Goal: Communication & Community: Answer question/provide support

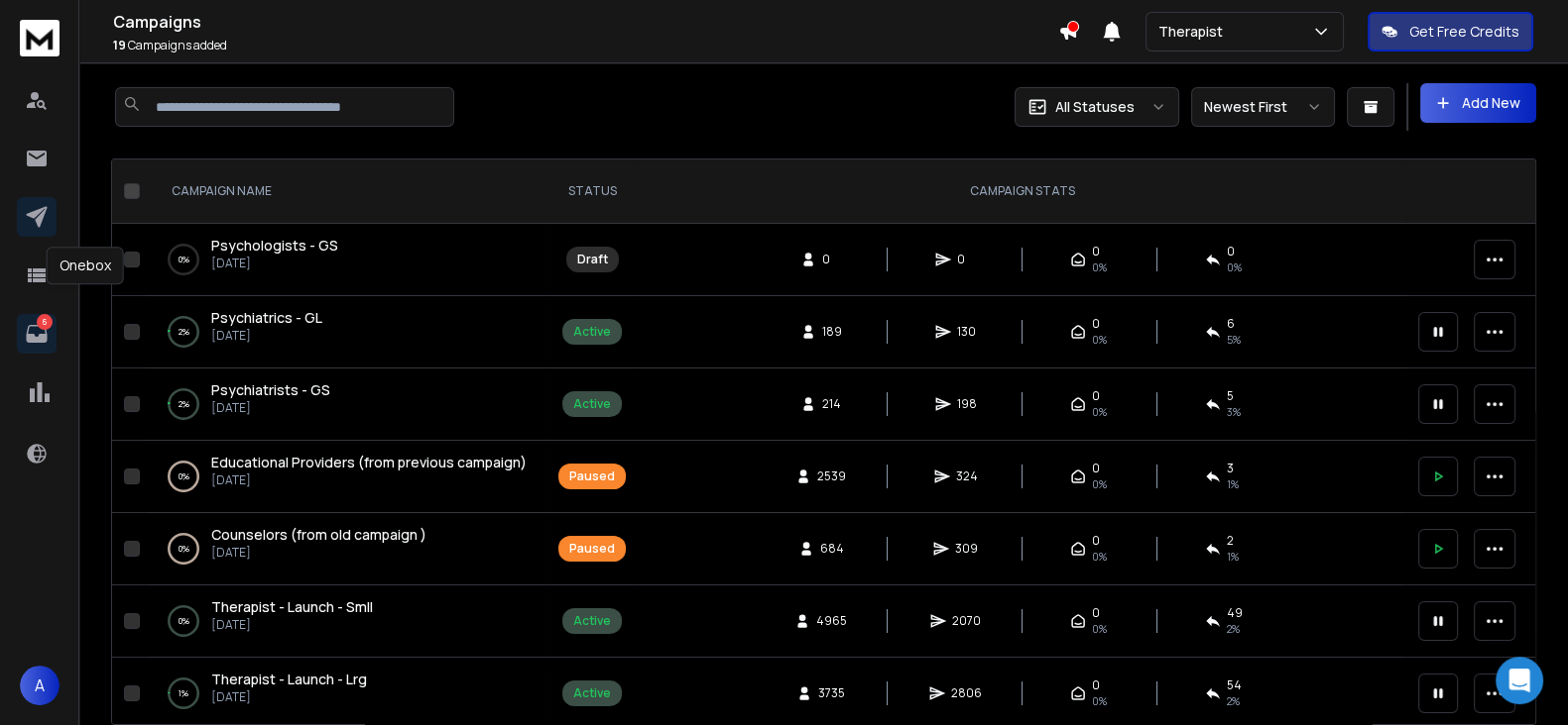
click at [25, 322] on icon at bounding box center [37, 334] width 24 height 24
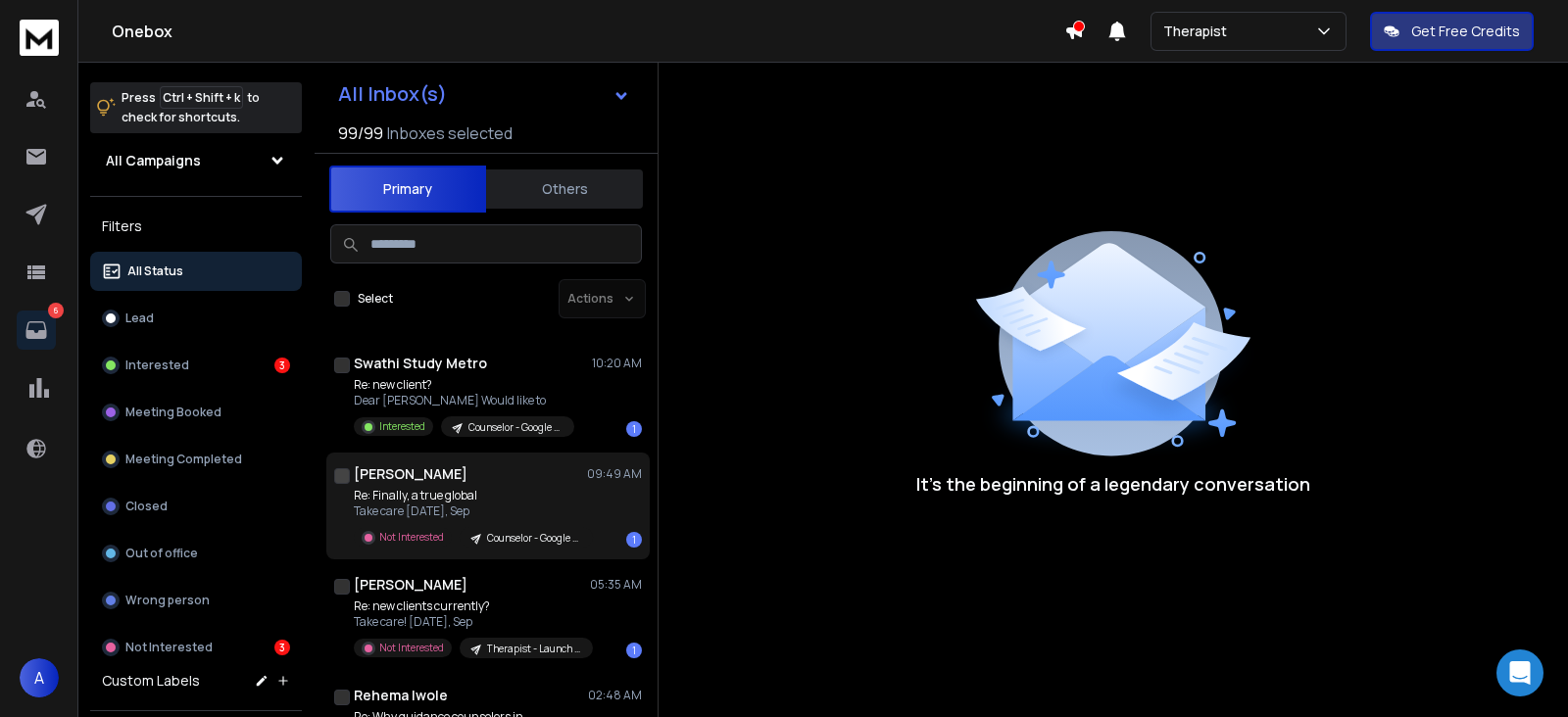
click at [381, 528] on div "Not Interested Counselor - Google - Large" at bounding box center [474, 538] width 239 height 21
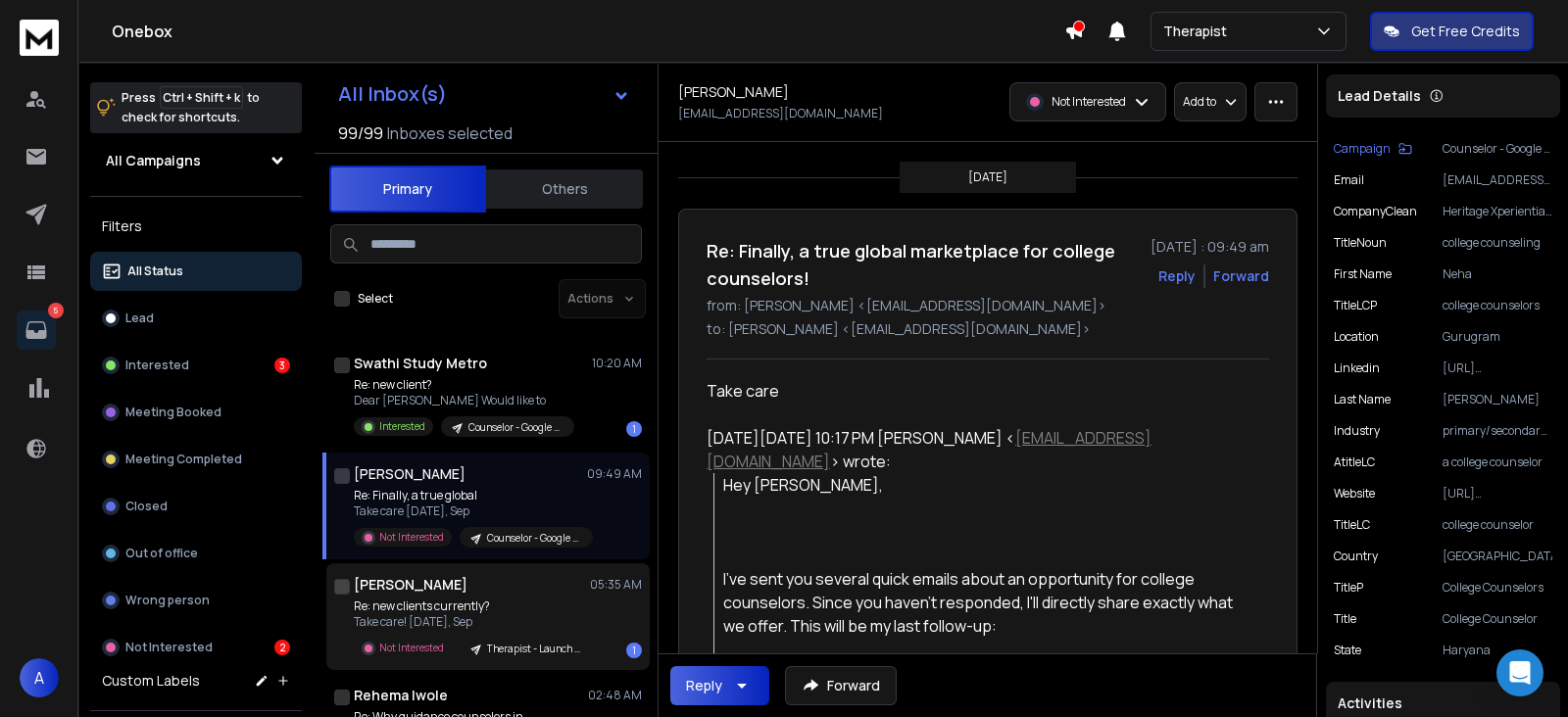
click at [381, 615] on p "Take care! [DATE], Sep" at bounding box center [472, 623] width 235 height 16
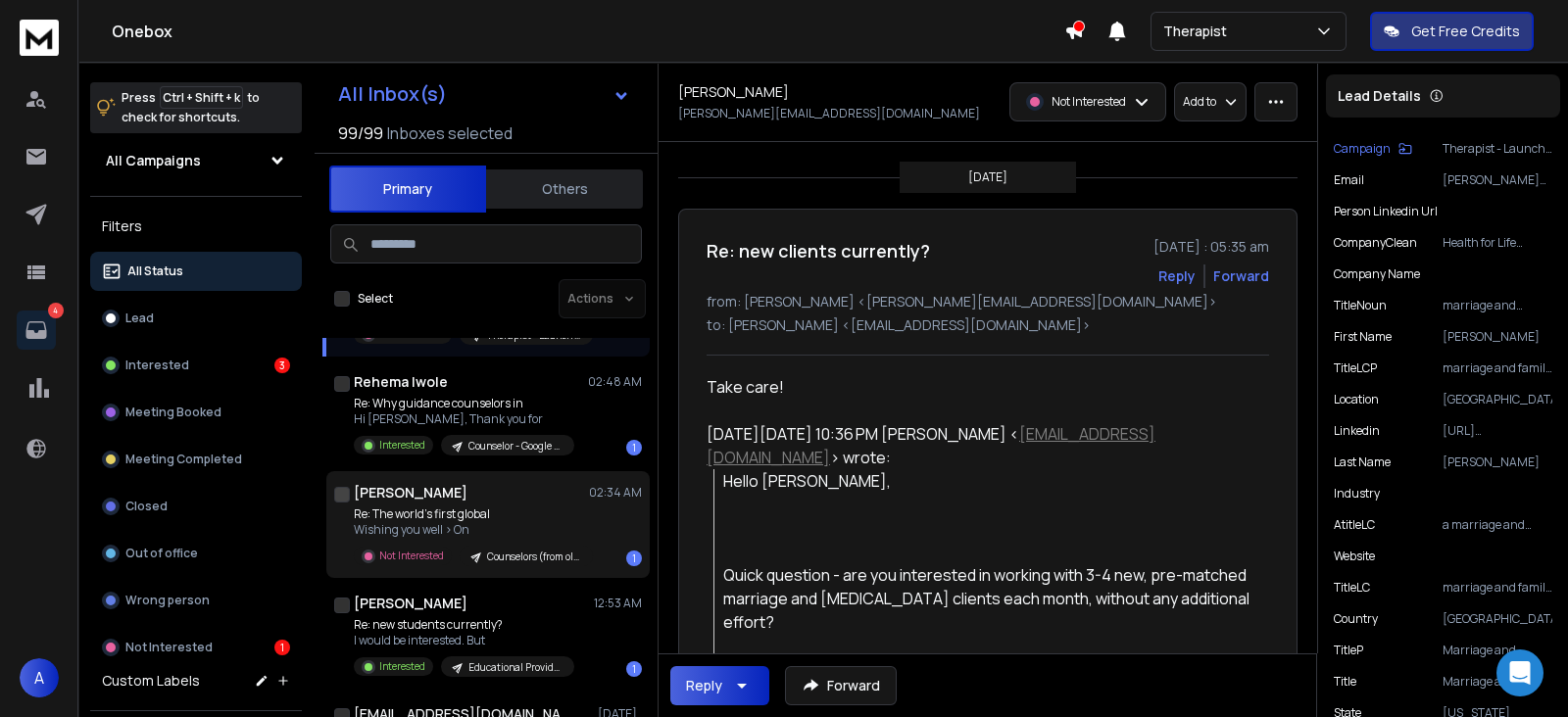
scroll to position [368, 0]
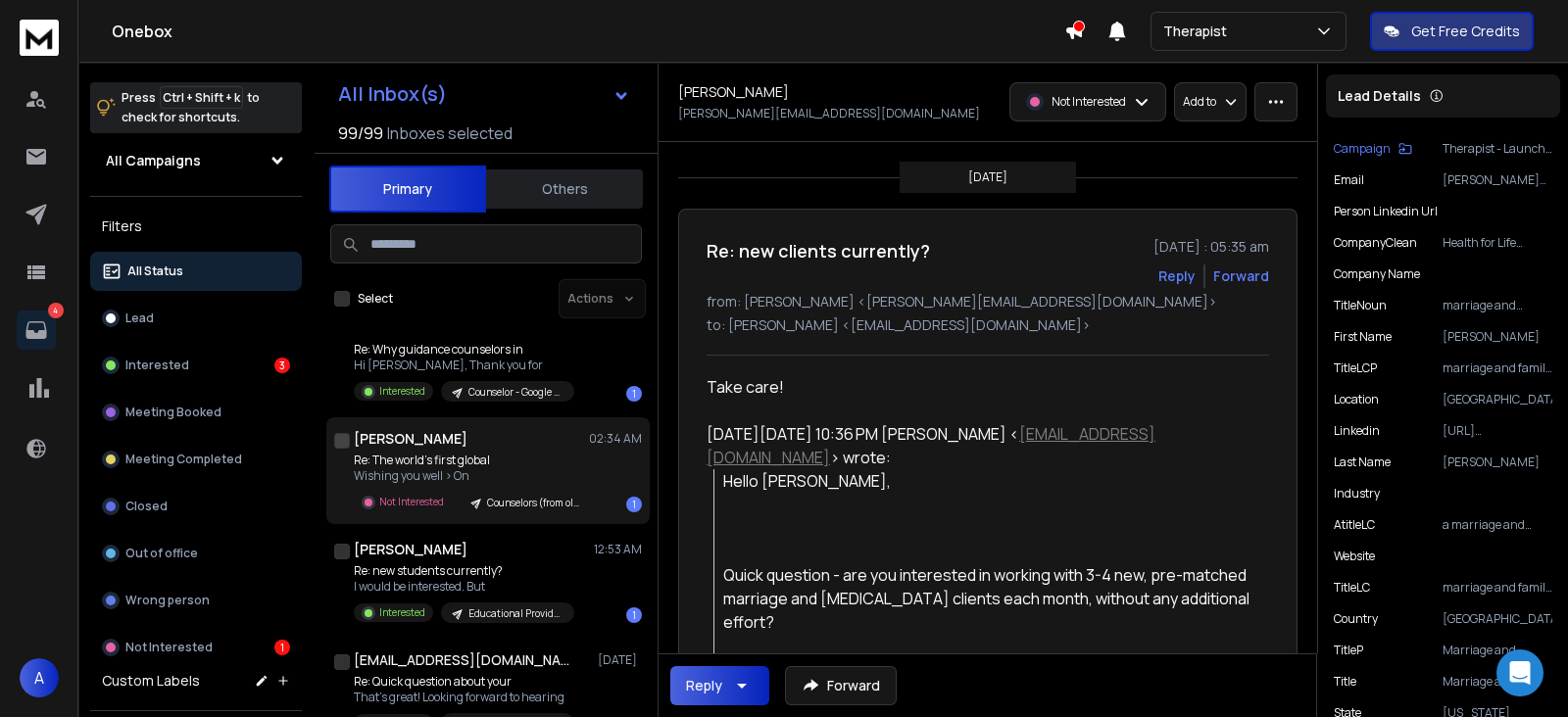
click at [364, 492] on div "Not Interested Counselors (from old campaign )" at bounding box center [474, 502] width 239 height 21
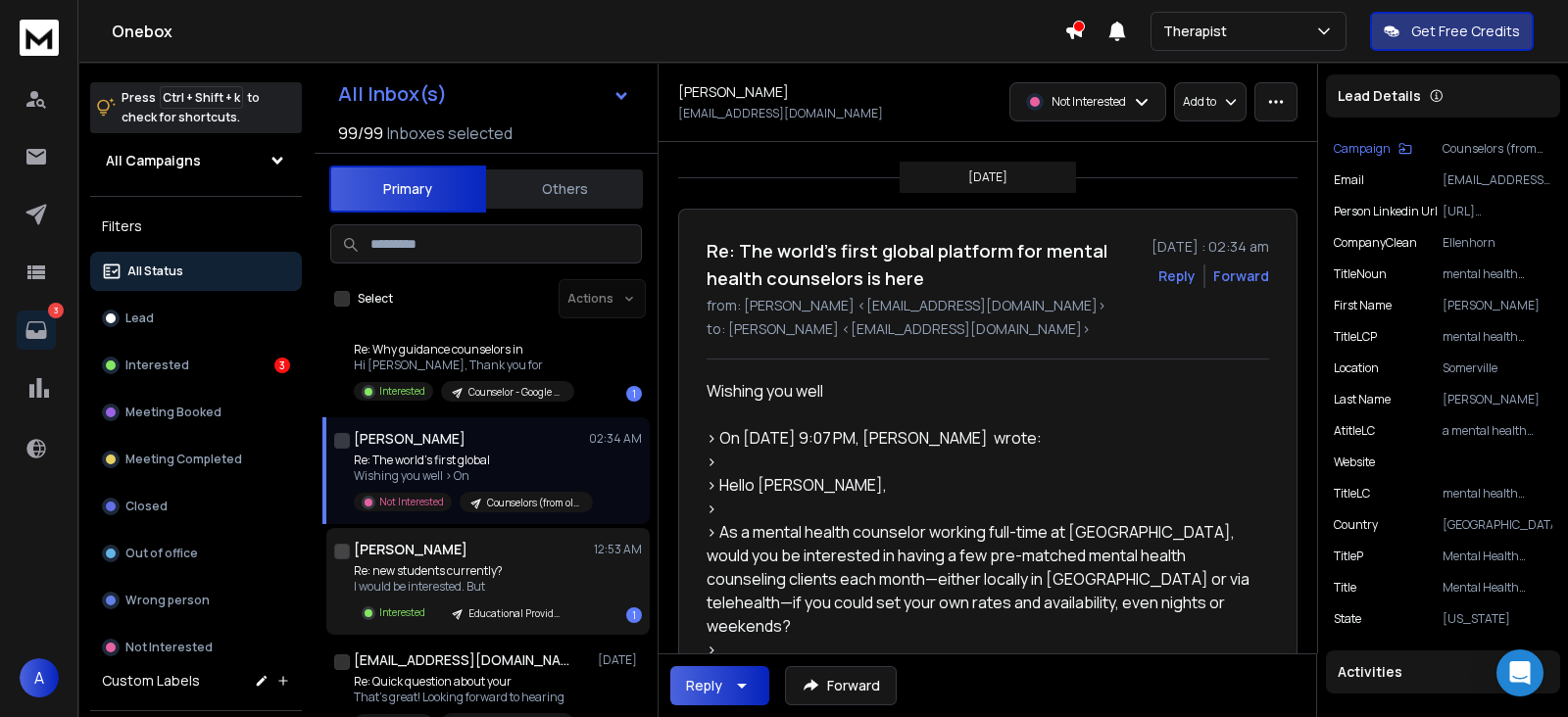
click at [354, 580] on p "I would be interested. But" at bounding box center [464, 588] width 221 height 16
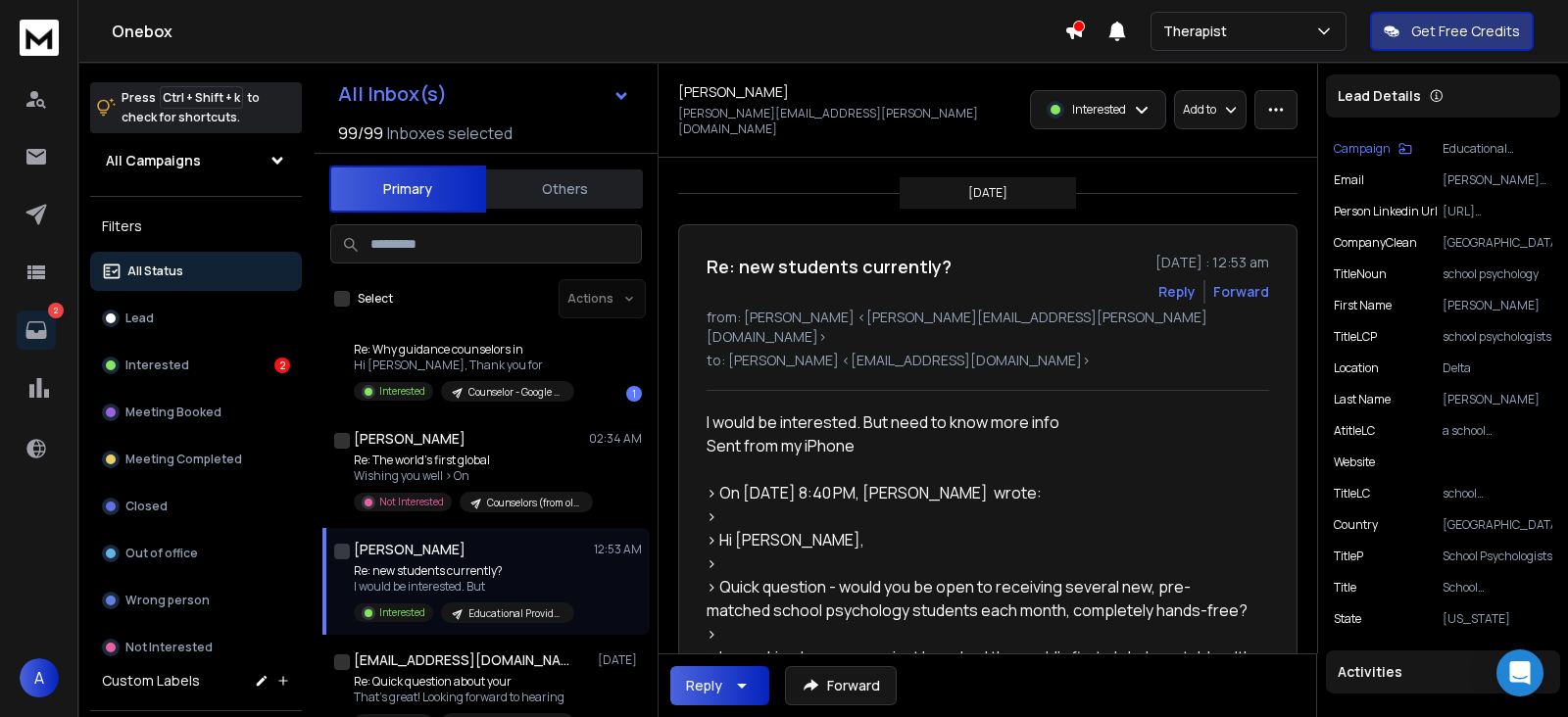
click at [685, 687] on div "Reply" at bounding box center [703, 686] width 36 height 20
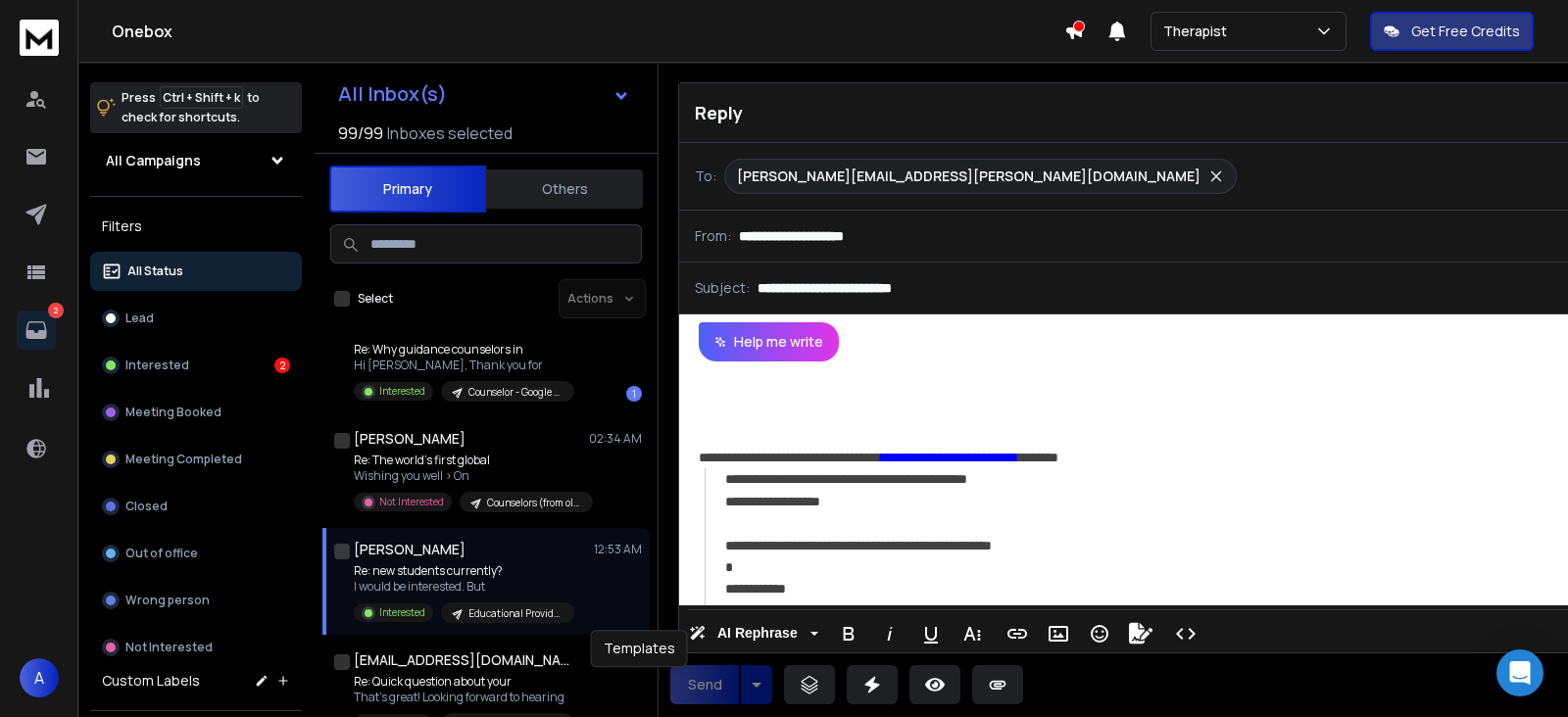
click at [800, 685] on icon at bounding box center [808, 688] width 17 height 6
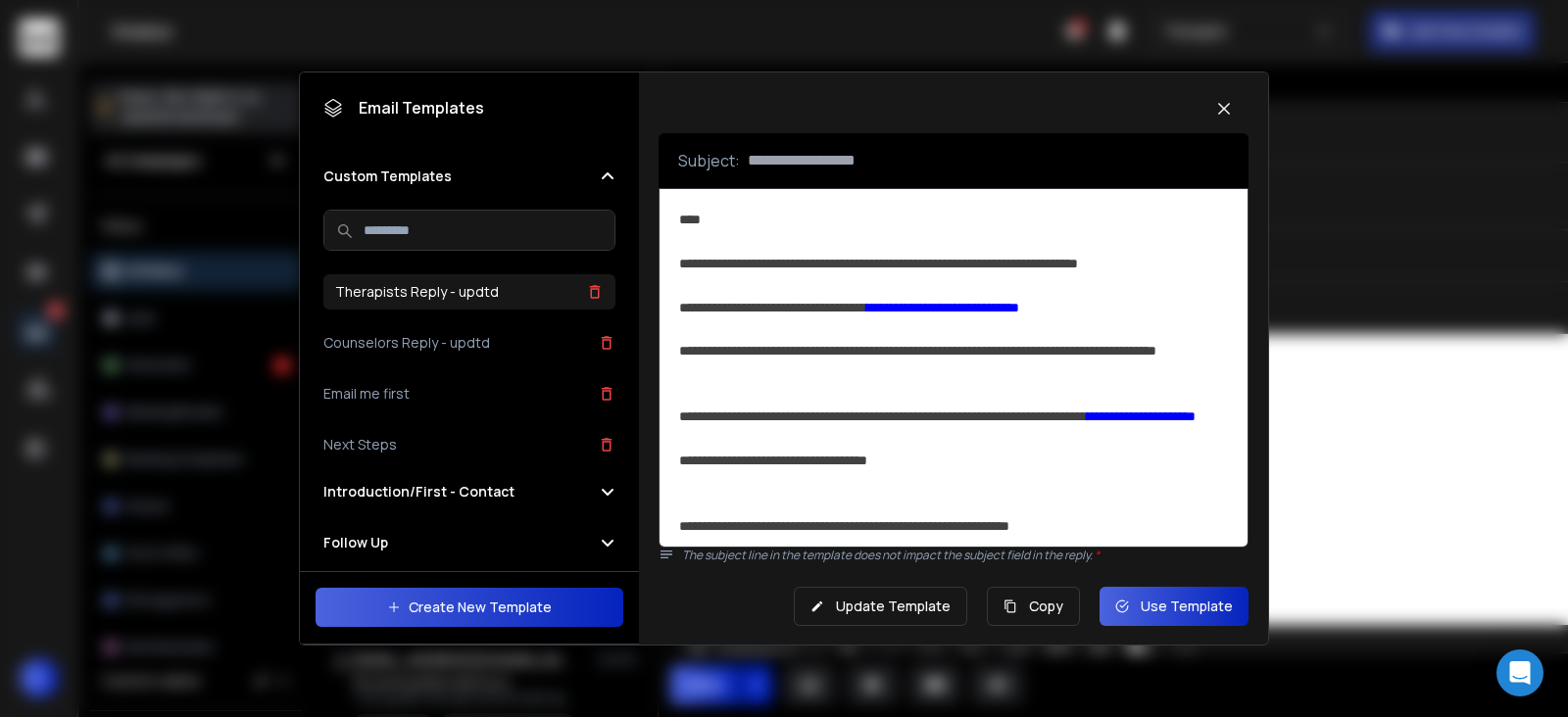
click at [324, 333] on h3 "Counselors Reply - updtd" at bounding box center [407, 343] width 167 height 20
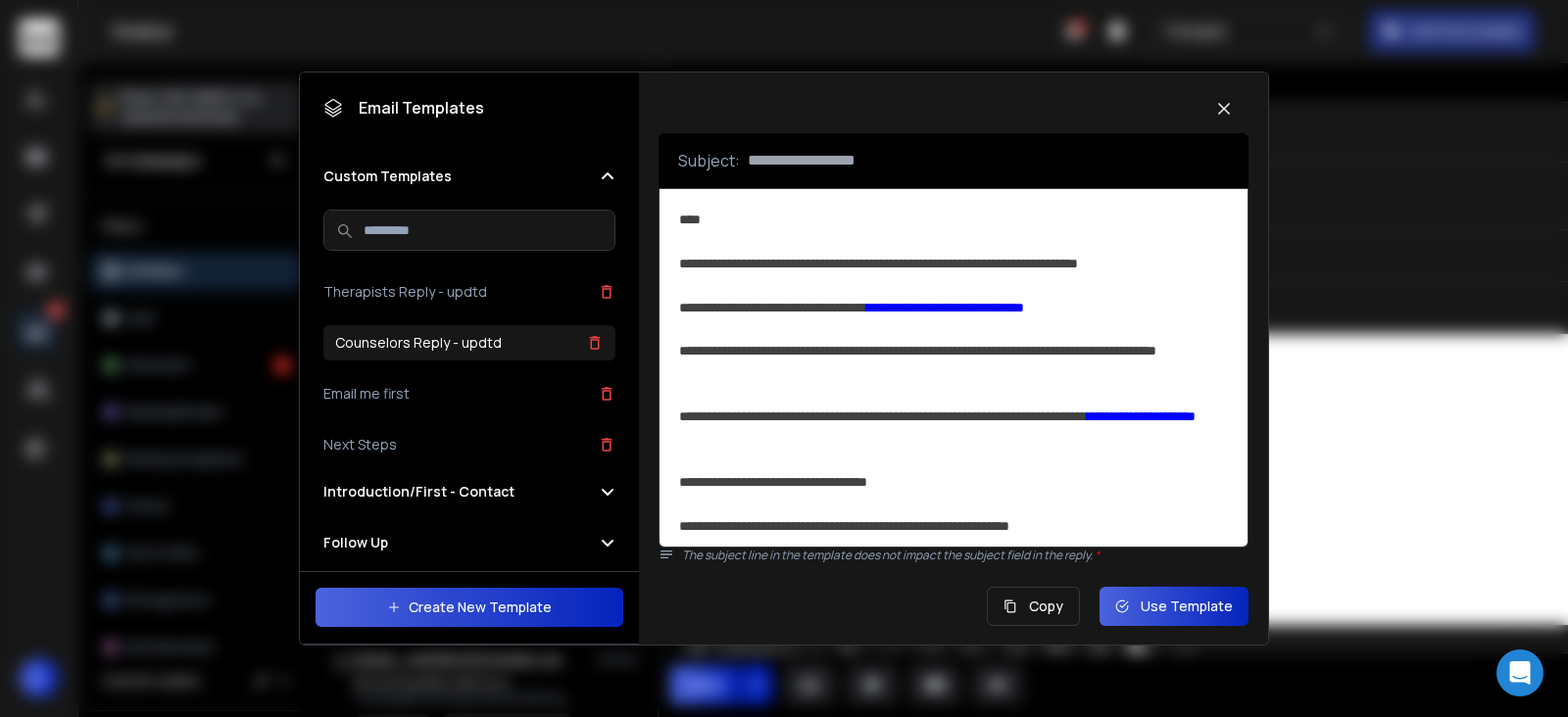
click at [1188, 599] on button "Use Template" at bounding box center [1174, 607] width 149 height 39
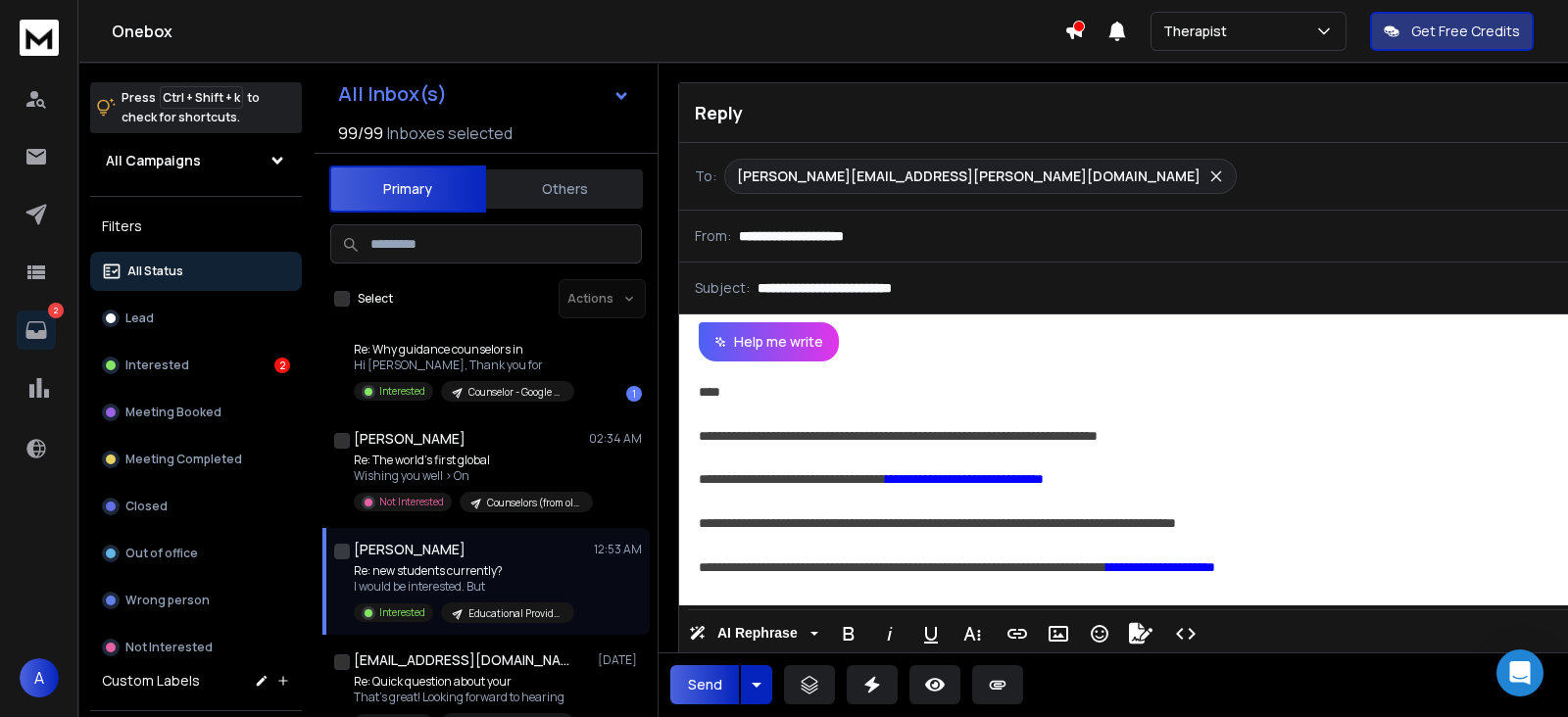
drag, startPoint x: 546, startPoint y: 312, endPoint x: 582, endPoint y: 317, distance: 36.3
click at [698, 382] on div "****" at bounding box center [1188, 392] width 979 height 22
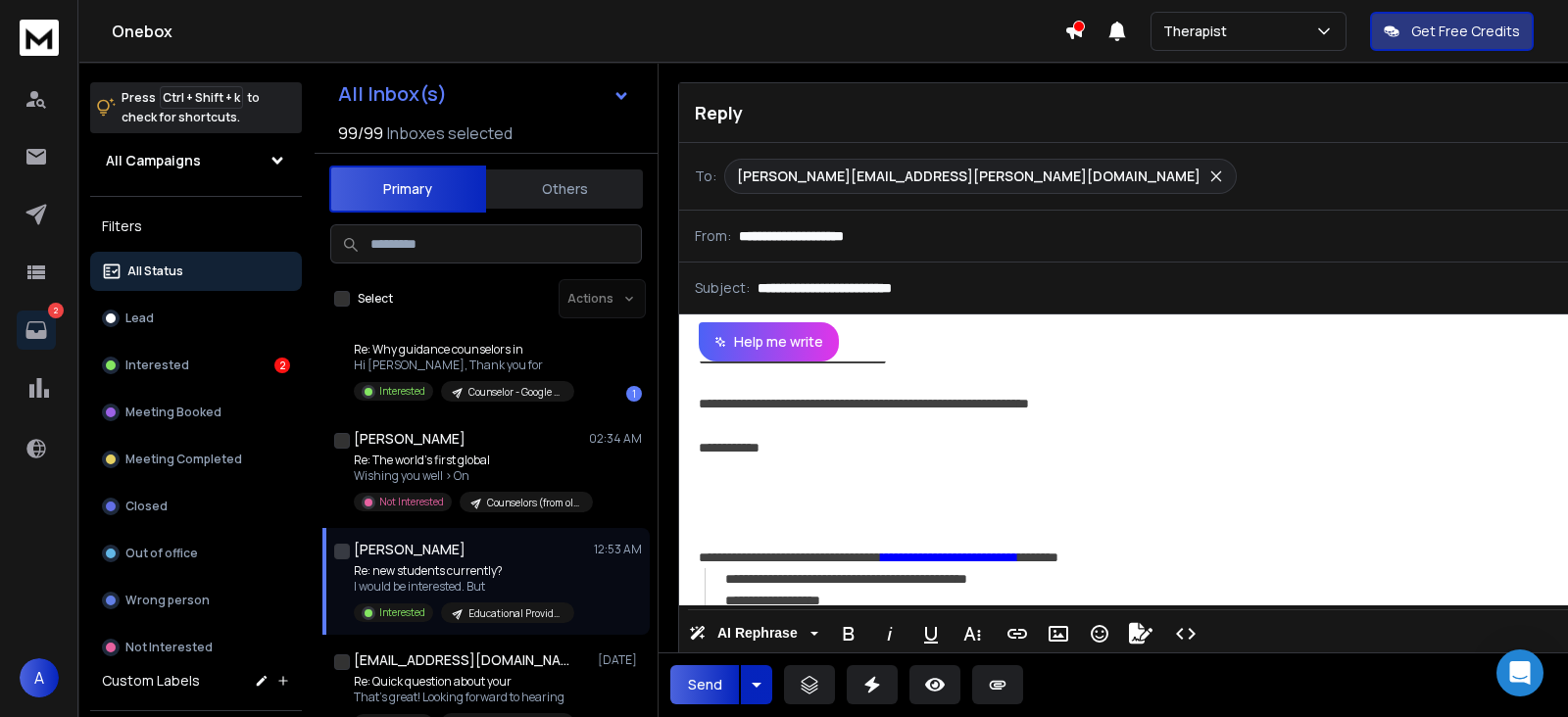
scroll to position [249, 0]
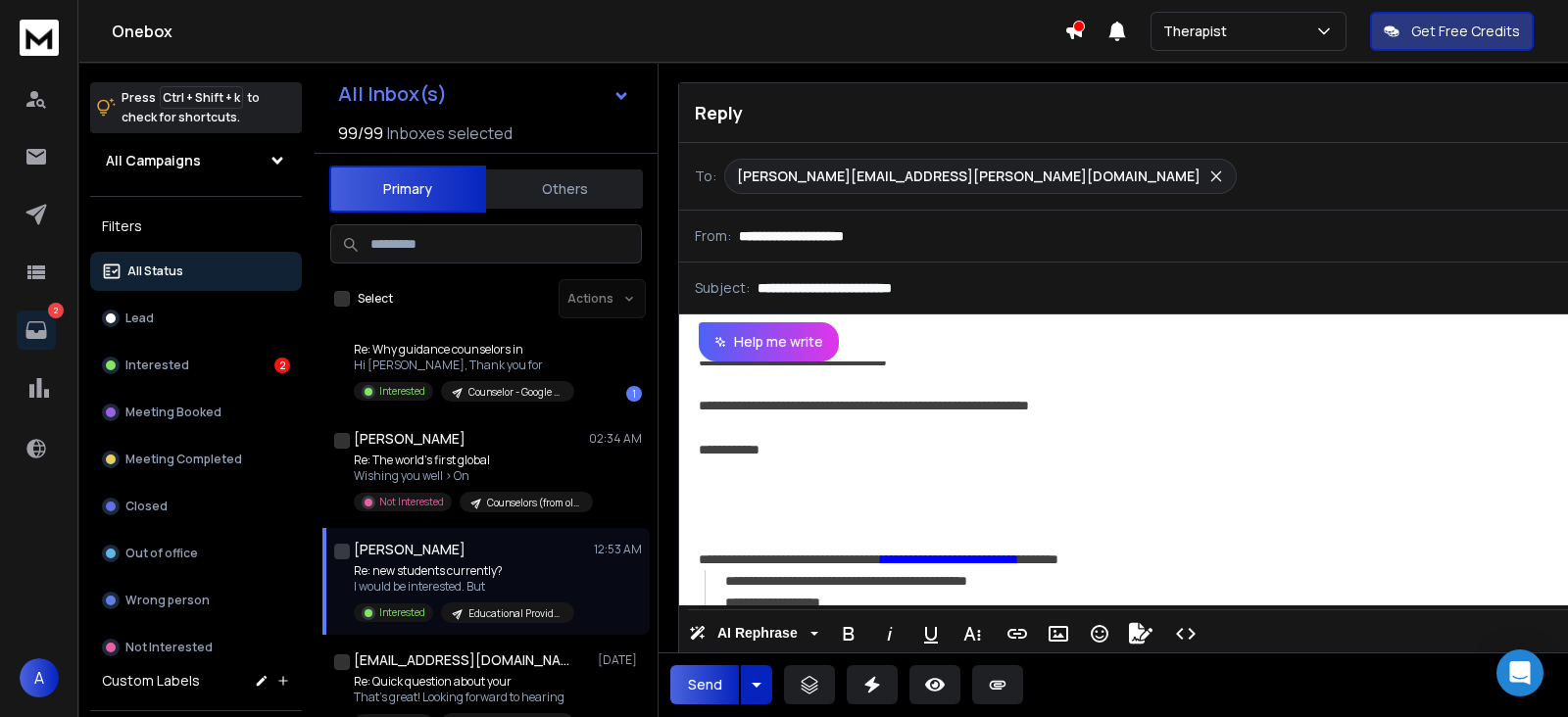
click at [698, 461] on div at bounding box center [1197, 472] width 998 height 22
click at [670, 689] on button "Send" at bounding box center [704, 685] width 69 height 39
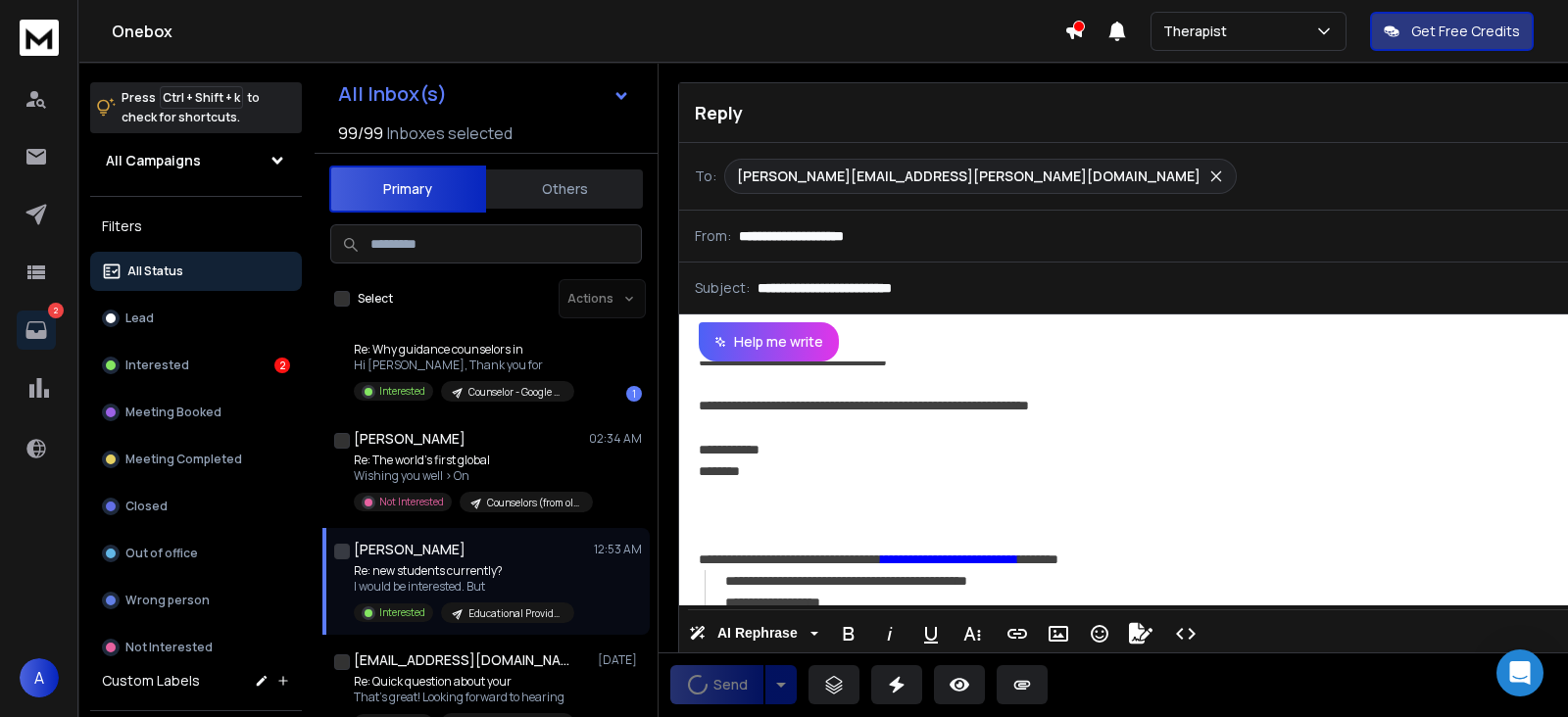
click at [670, 668] on div "Send" at bounding box center [733, 685] width 126 height 39
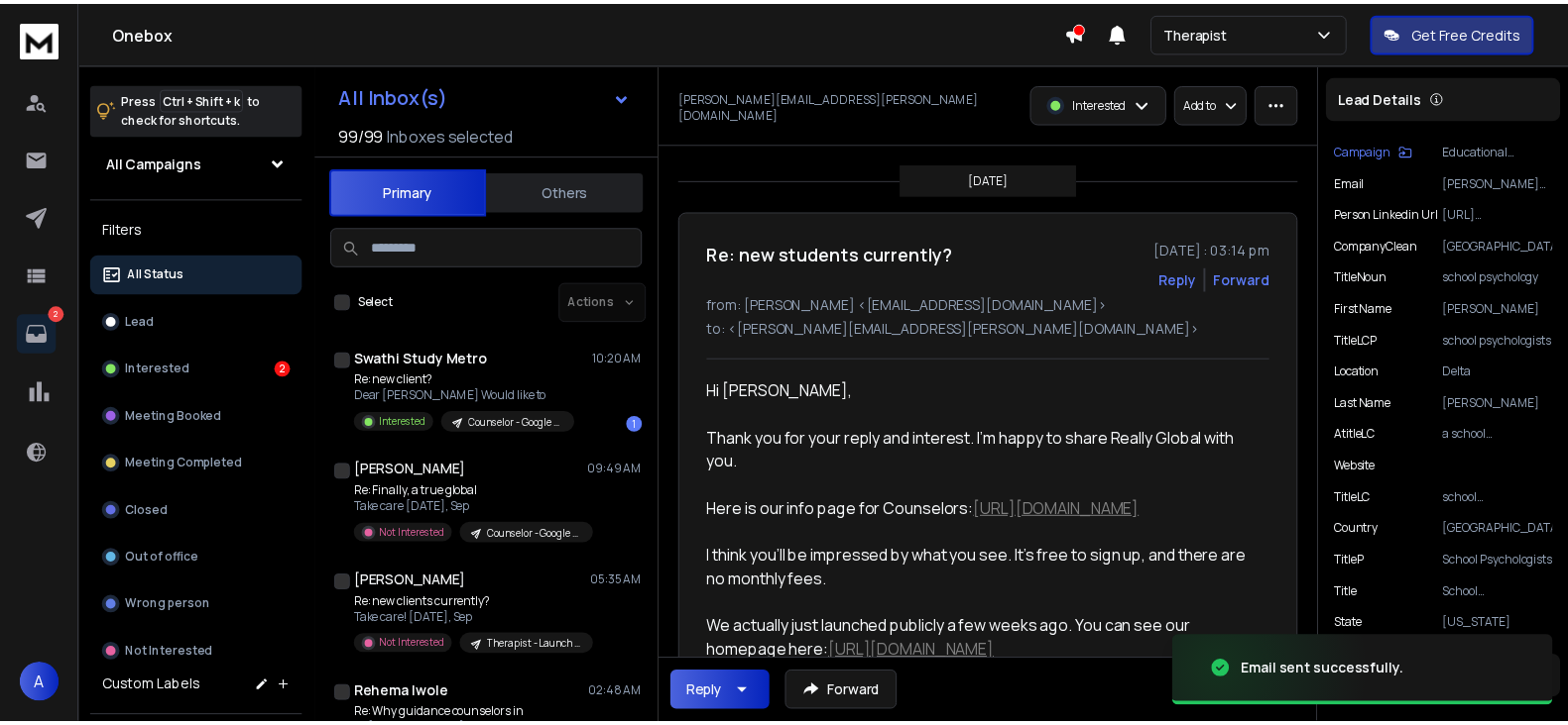
scroll to position [0, 0]
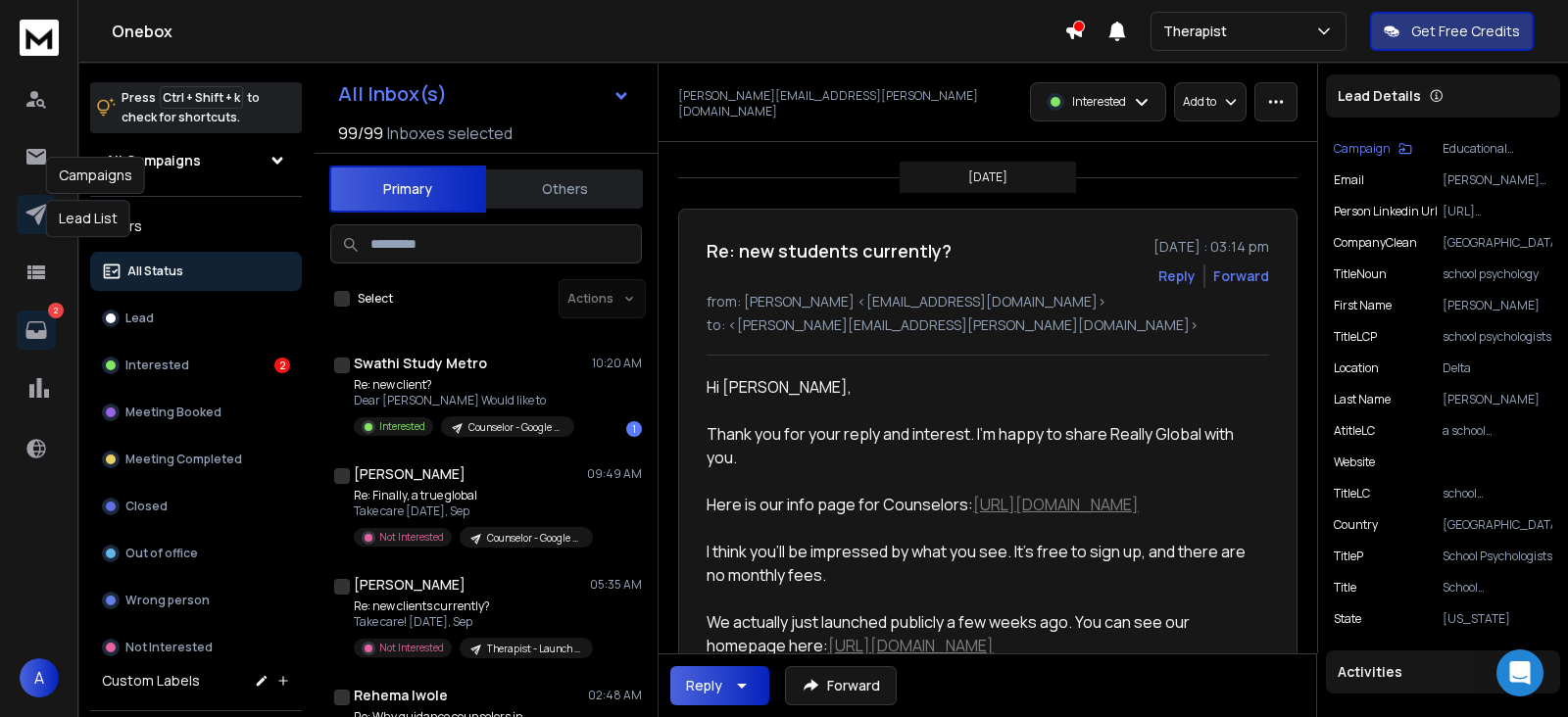
click at [17, 195] on link at bounding box center [36, 215] width 39 height 39
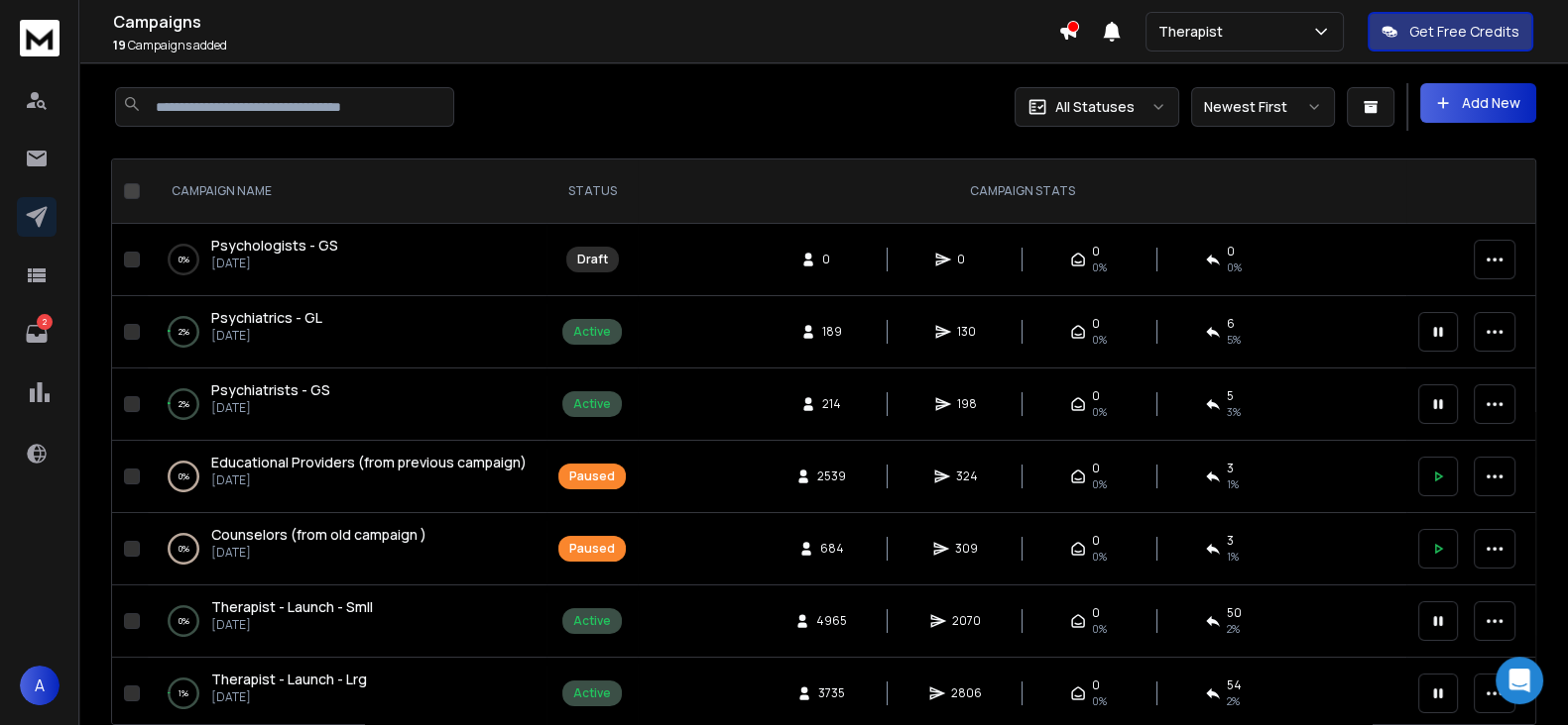
click at [1447, 468] on icon at bounding box center [1438, 477] width 18 height 18
click at [1458, 530] on button at bounding box center [1438, 549] width 40 height 40
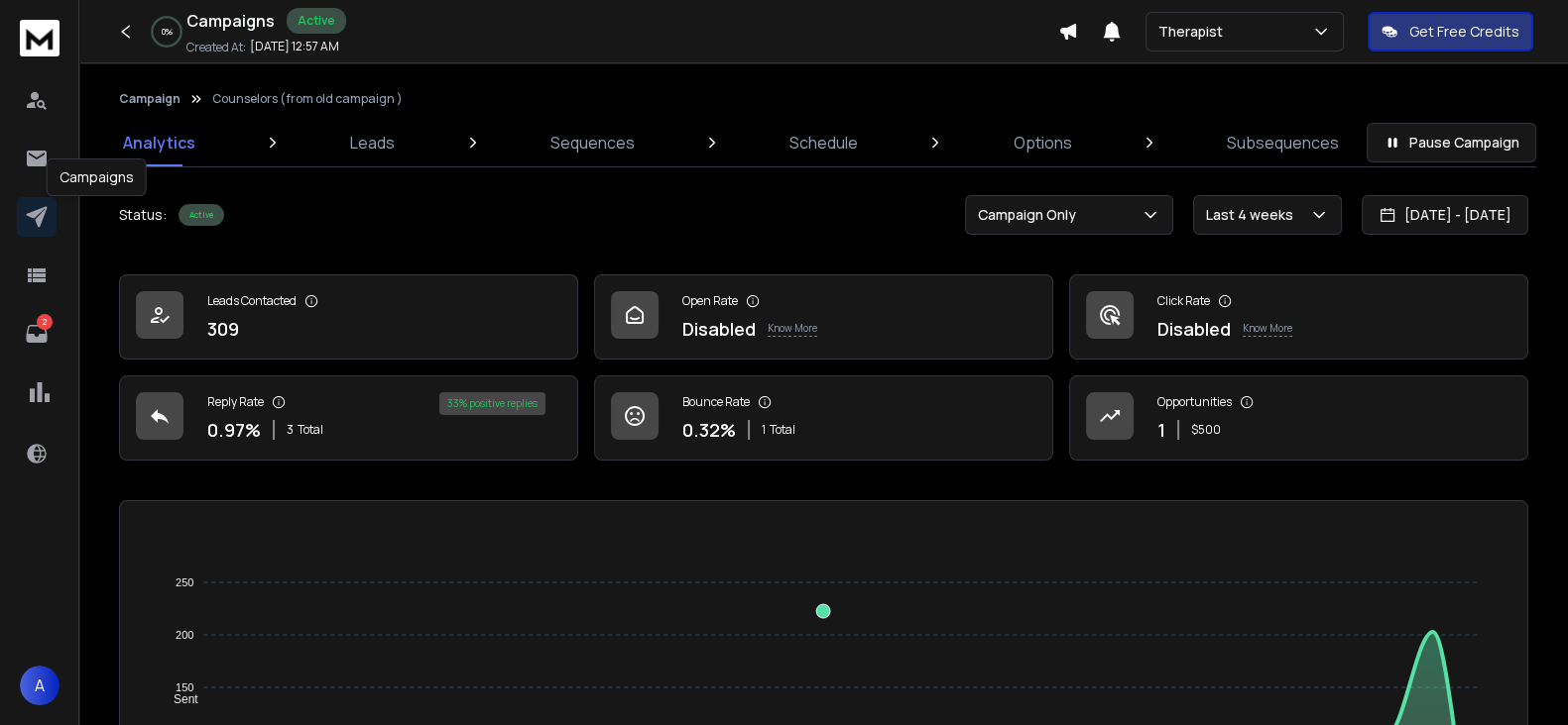
click at [30, 206] on icon at bounding box center [36, 216] width 21 height 21
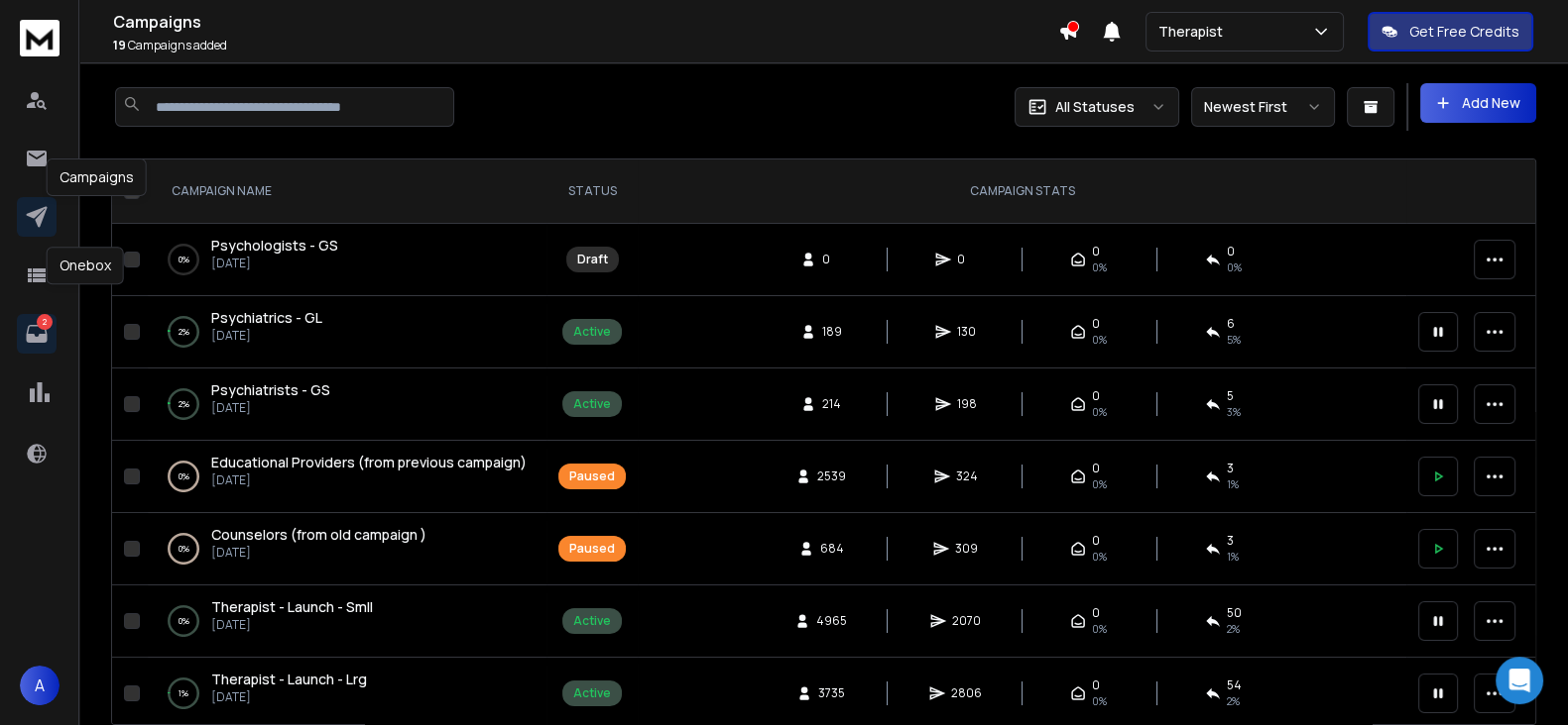
click at [25, 322] on icon at bounding box center [37, 334] width 24 height 24
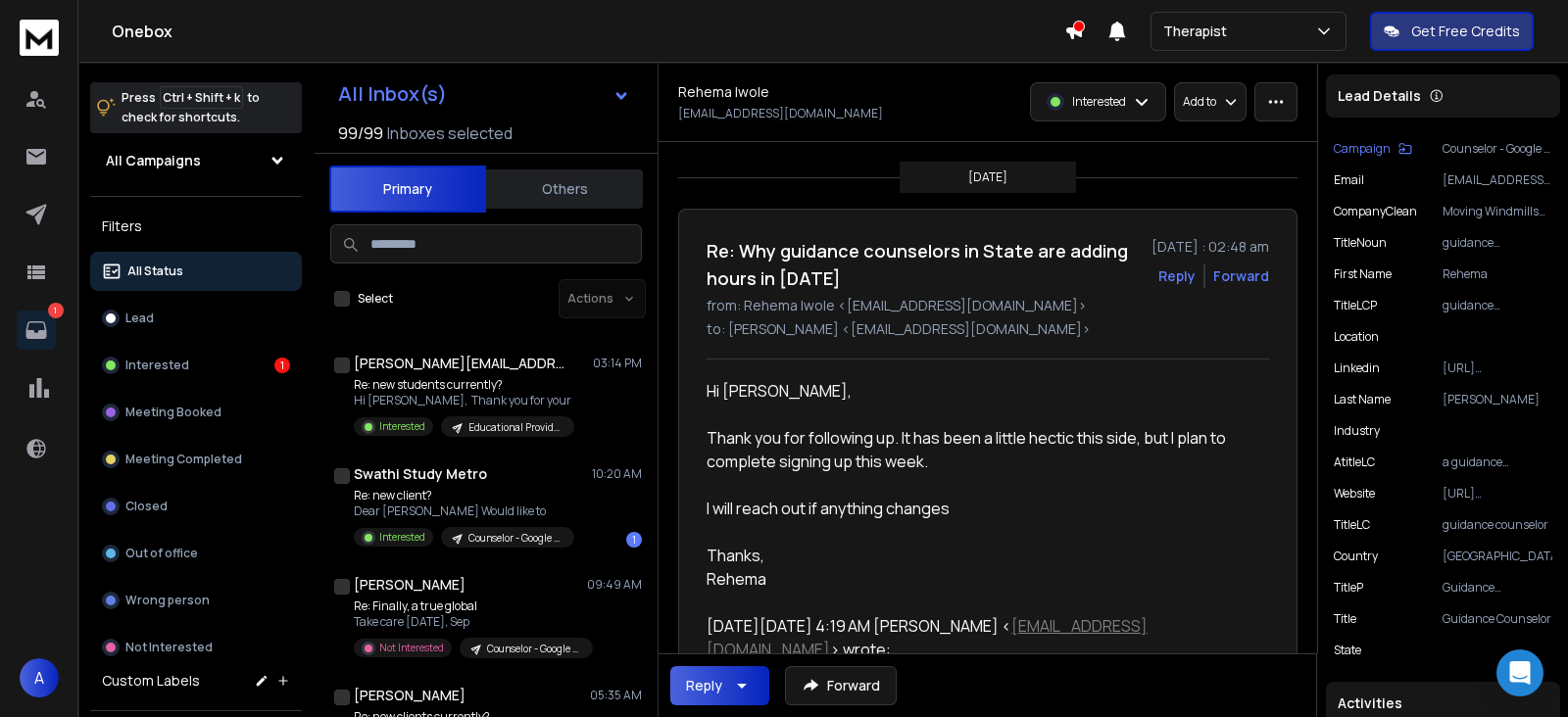
click at [1126, 94] on p "Interested" at bounding box center [1098, 102] width 54 height 16
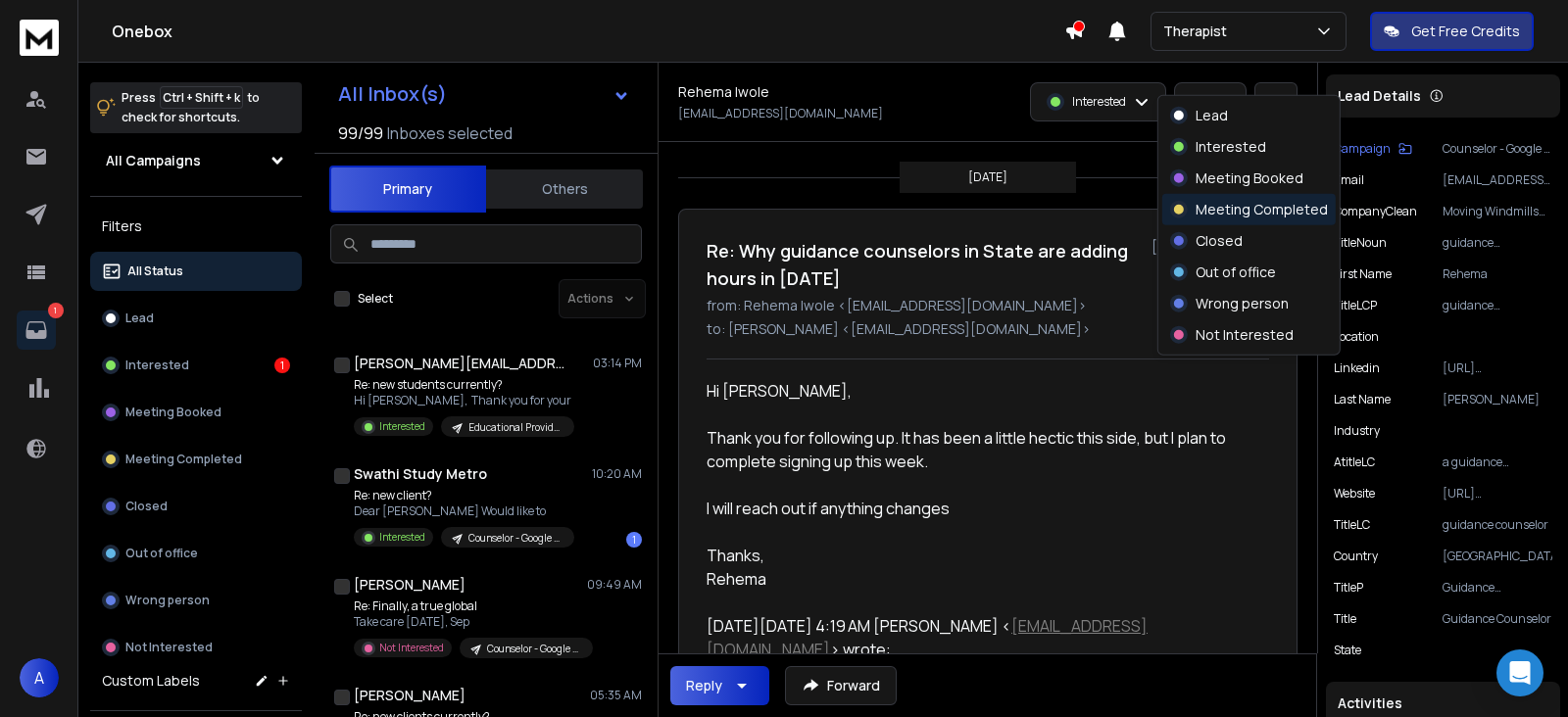
click at [1206, 194] on div "Meeting Completed" at bounding box center [1248, 210] width 174 height 31
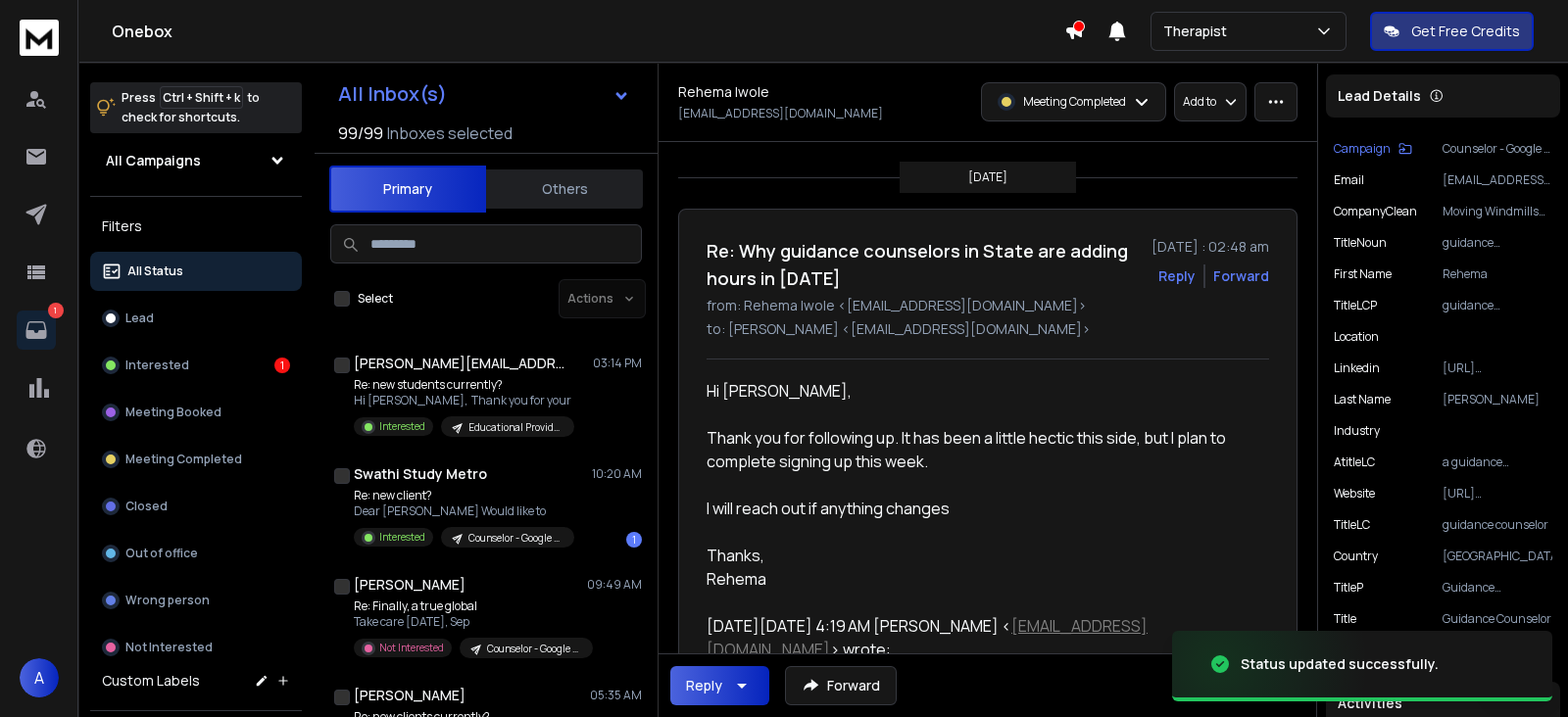
click at [685, 690] on div "Reply" at bounding box center [719, 686] width 68 height 24
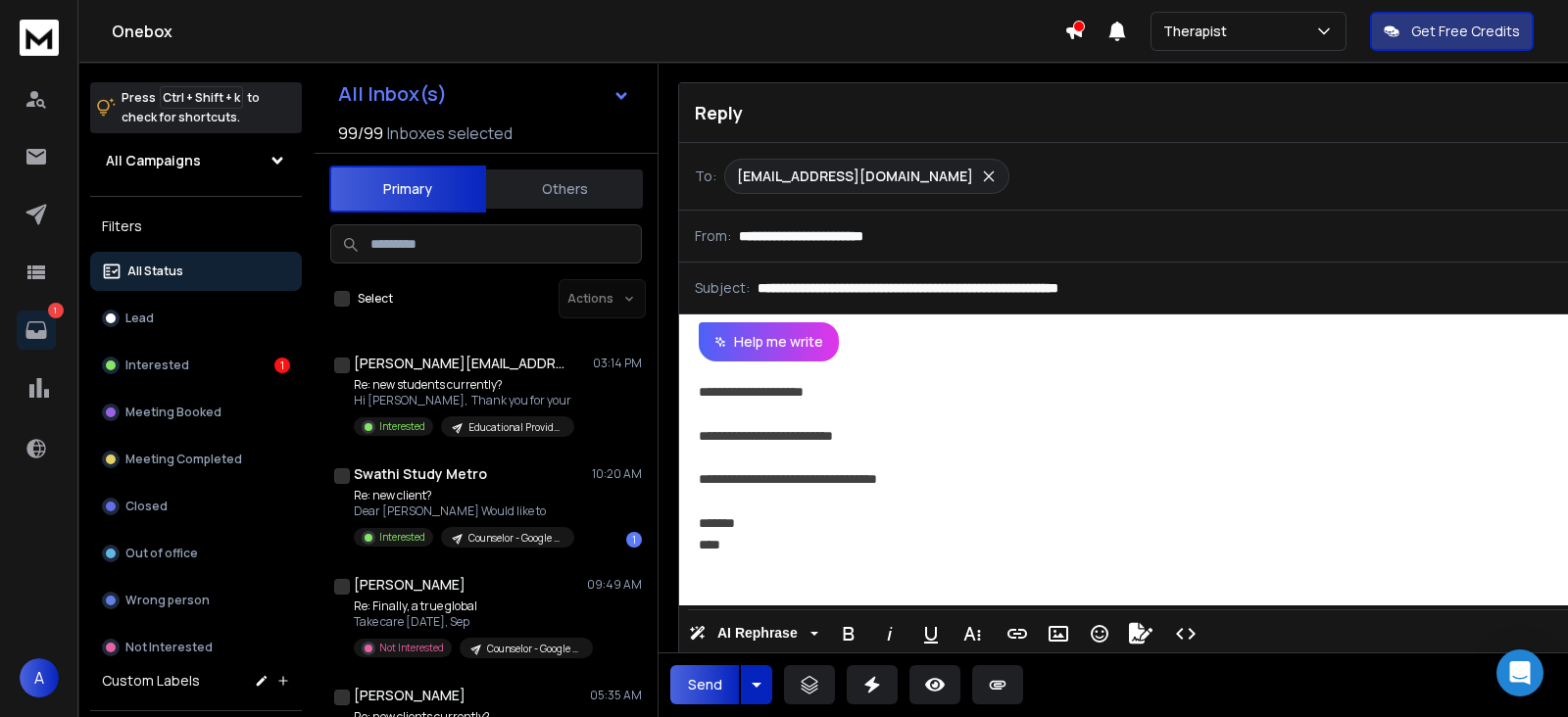
click at [670, 680] on button "Send" at bounding box center [704, 685] width 69 height 39
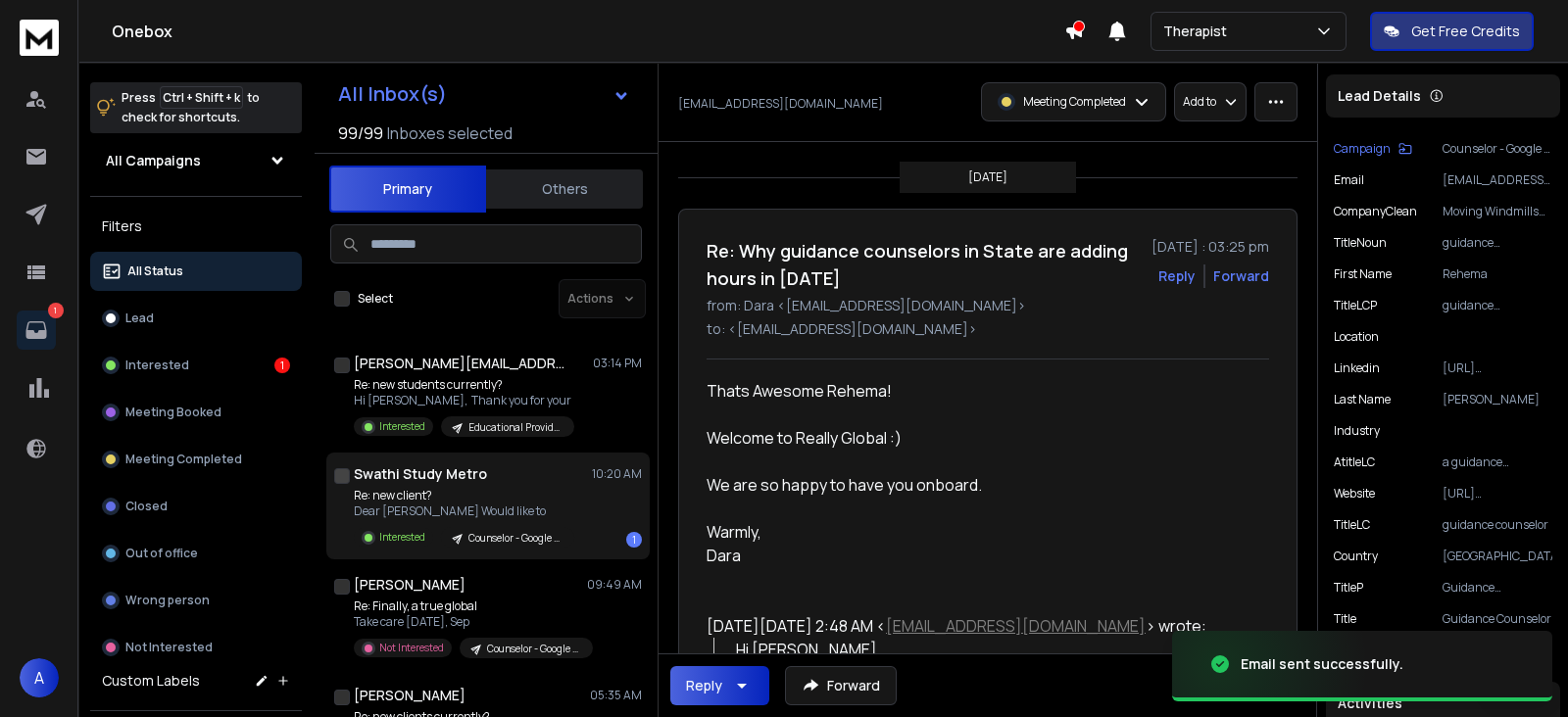
click at [379, 488] on p "Re: new client?" at bounding box center [464, 496] width 221 height 16
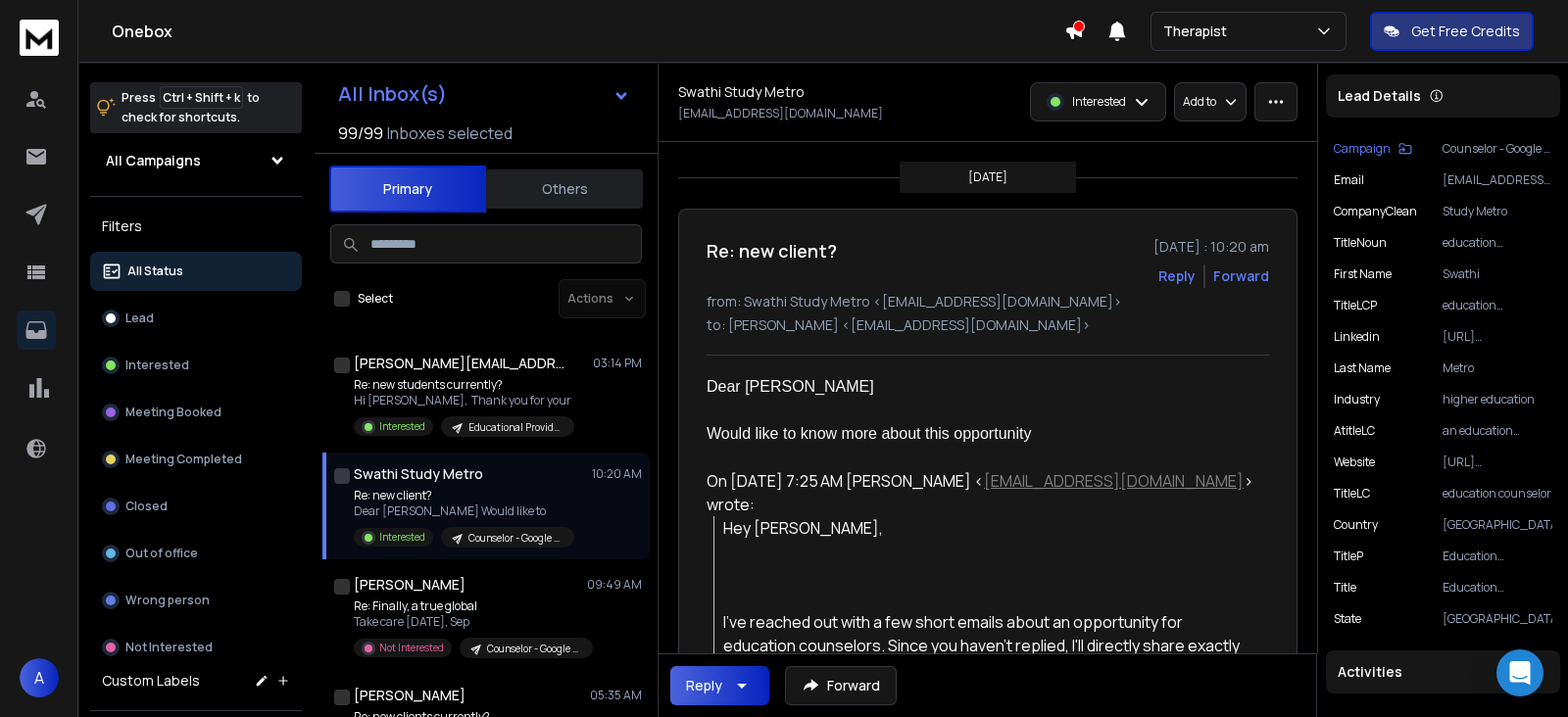
click at [730, 687] on icon "button" at bounding box center [741, 686] width 24 height 24
click at [685, 694] on div "Reply" at bounding box center [703, 686] width 36 height 20
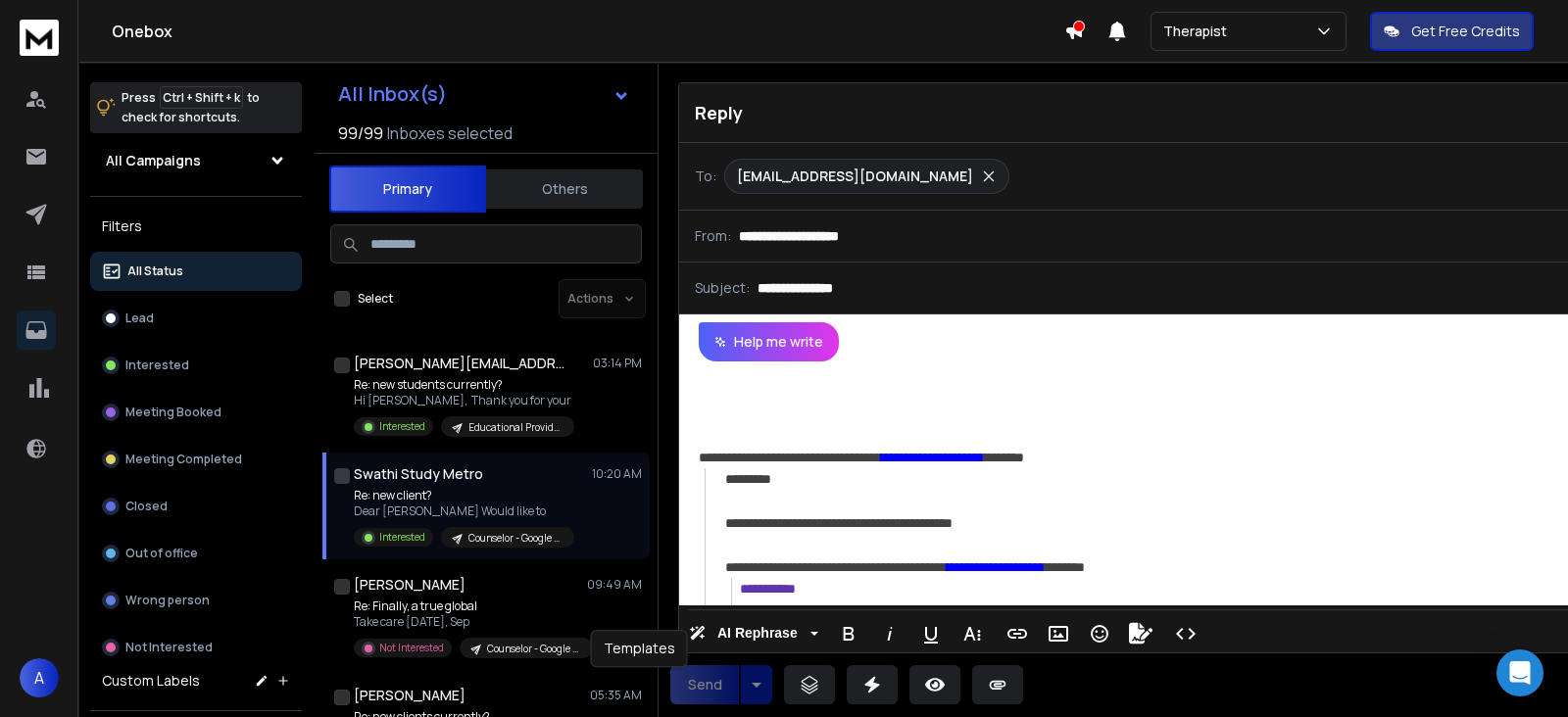
click at [784, 680] on button at bounding box center [809, 685] width 51 height 39
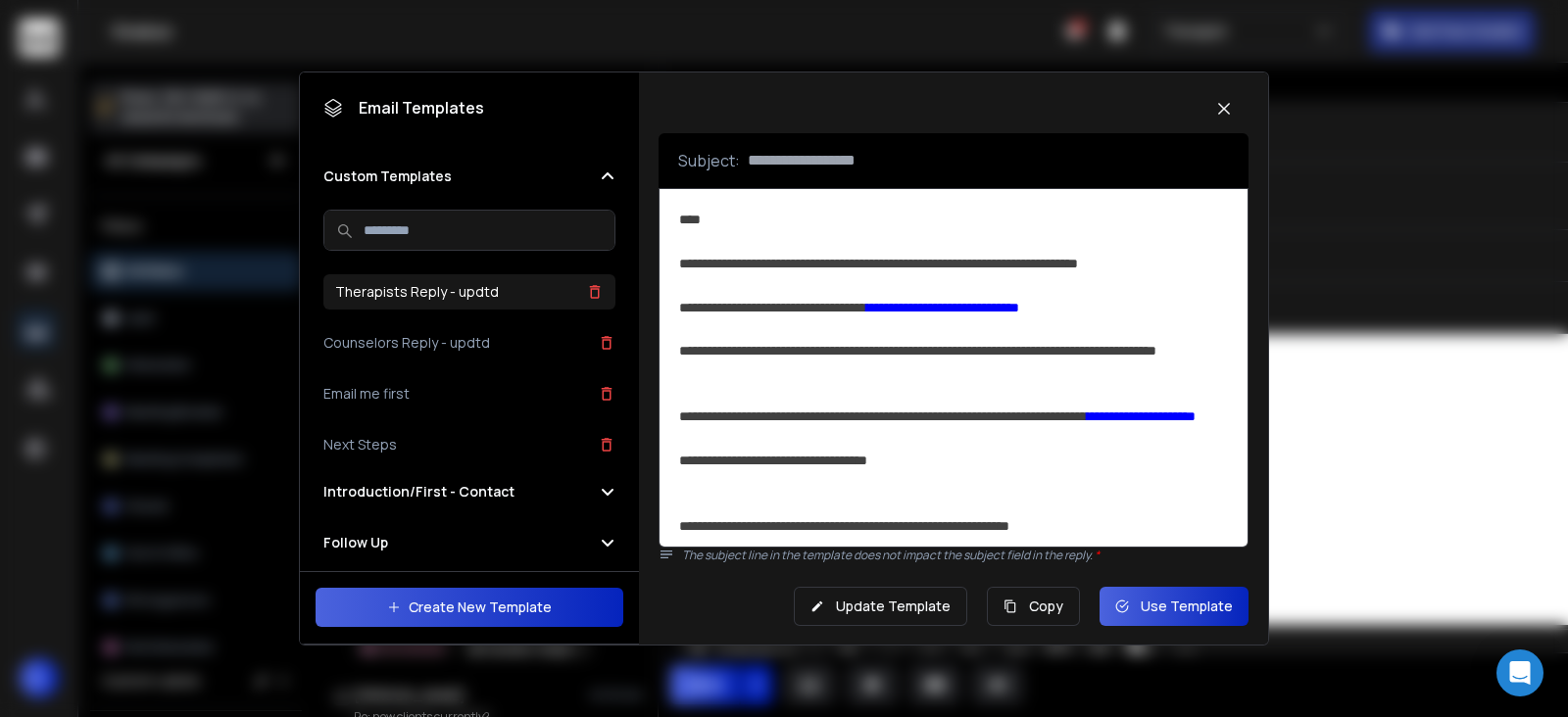
click at [461, 326] on div "Counselors Reply - updtd" at bounding box center [470, 343] width 292 height 35
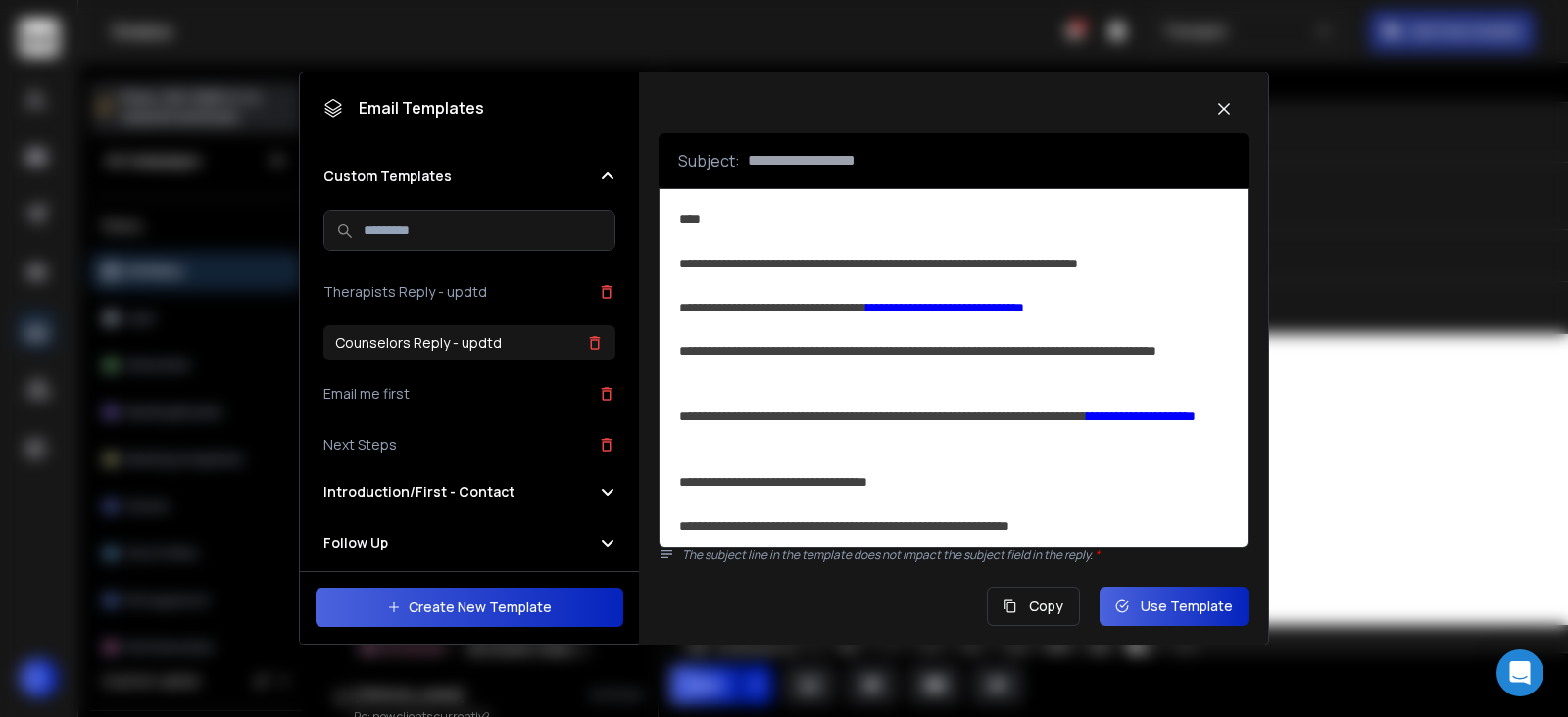
click at [1215, 590] on button "Use Template" at bounding box center [1174, 607] width 149 height 39
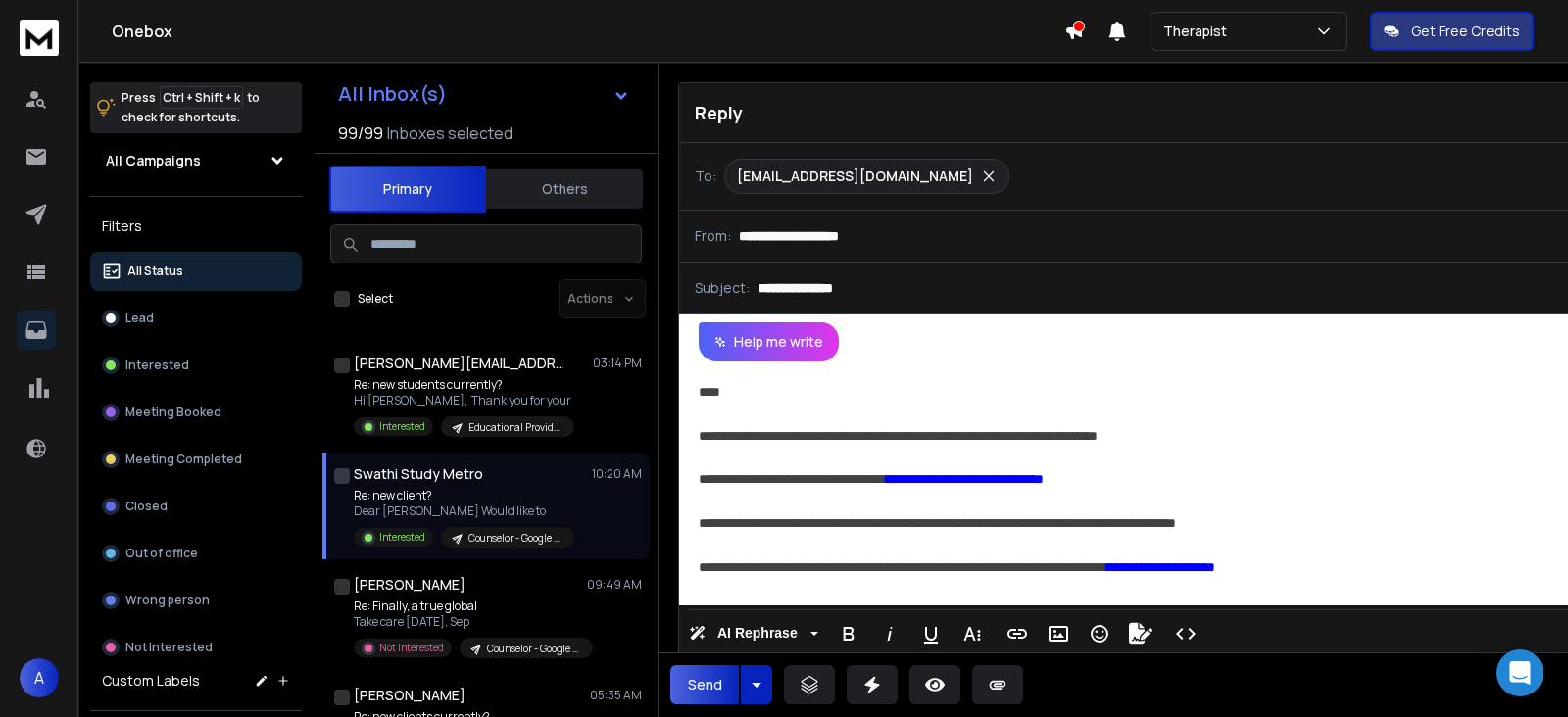
click at [698, 382] on div "****" at bounding box center [1188, 392] width 979 height 22
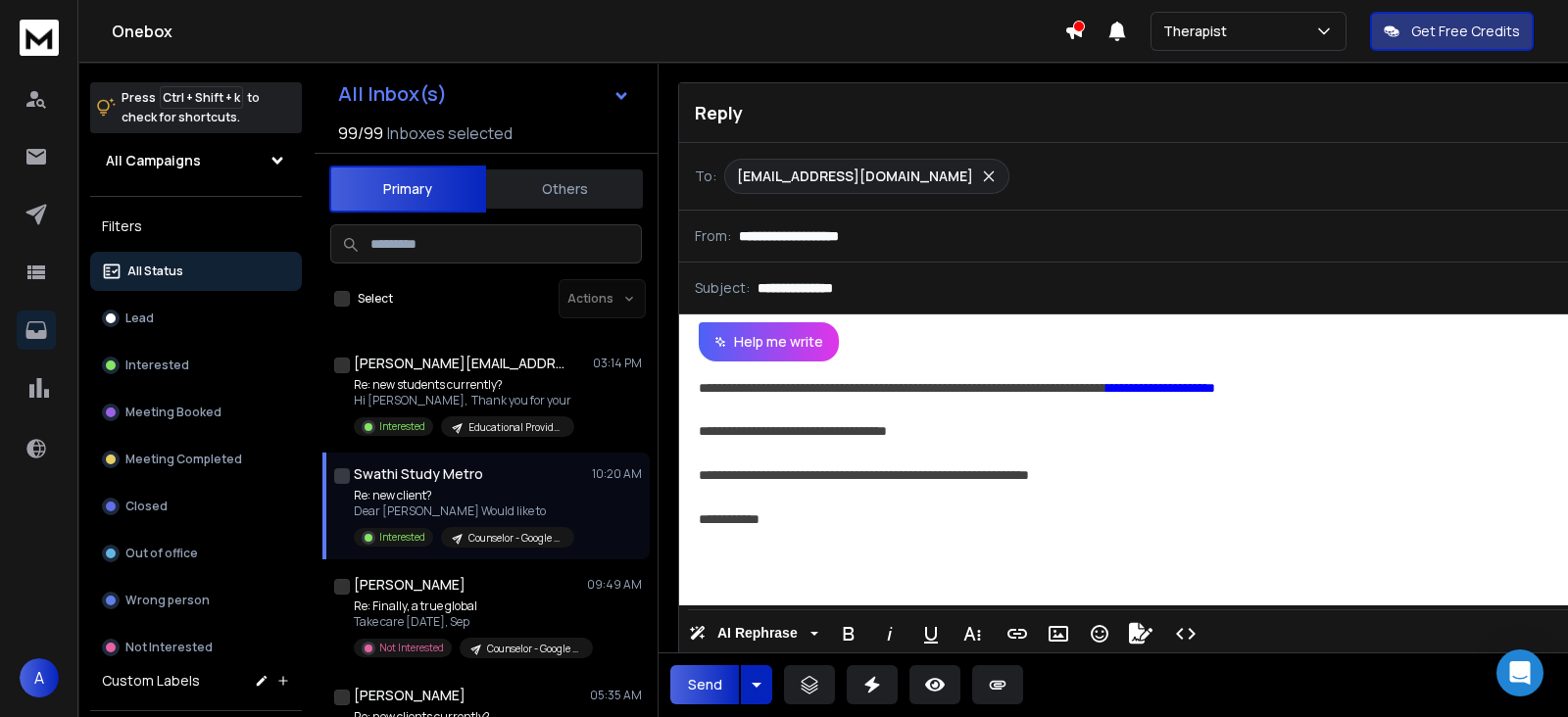
scroll to position [244, 0]
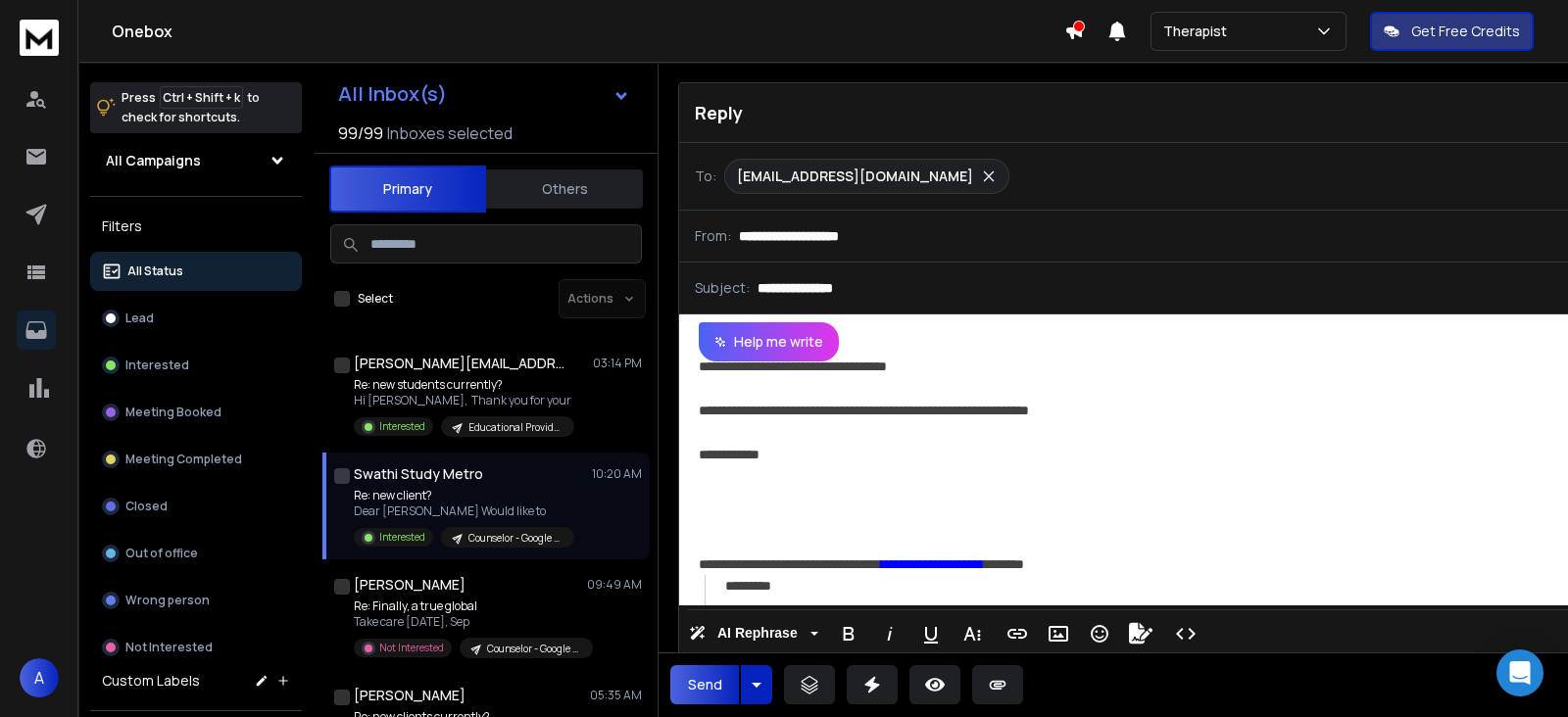
click at [698, 466] on div at bounding box center [1197, 477] width 998 height 22
click at [670, 671] on button "Send" at bounding box center [704, 685] width 69 height 39
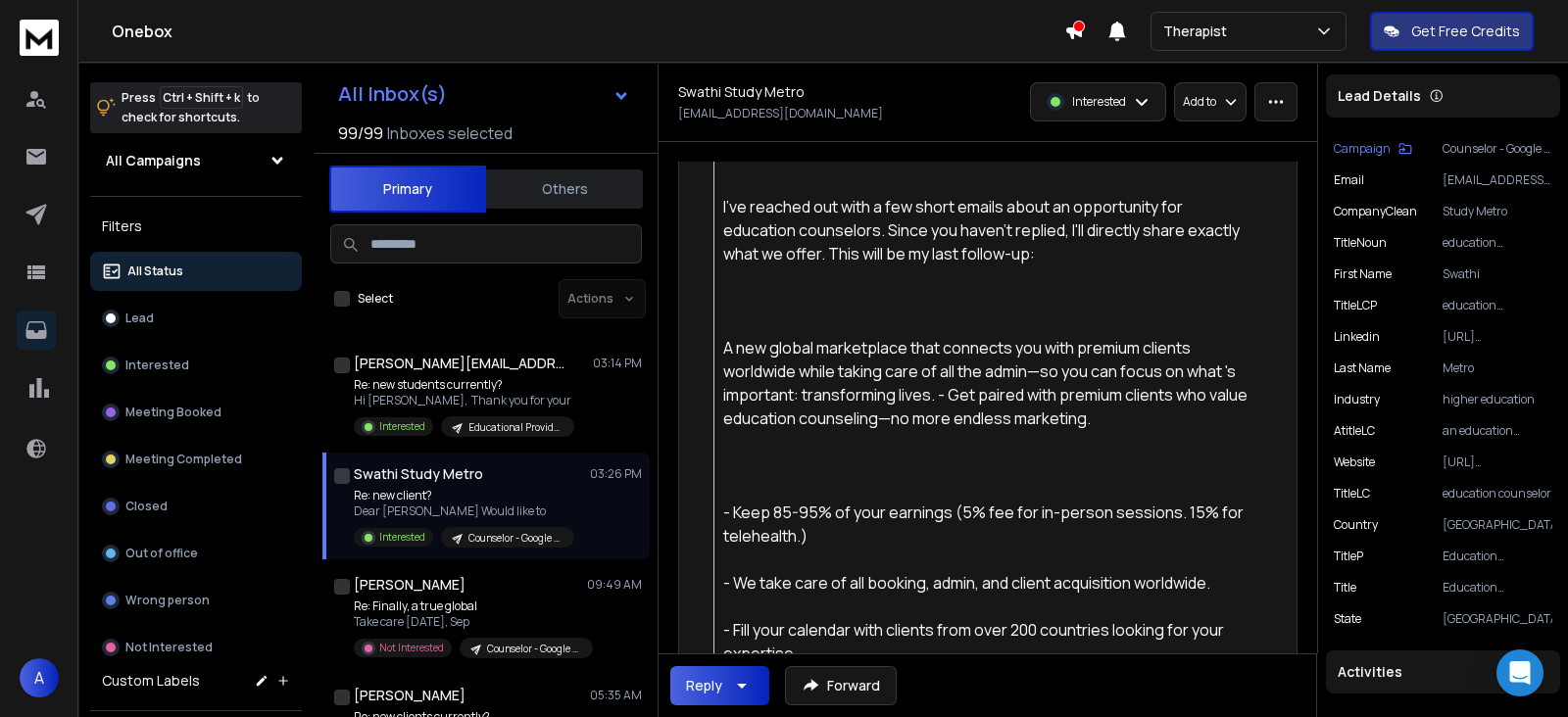
scroll to position [0, 0]
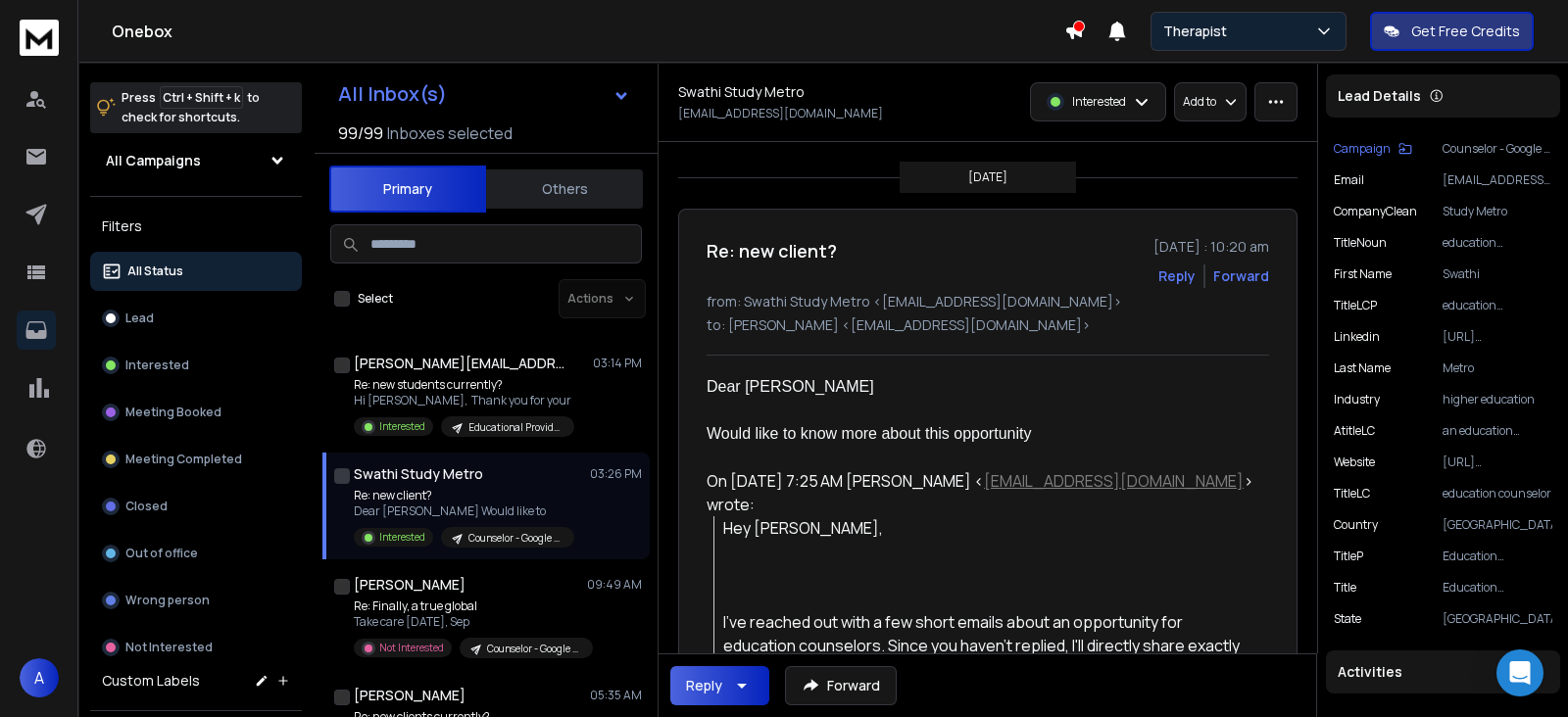
click at [1334, 25] on div "Therapist" at bounding box center [1248, 31] width 171 height 20
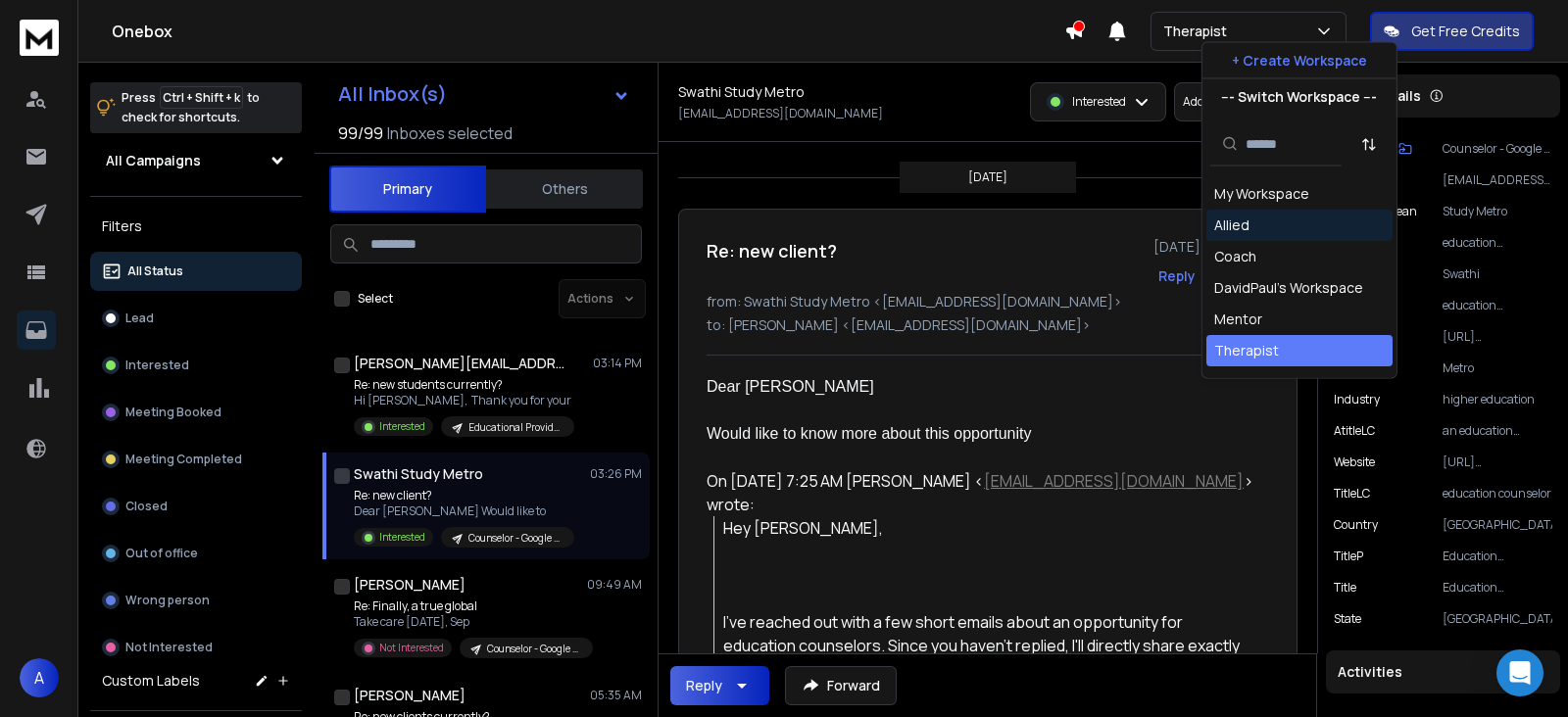
click at [1236, 216] on div "Allied" at bounding box center [1232, 226] width 35 height 20
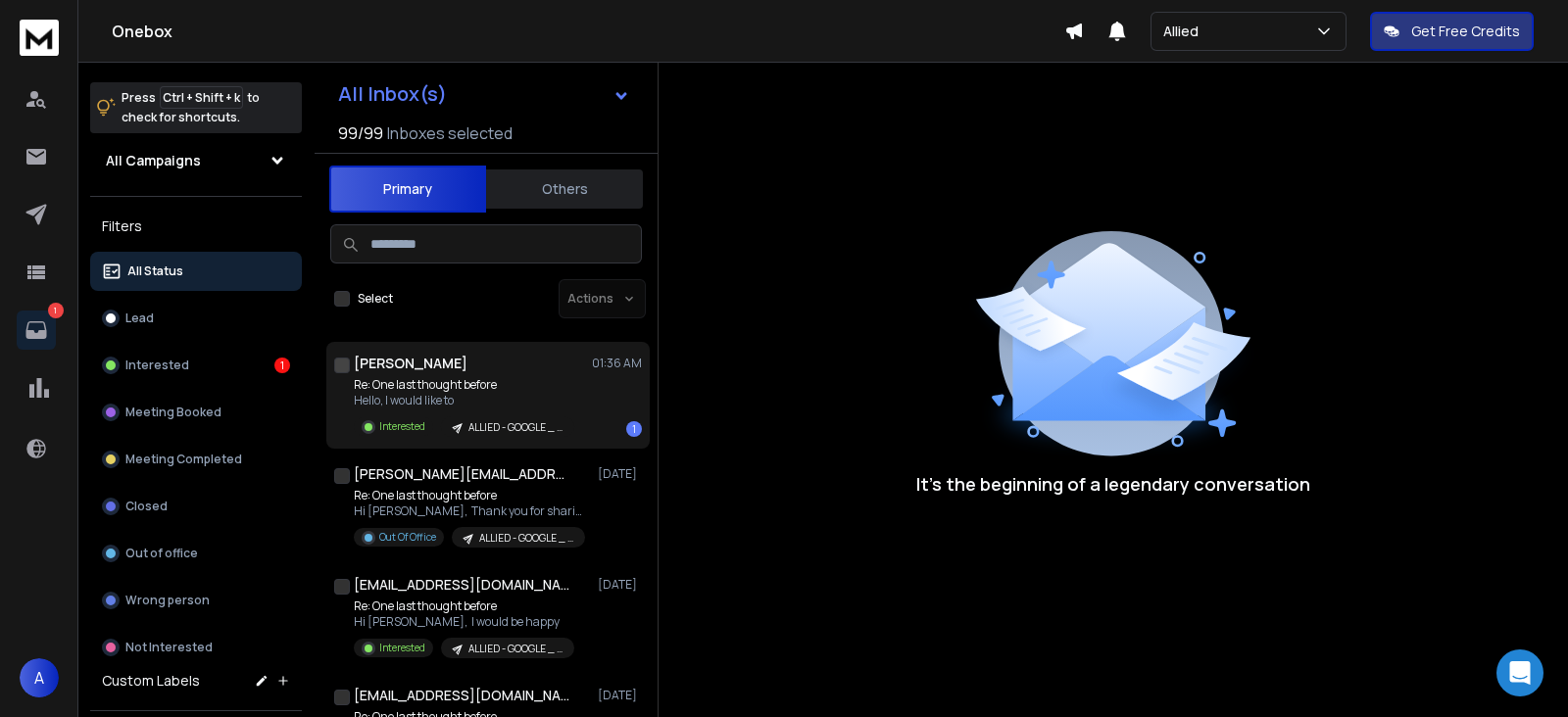
click at [394, 354] on div "Eun Ju Yeon 01:36 AM Re: One last thought before Hello, I would like to Interes…" at bounding box center [498, 395] width 288 height 83
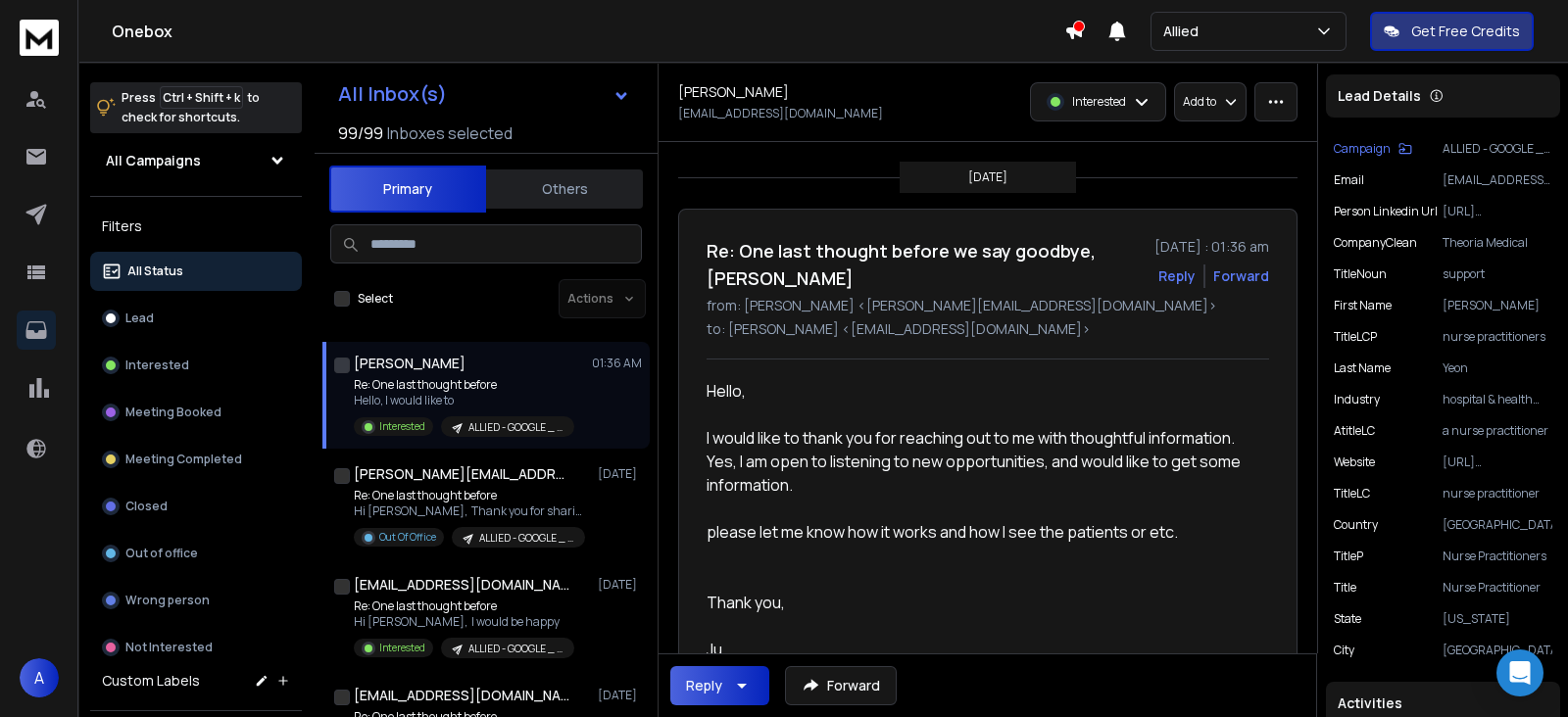
click at [685, 686] on div "Reply" at bounding box center [703, 686] width 36 height 20
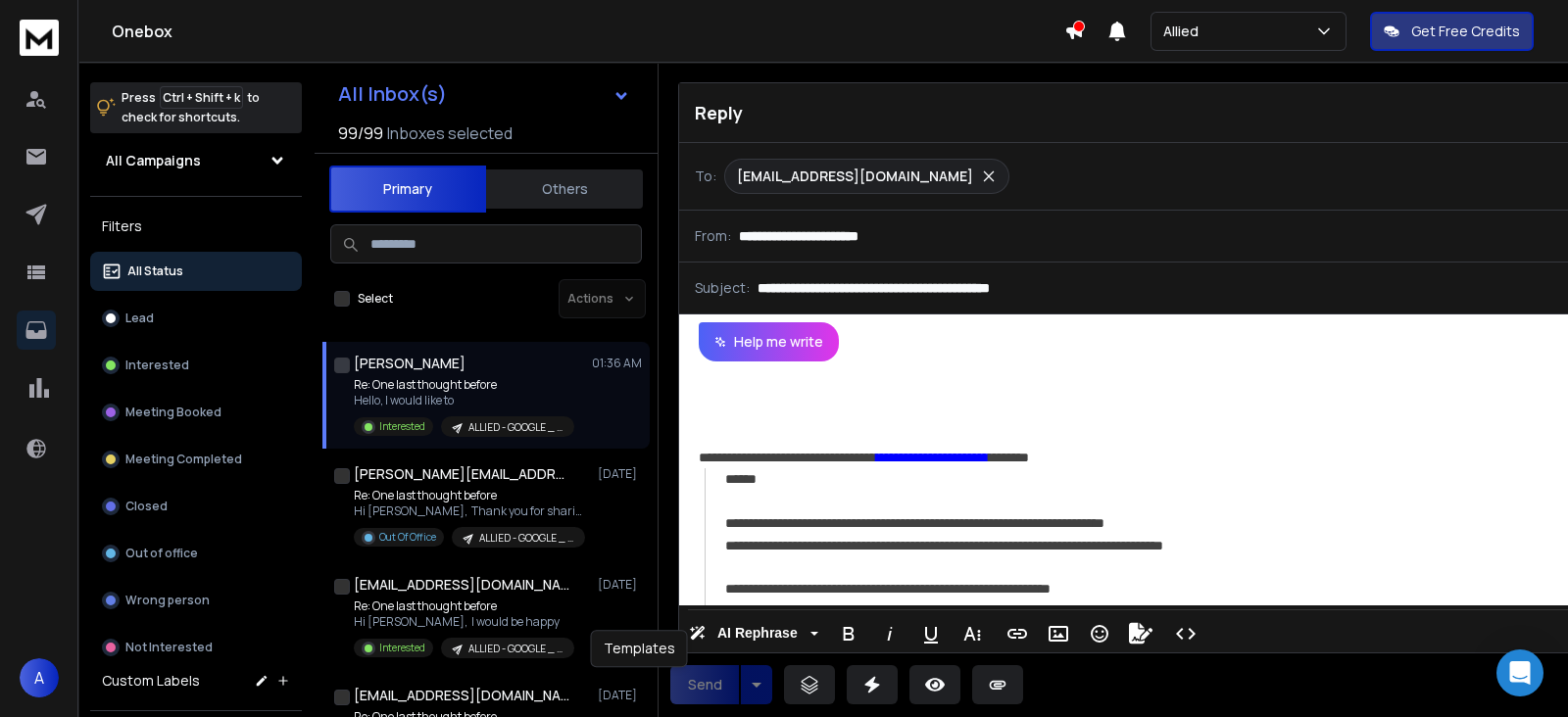
click at [784, 684] on button at bounding box center [809, 685] width 51 height 39
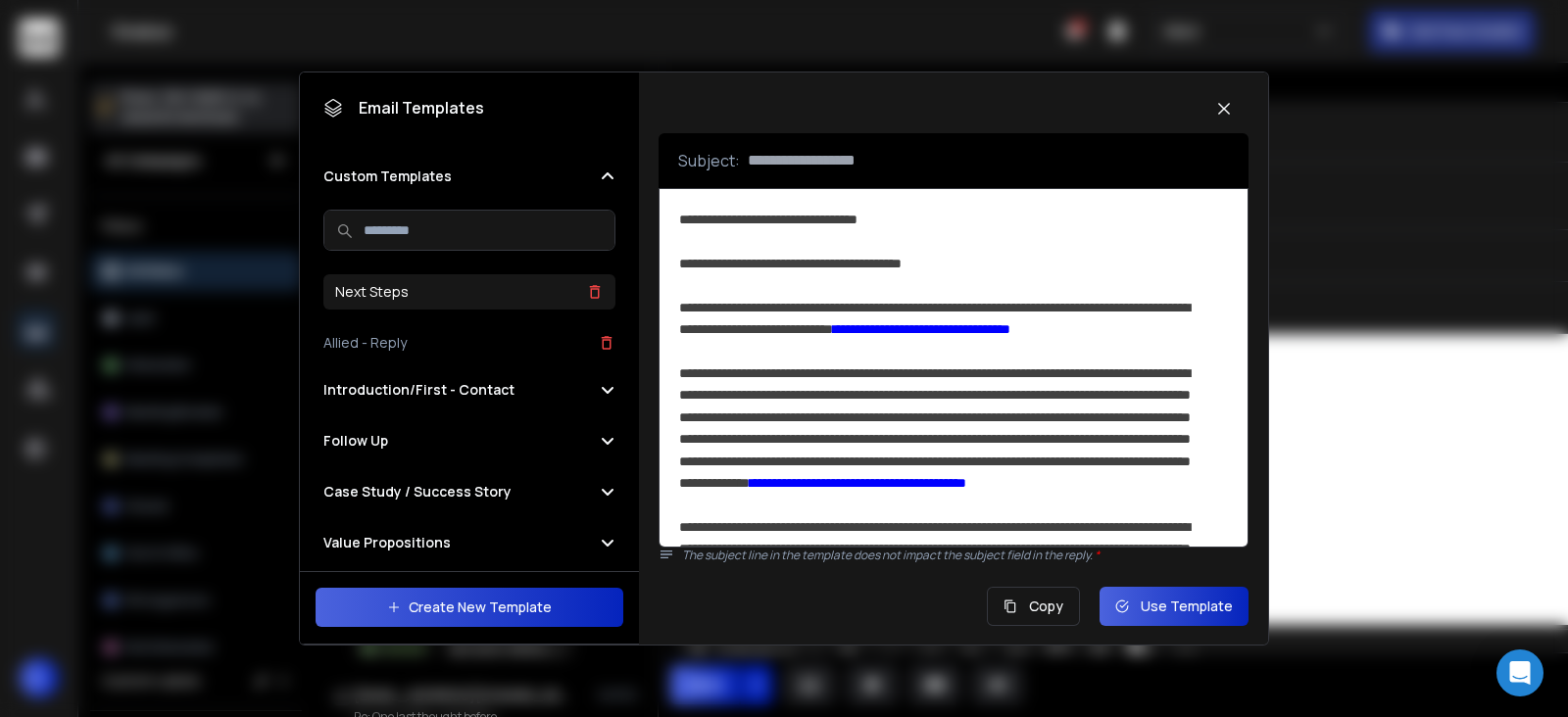
click at [465, 275] on div "Next Steps Allied - Reply" at bounding box center [470, 318] width 292 height 86
click at [520, 333] on div "Allied - Reply" at bounding box center [470, 343] width 292 height 20
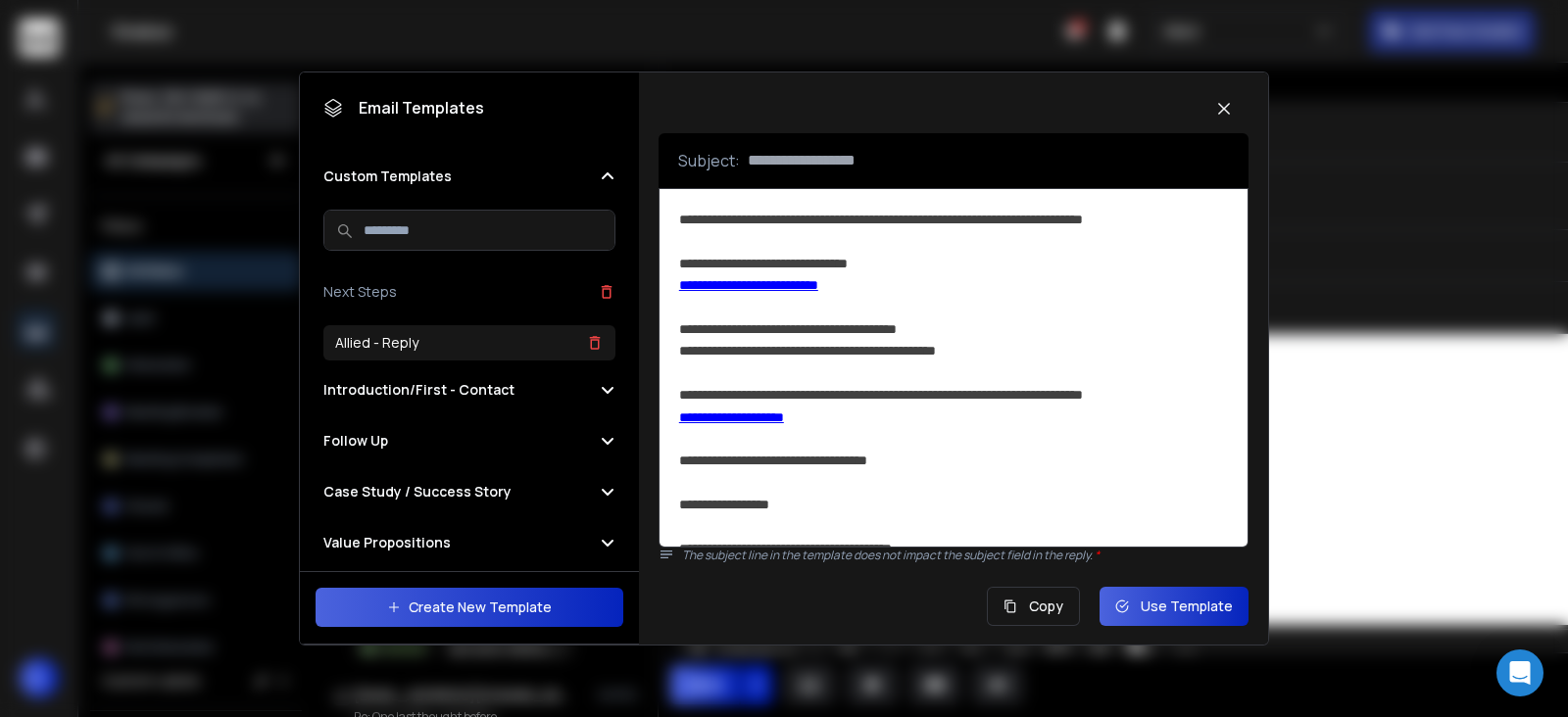
click at [1186, 595] on button "Use Template" at bounding box center [1174, 607] width 149 height 39
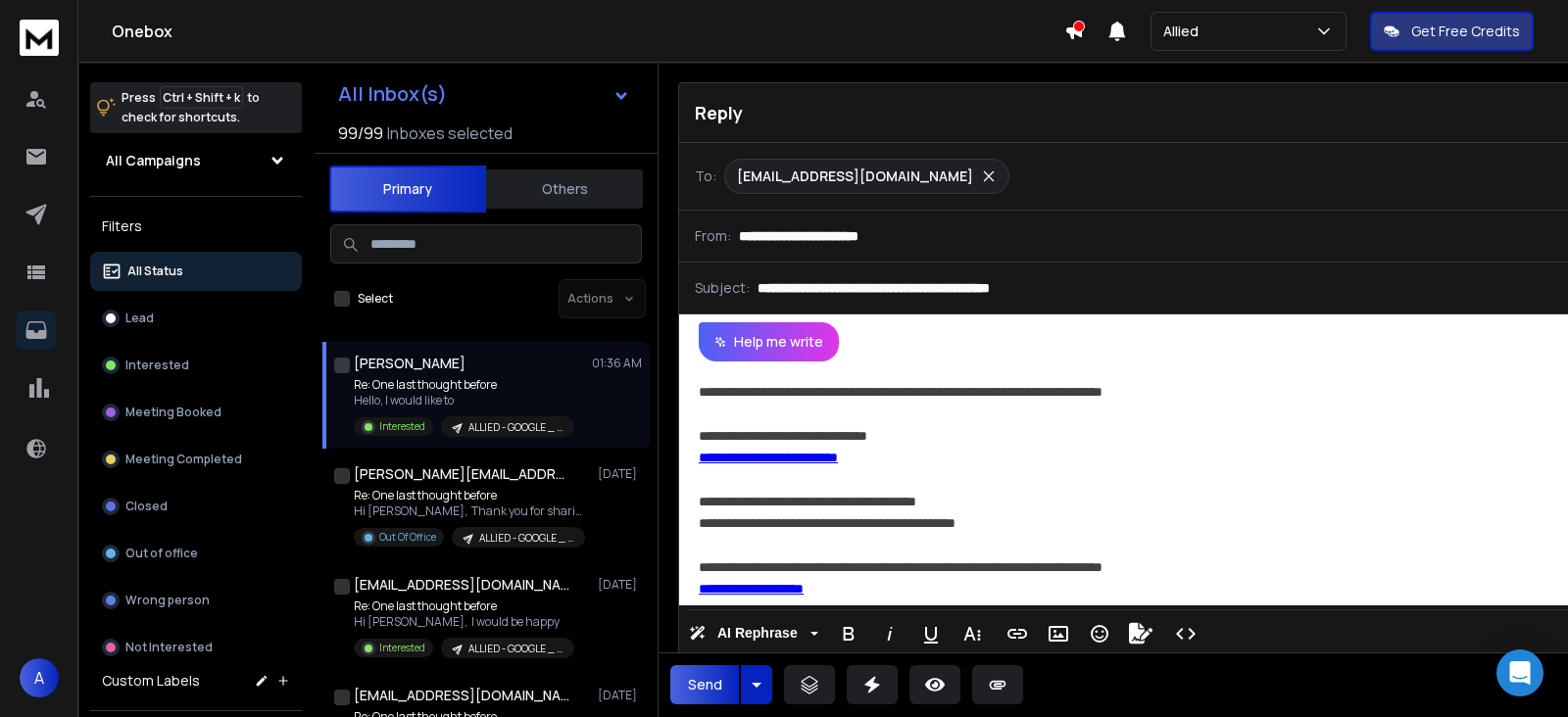
click at [698, 382] on div "**********" at bounding box center [1188, 414] width 979 height 66
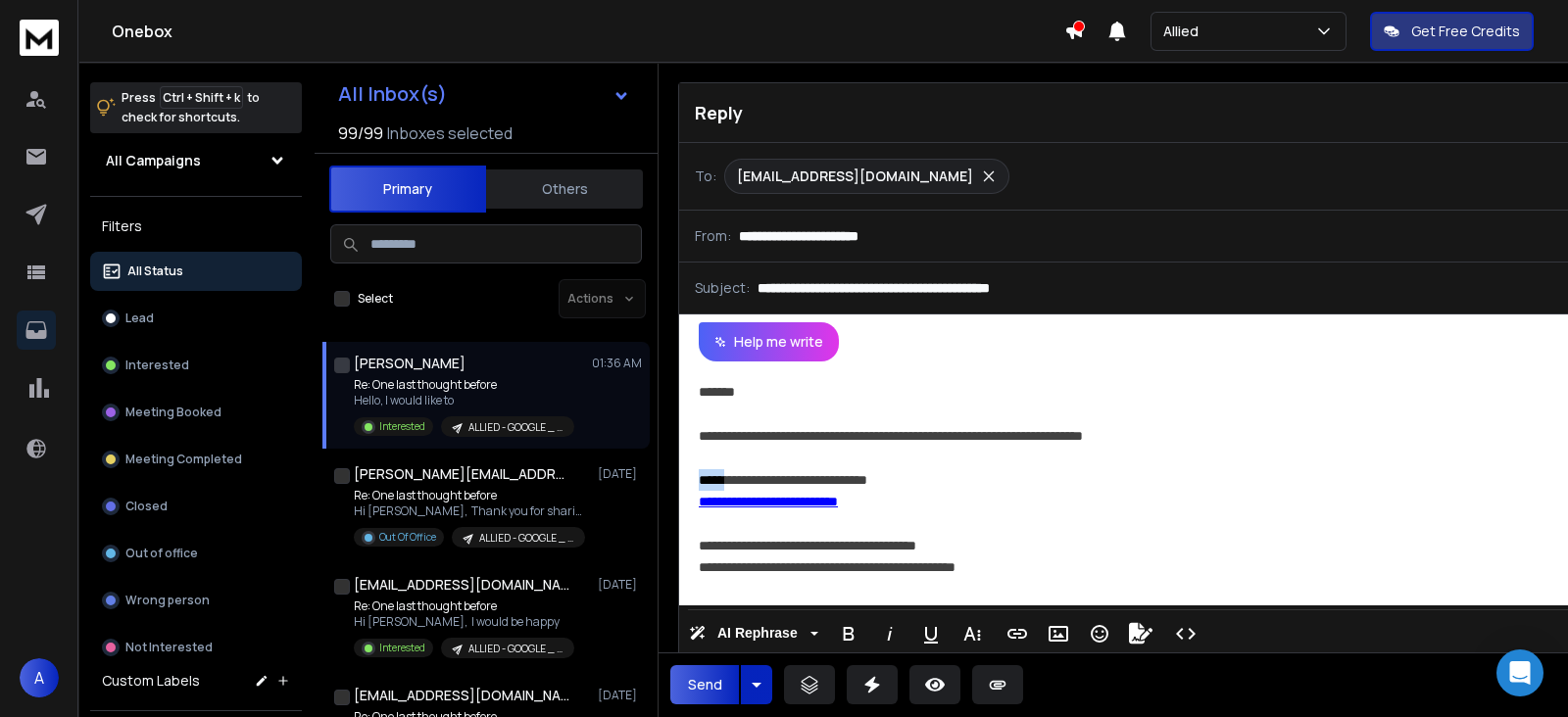
drag, startPoint x: 527, startPoint y: 389, endPoint x: 563, endPoint y: 386, distance: 36.1
click at [679, 386] on div "**********" at bounding box center [1189, 484] width 1021 height 244
click at [679, 407] on div "**********" at bounding box center [1189, 484] width 1021 height 244
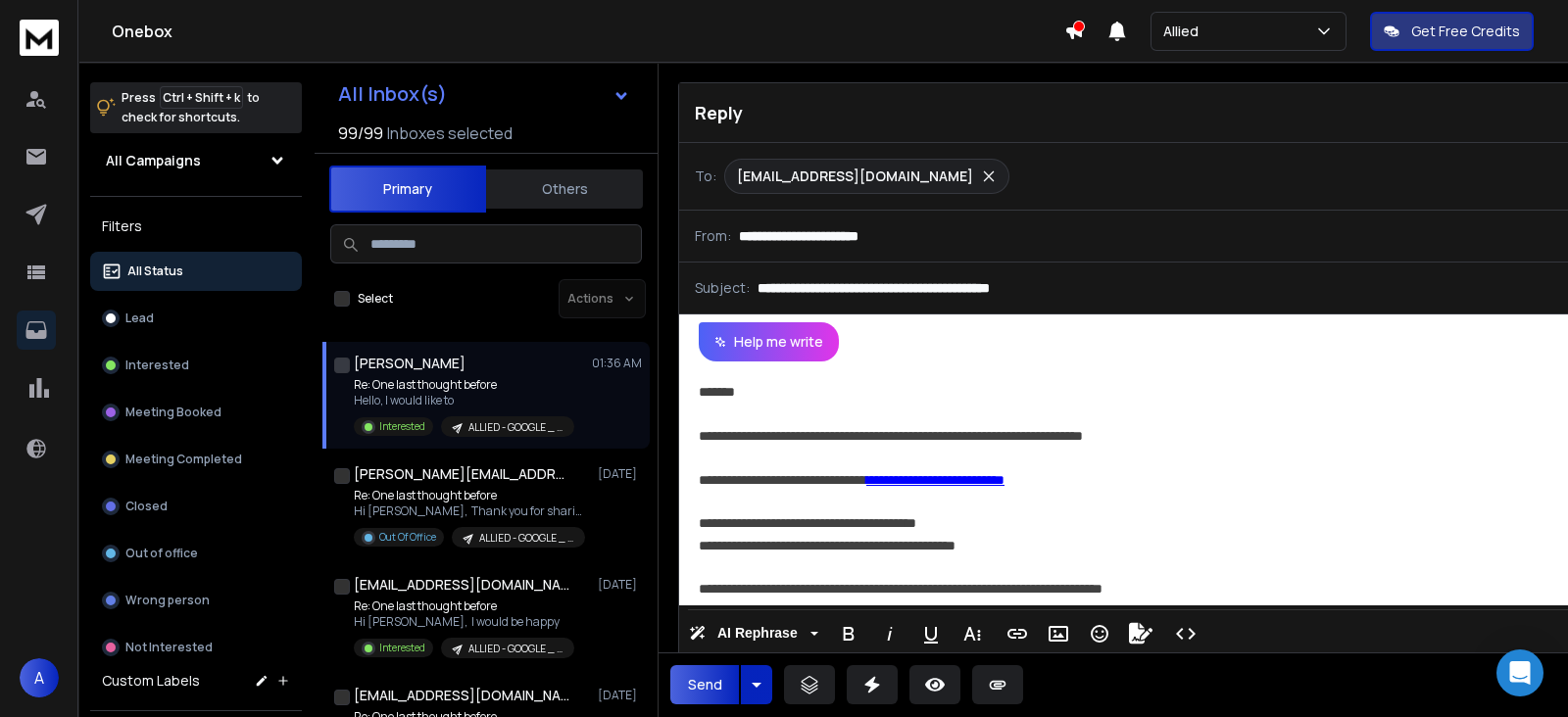
click at [698, 513] on div "**********" at bounding box center [1188, 589] width 979 height 154
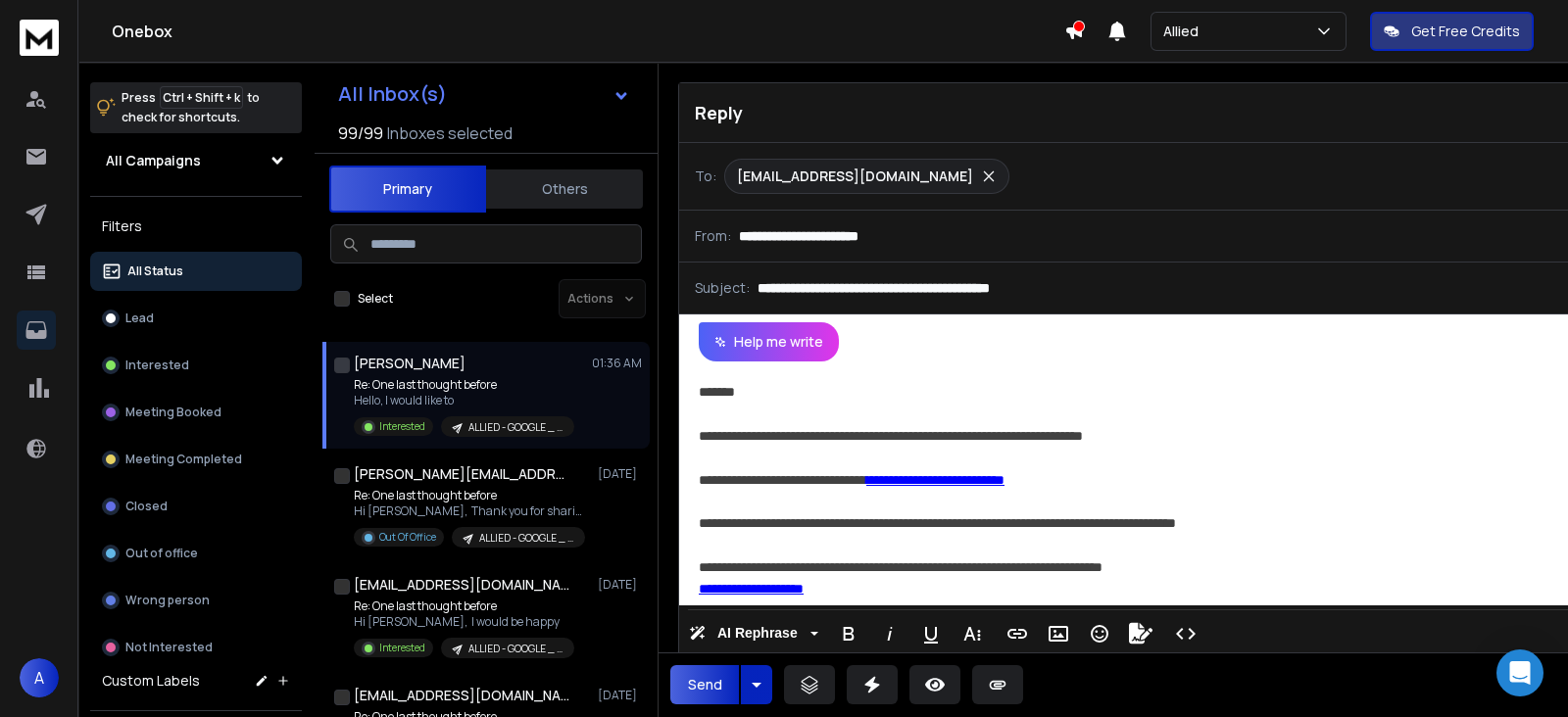
scroll to position [122, 0]
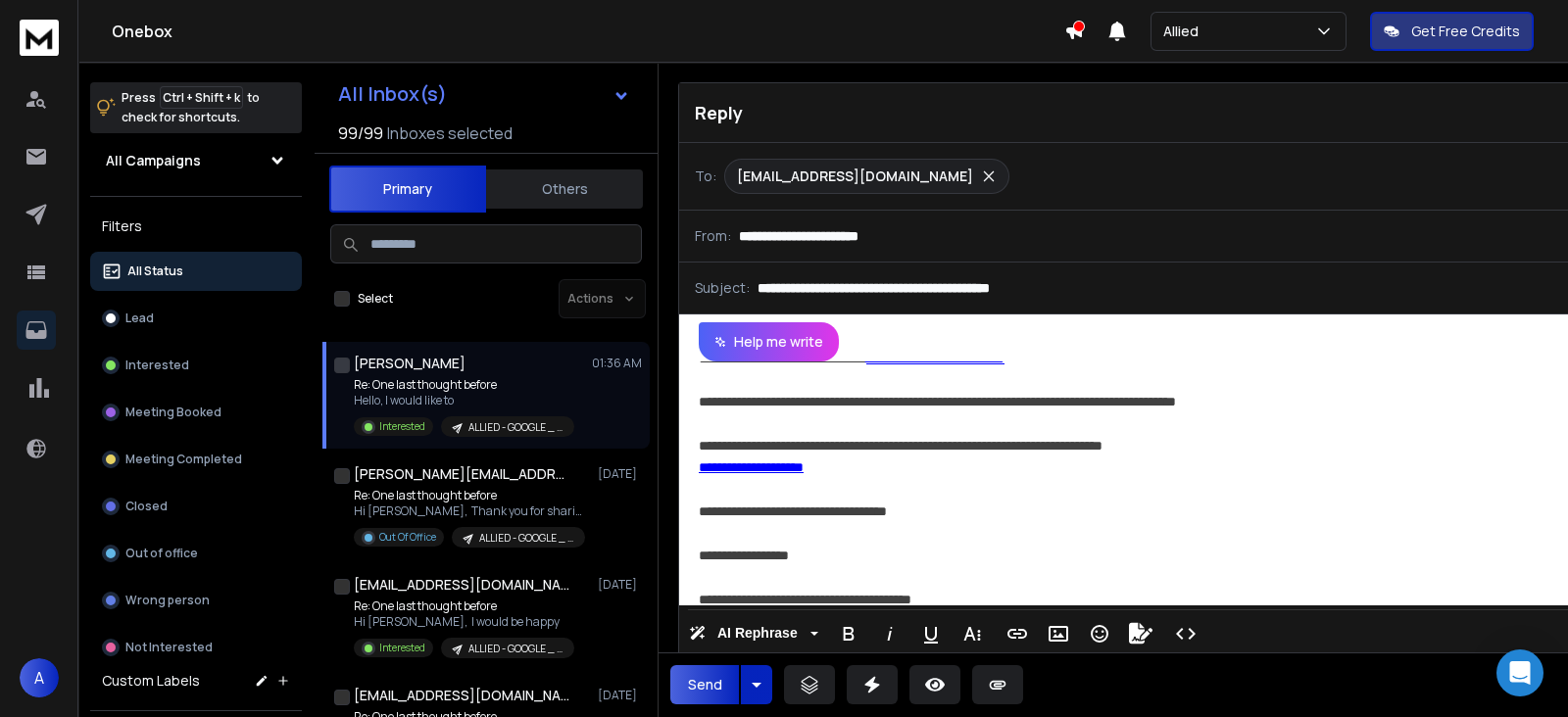
click at [679, 379] on div "**********" at bounding box center [1197, 484] width 1037 height 244
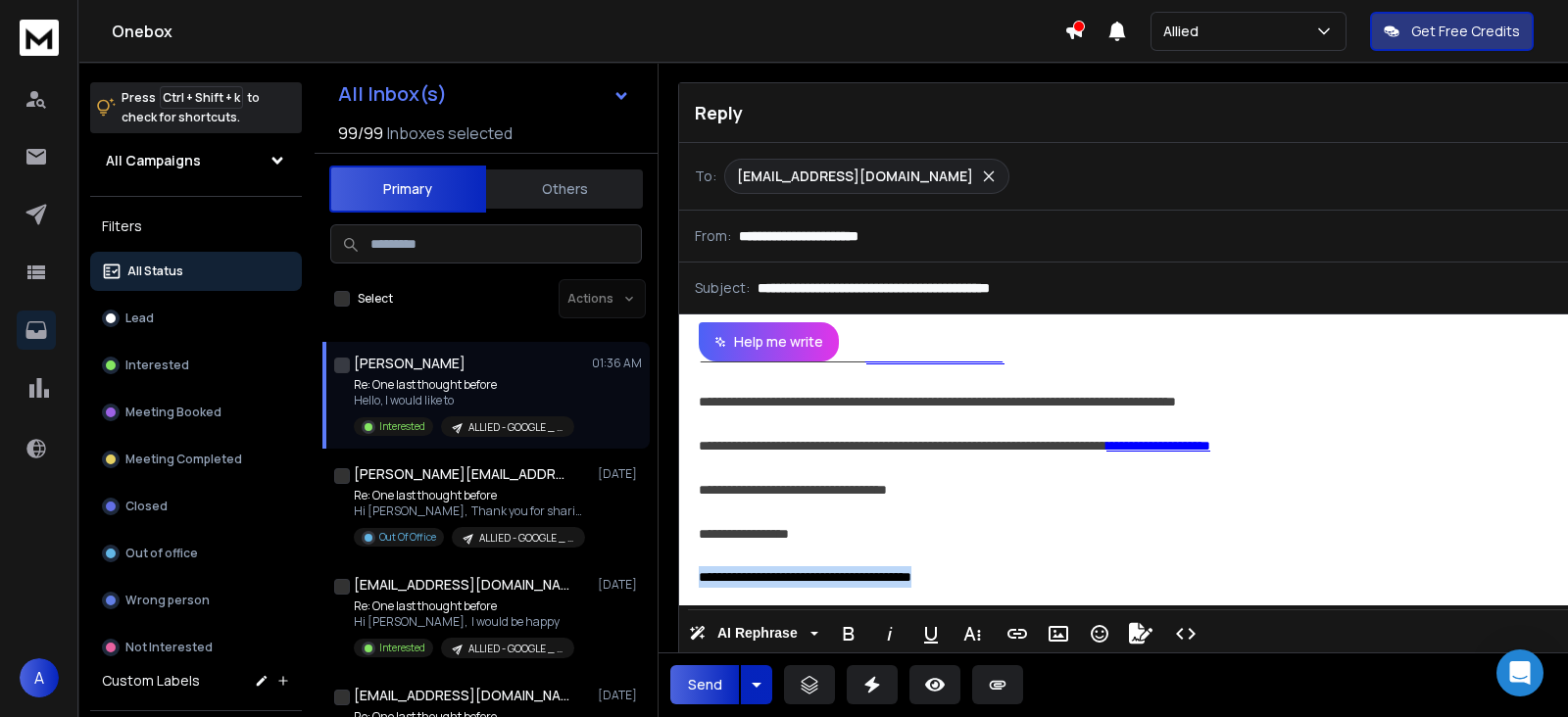
drag, startPoint x: 726, startPoint y: 486, endPoint x: 521, endPoint y: 484, distance: 205.0
click at [679, 484] on div "**********" at bounding box center [1197, 484] width 1037 height 244
click at [789, 392] on div "**********" at bounding box center [1188, 446] width 979 height 110
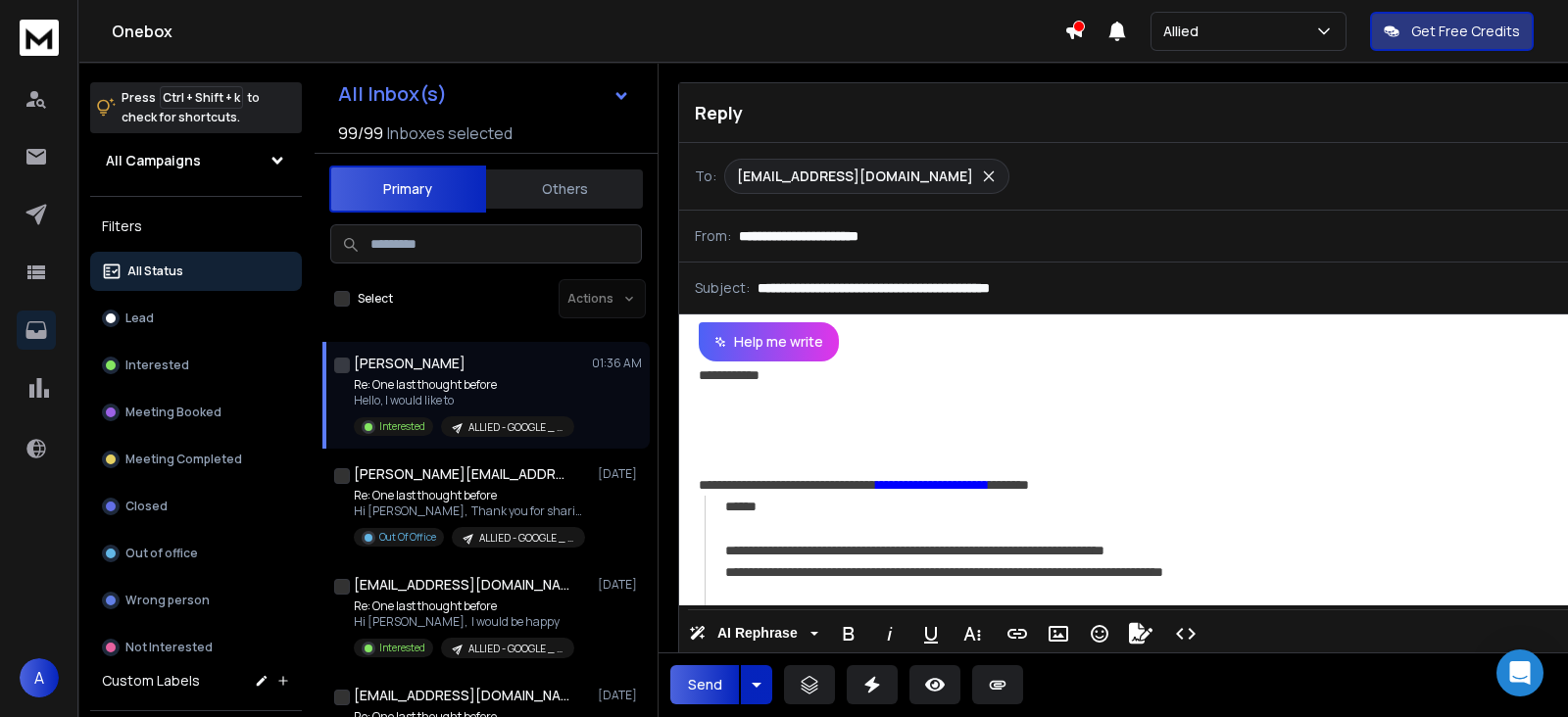
scroll to position [244, 0]
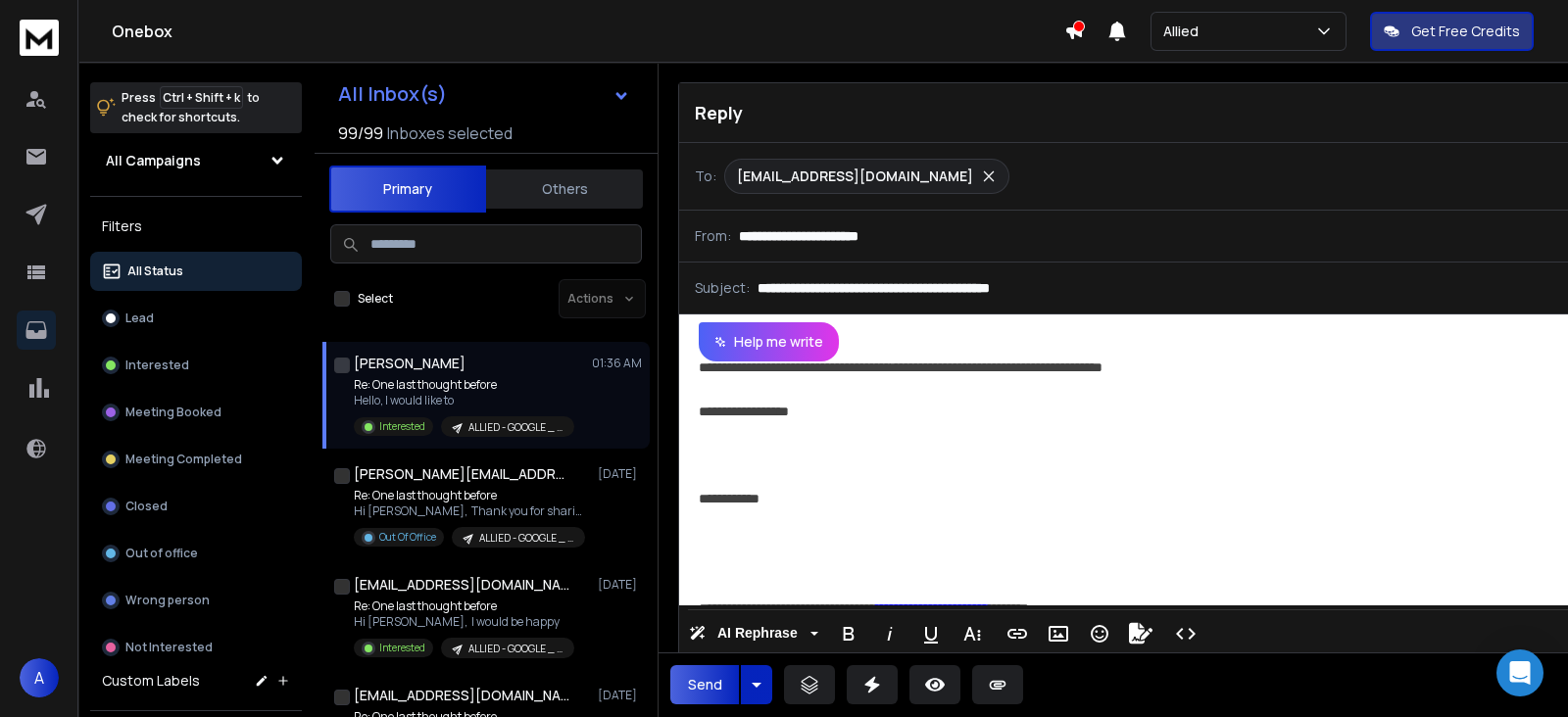
click at [698, 401] on div "**********" at bounding box center [1188, 467] width 979 height 131
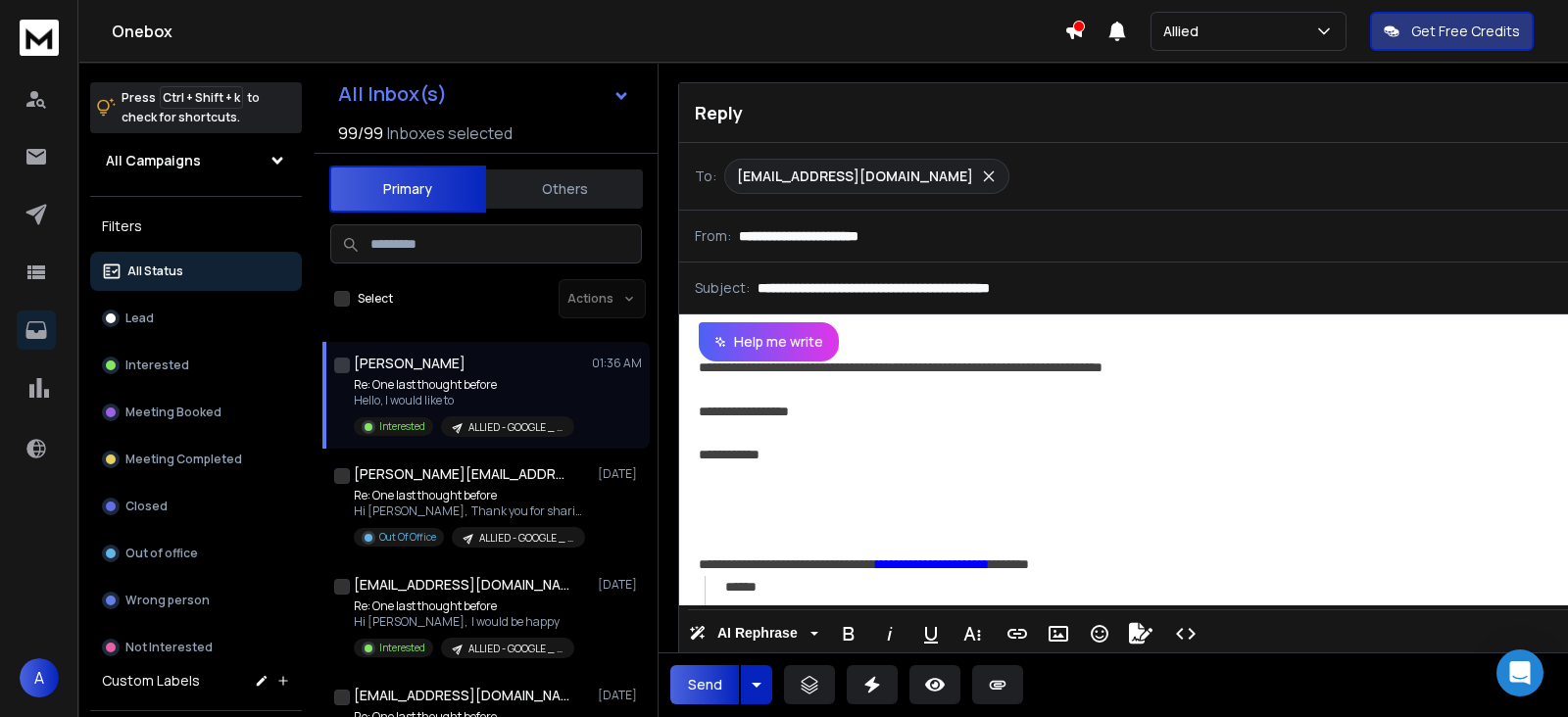
click at [698, 401] on div "**********" at bounding box center [1188, 445] width 979 height 88
click at [670, 683] on button "Send" at bounding box center [704, 685] width 69 height 39
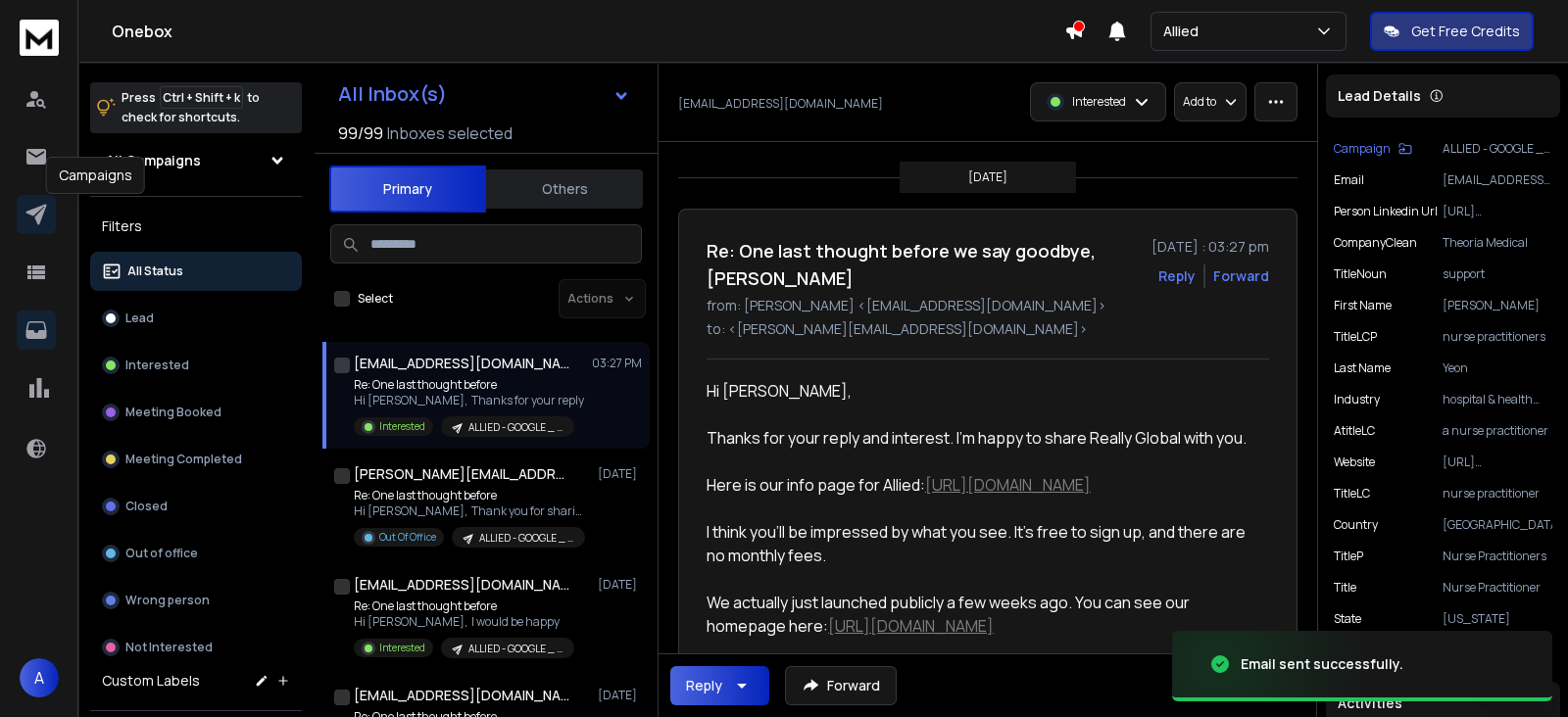
click at [27, 203] on icon at bounding box center [36, 215] width 24 height 24
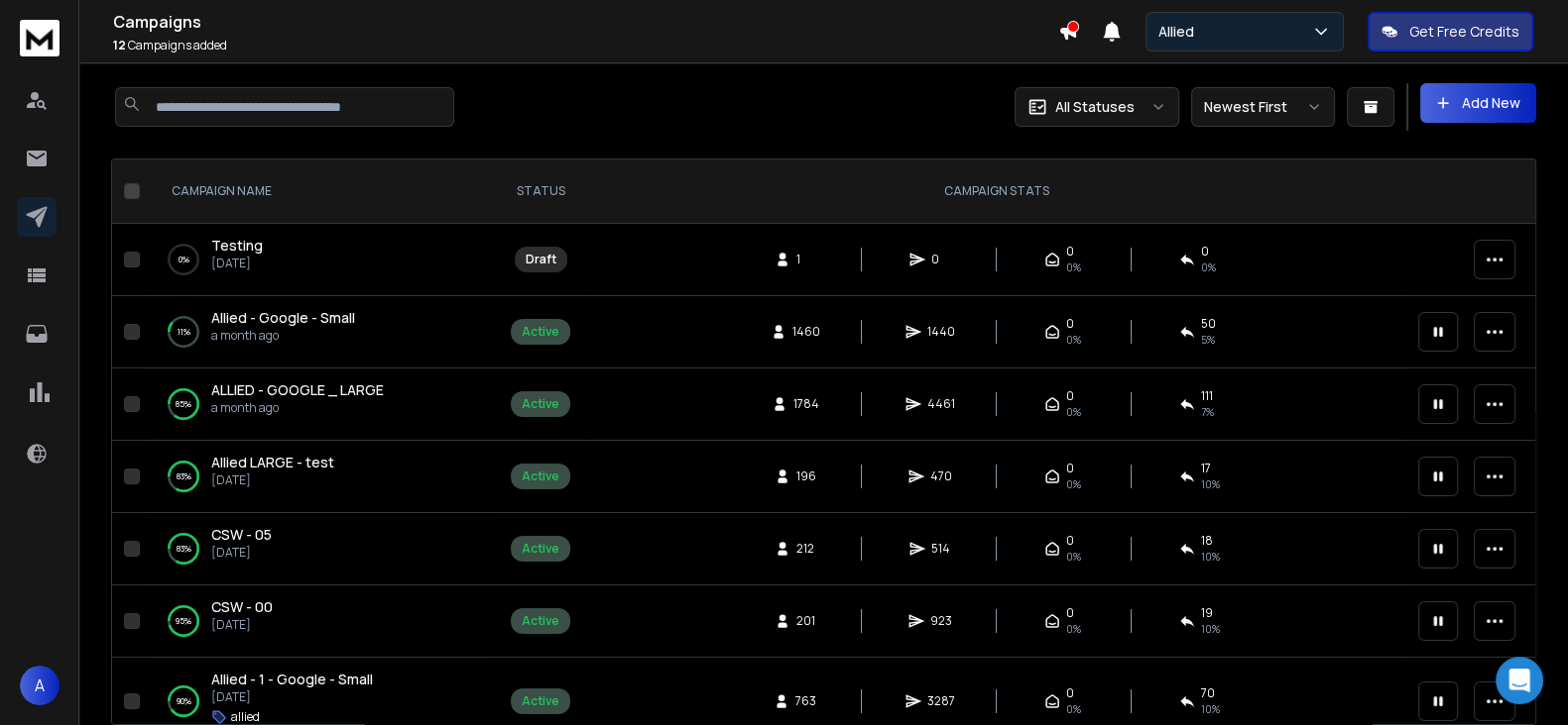
click at [1285, 26] on div "Allied" at bounding box center [1244, 32] width 173 height 20
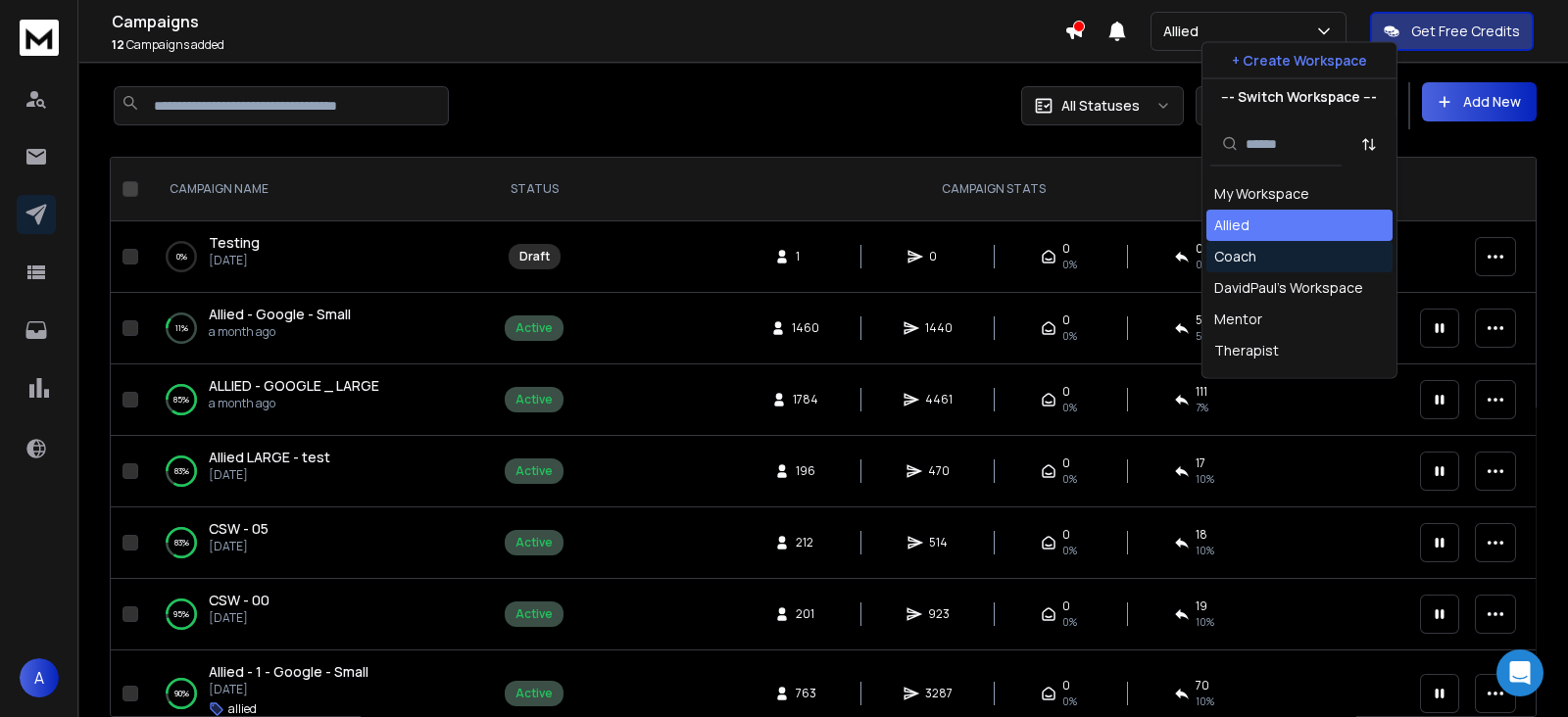
click at [1289, 241] on div "Coach" at bounding box center [1299, 257] width 186 height 31
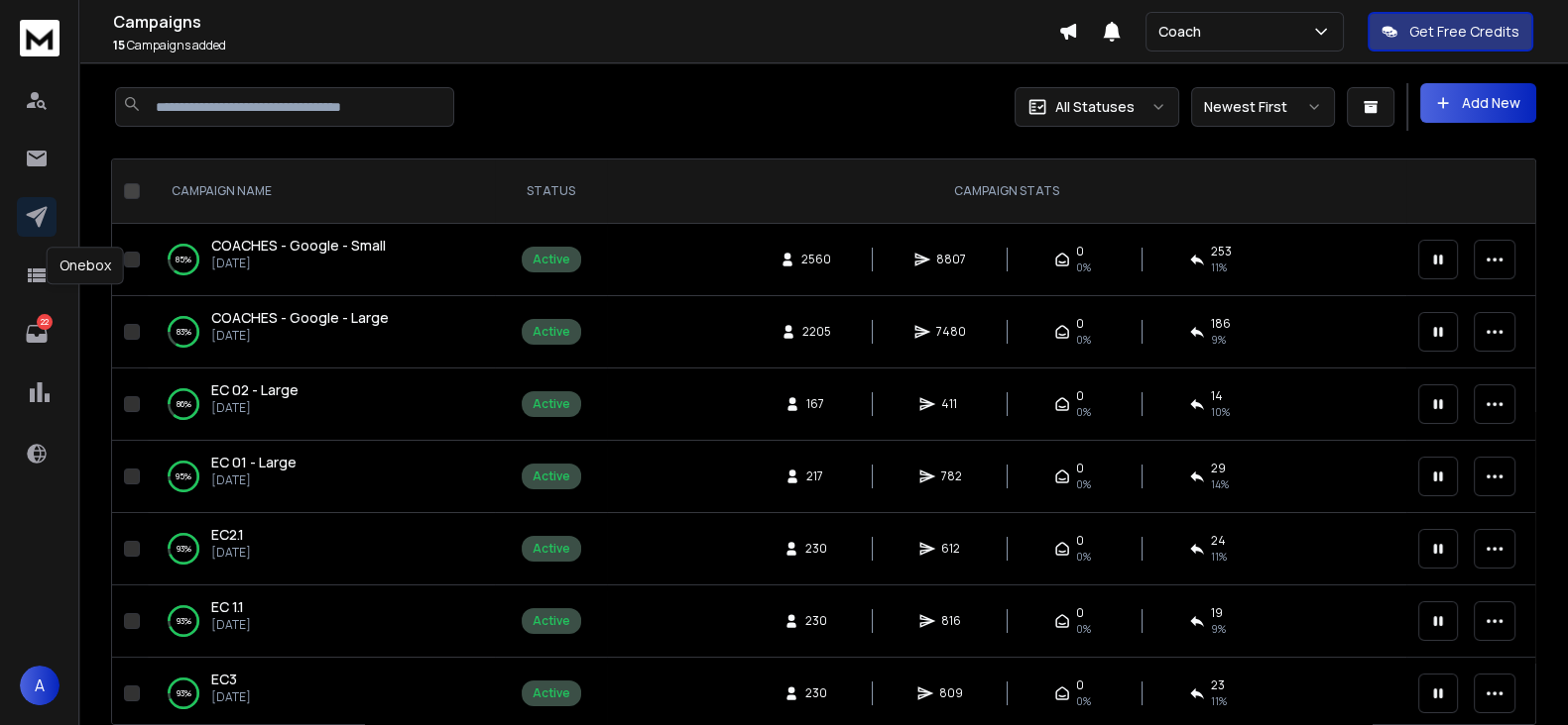
drag, startPoint x: 19, startPoint y: 260, endPoint x: 57, endPoint y: 253, distance: 38.6
click at [25, 322] on icon at bounding box center [37, 334] width 24 height 24
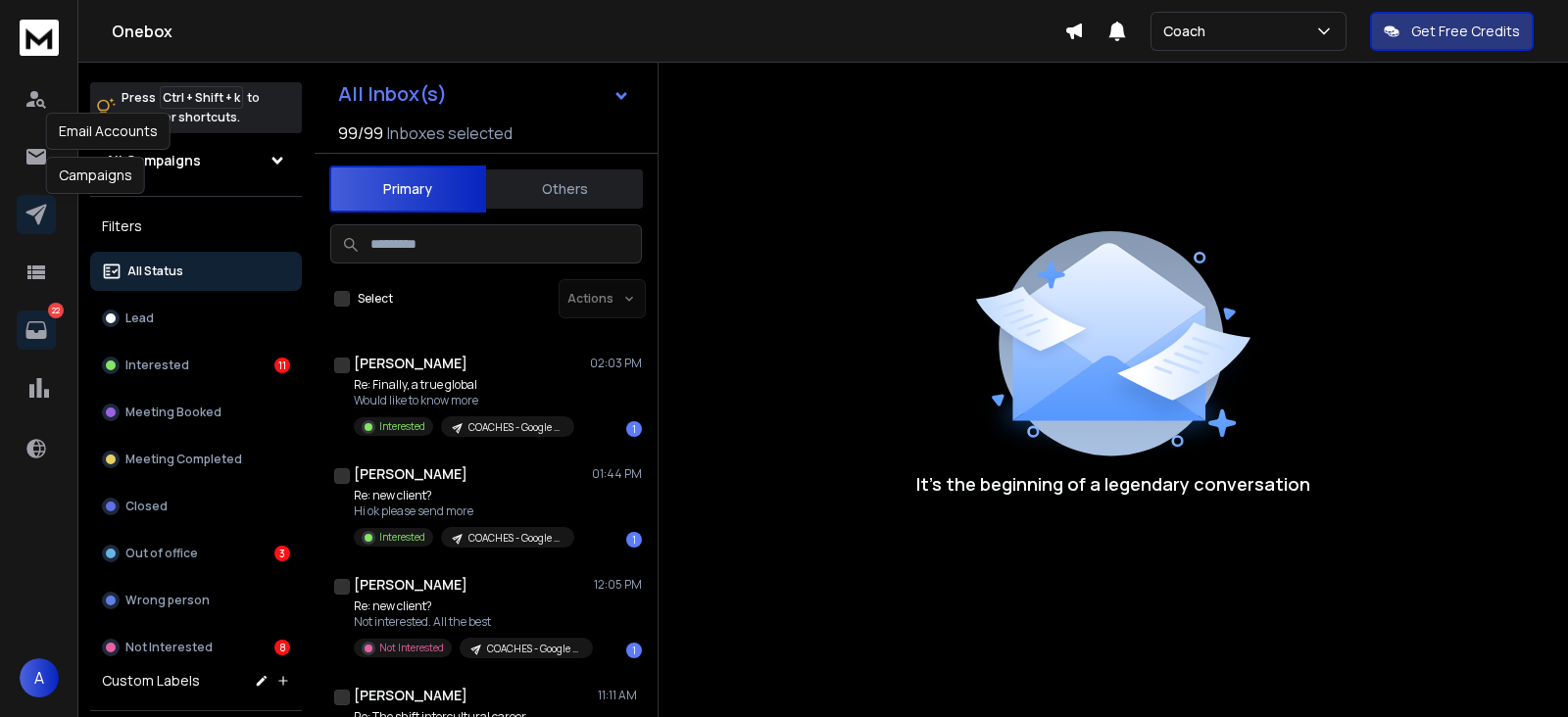
click at [35, 195] on link at bounding box center [36, 215] width 39 height 39
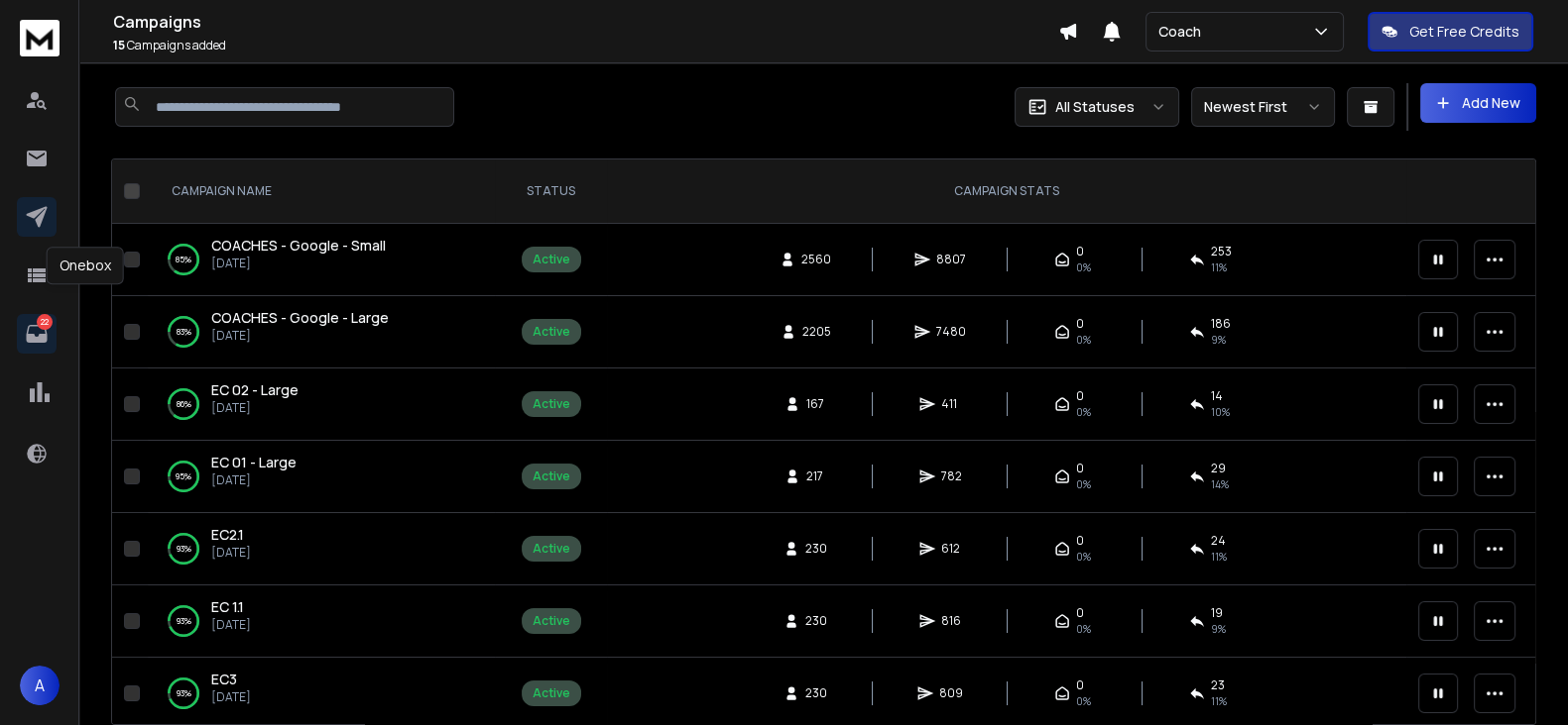
click at [25, 322] on icon at bounding box center [37, 334] width 24 height 24
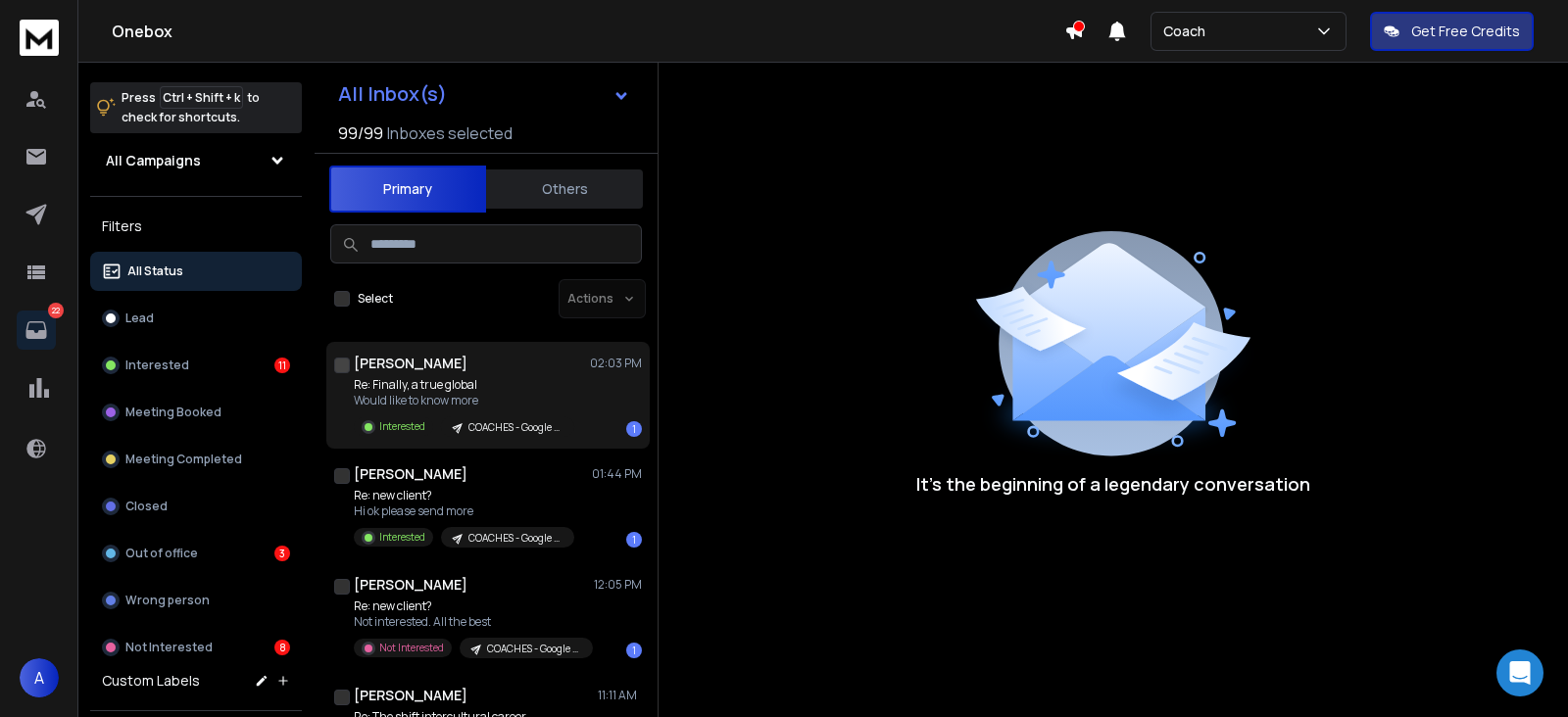
click at [358, 393] on p "Would like to know more" at bounding box center [464, 401] width 221 height 16
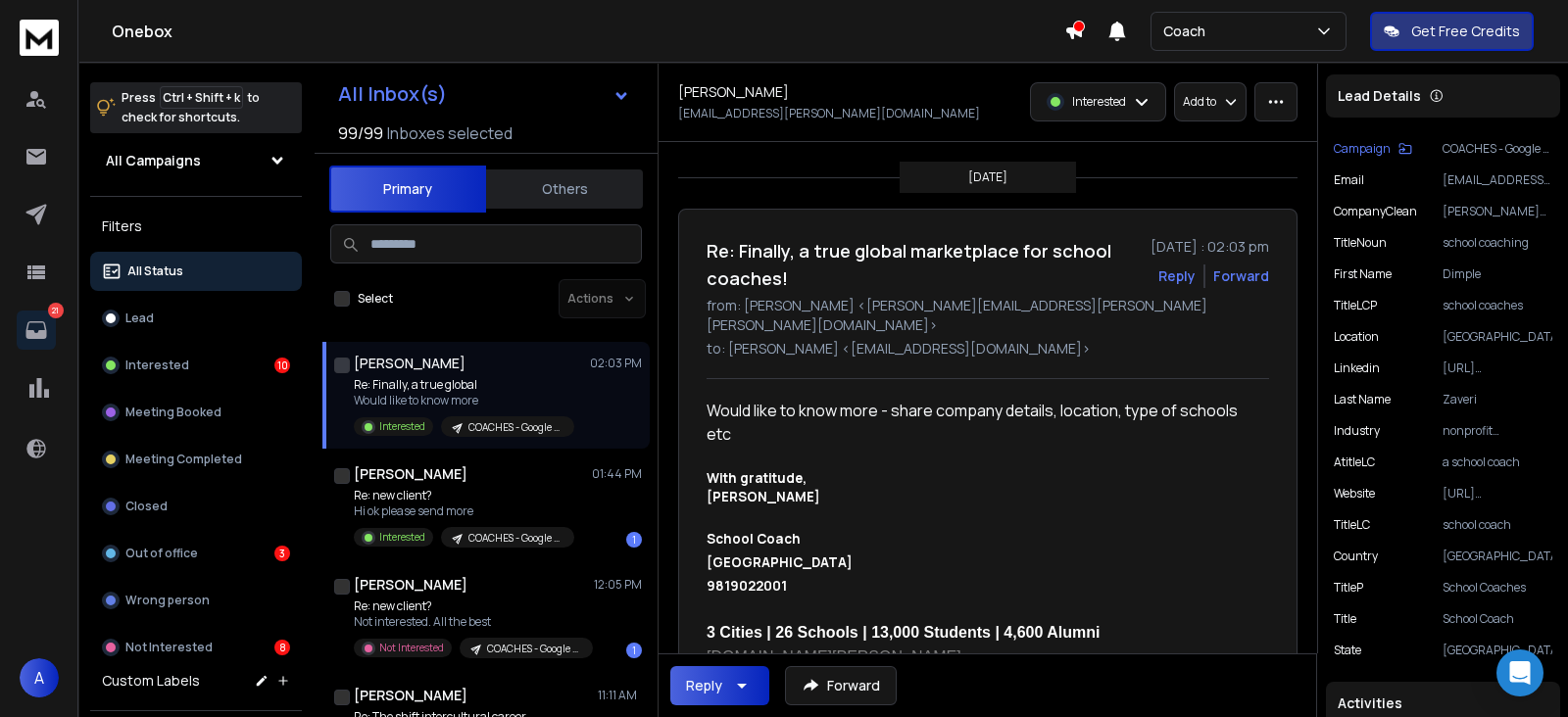
click at [685, 686] on div "Reply" at bounding box center [703, 686] width 36 height 20
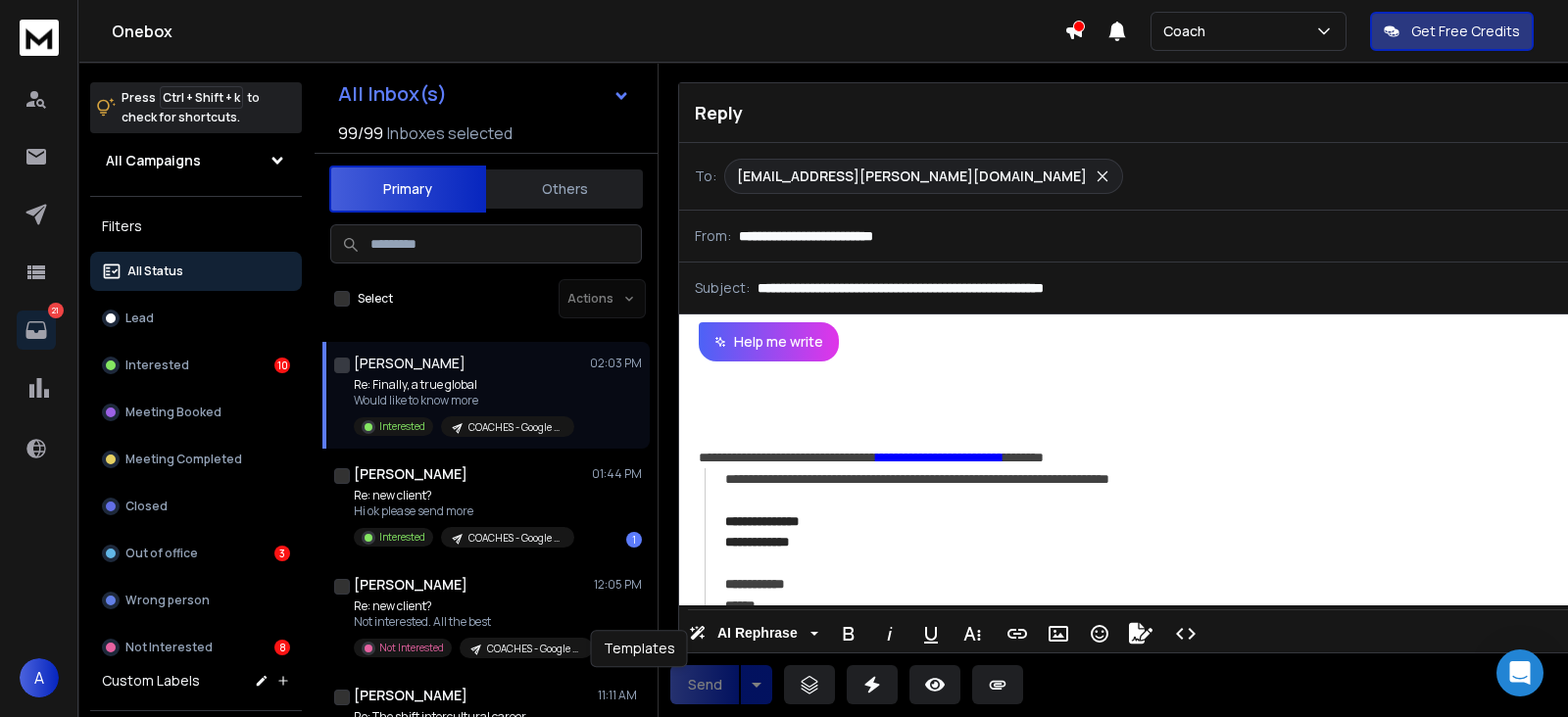
click at [799, 679] on icon at bounding box center [809, 685] width 20 height 20
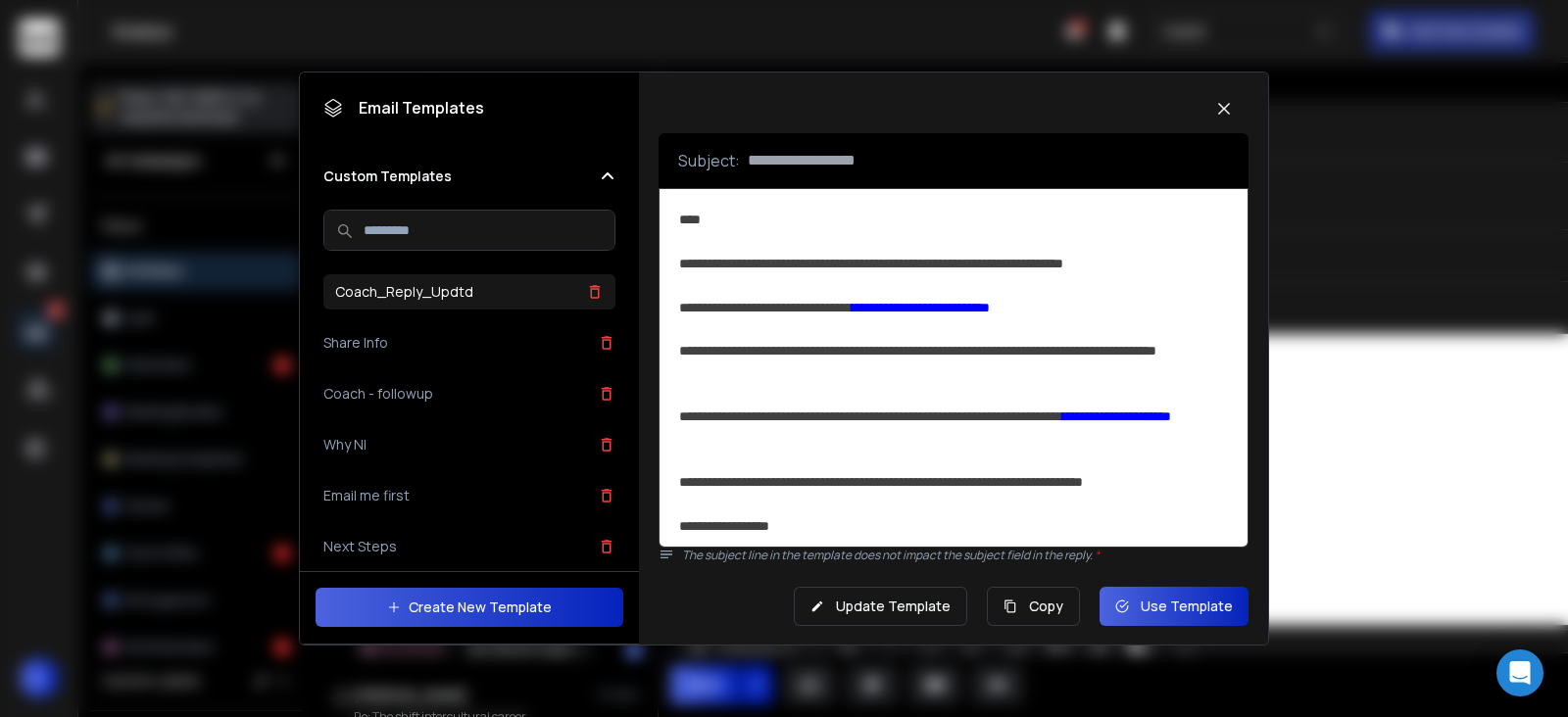
click at [1217, 590] on button "Use Template" at bounding box center [1174, 607] width 149 height 39
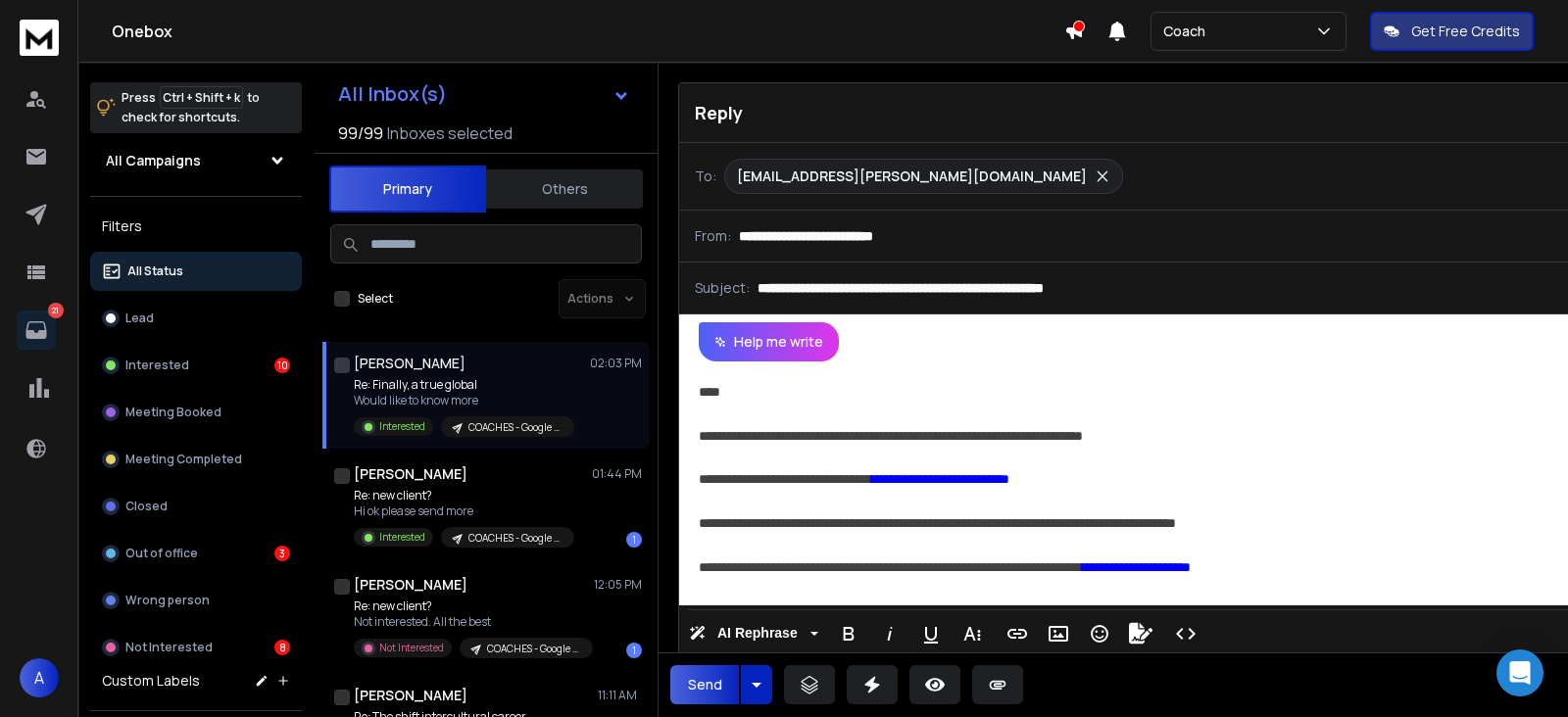
click at [698, 382] on div "****" at bounding box center [1188, 392] width 979 height 22
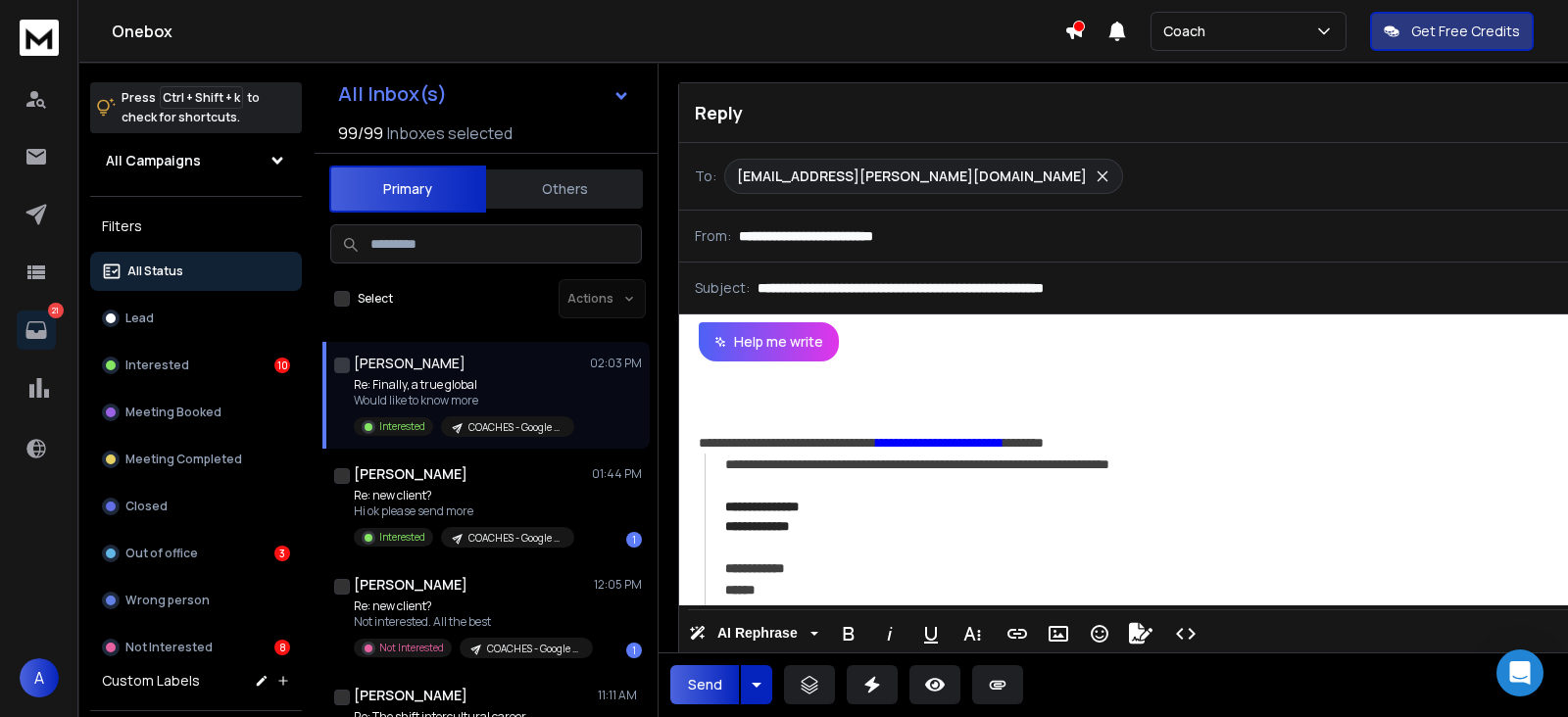
scroll to position [244, 0]
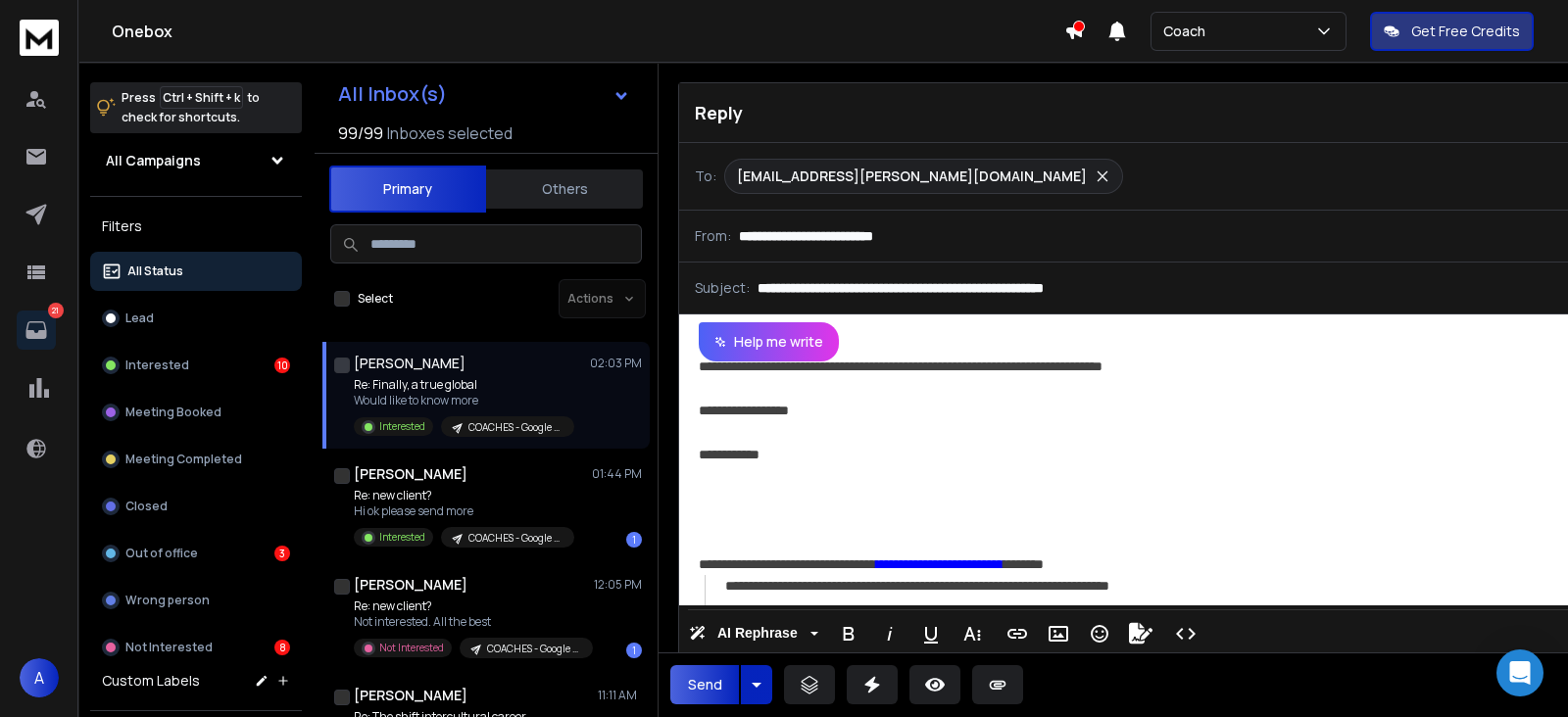
click at [698, 466] on div at bounding box center [1197, 477] width 998 height 22
click at [670, 680] on button "Send" at bounding box center [704, 685] width 69 height 39
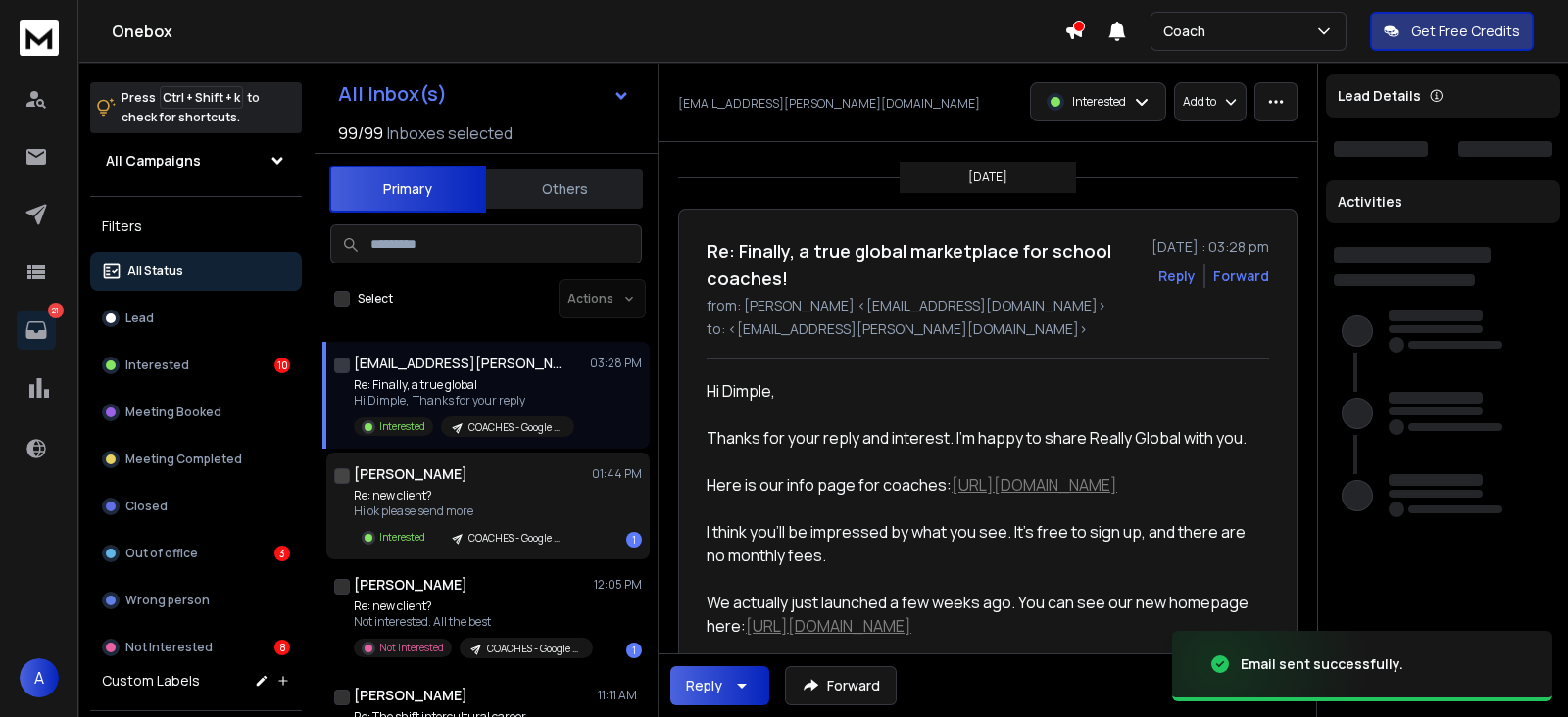
click at [363, 504] on p "Hi ok please send more" at bounding box center [464, 512] width 221 height 16
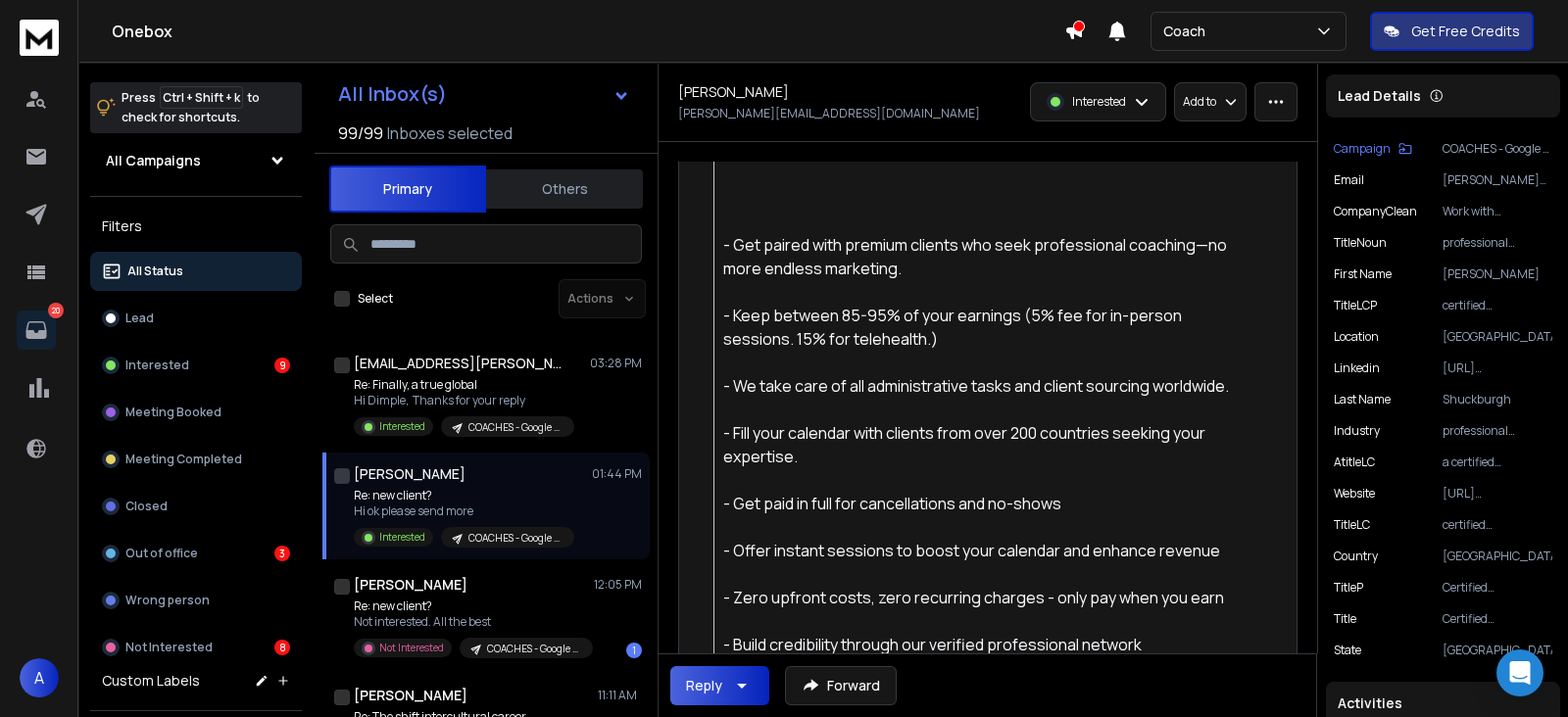
scroll to position [0, 0]
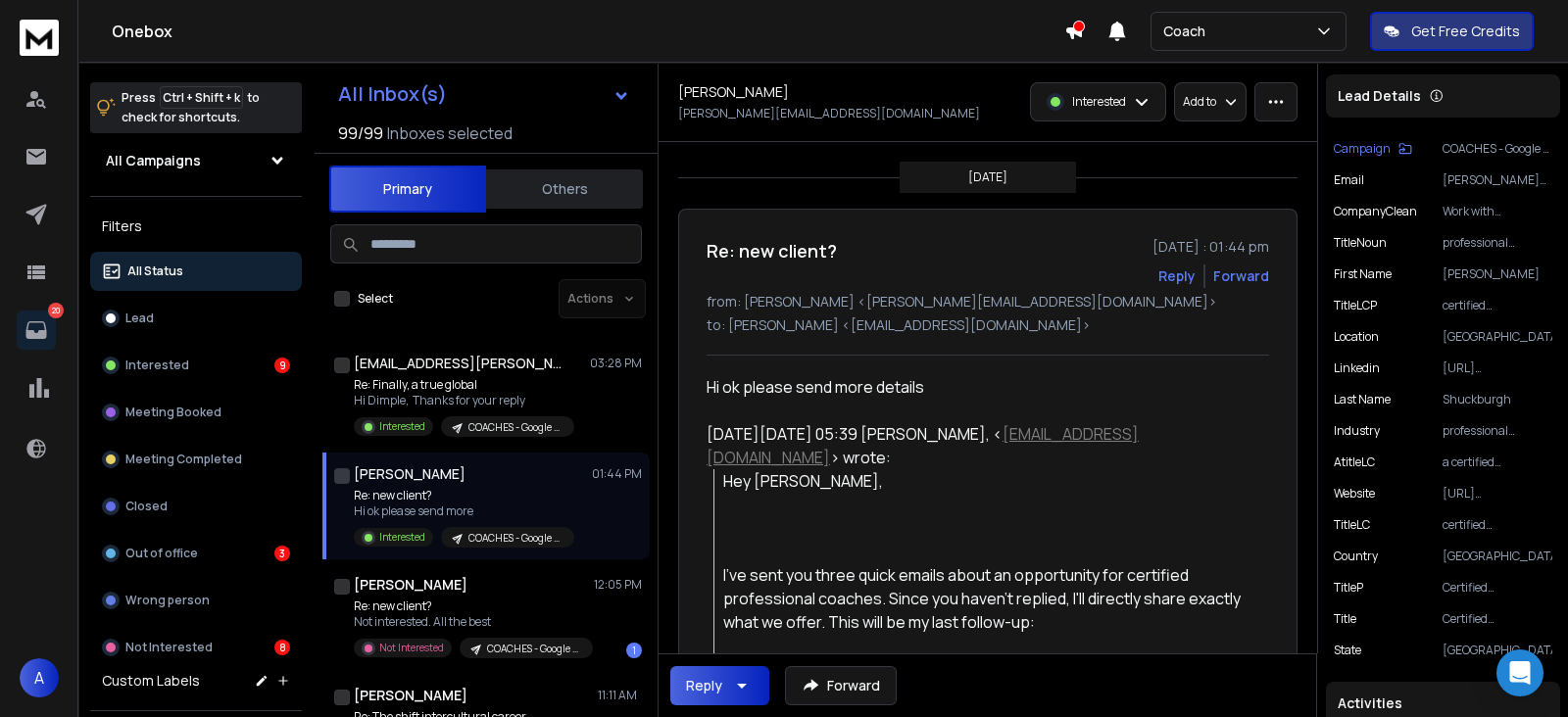
click at [685, 697] on div "Reply" at bounding box center [719, 686] width 68 height 24
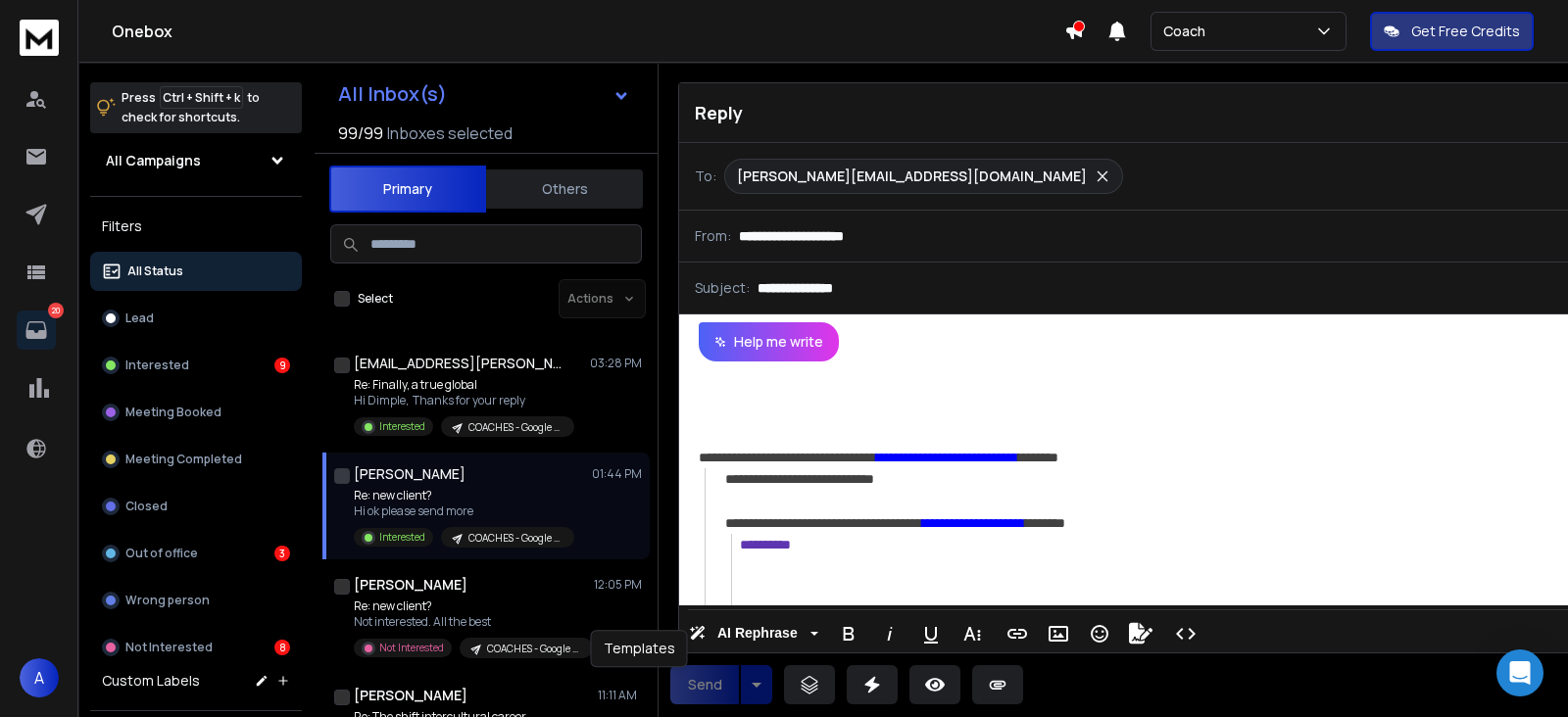
click at [800, 685] on icon at bounding box center [808, 688] width 17 height 6
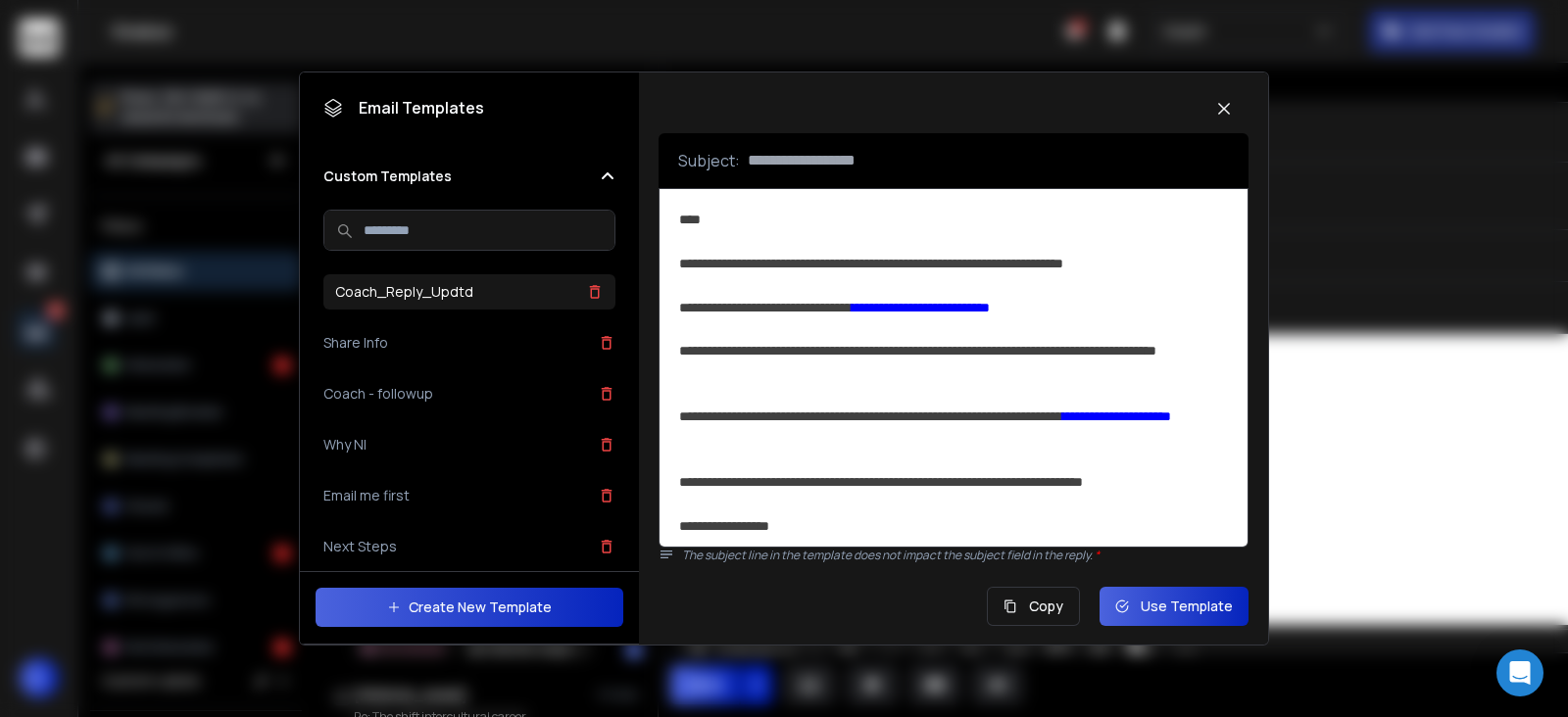
click at [1225, 600] on button "Use Template" at bounding box center [1174, 607] width 149 height 39
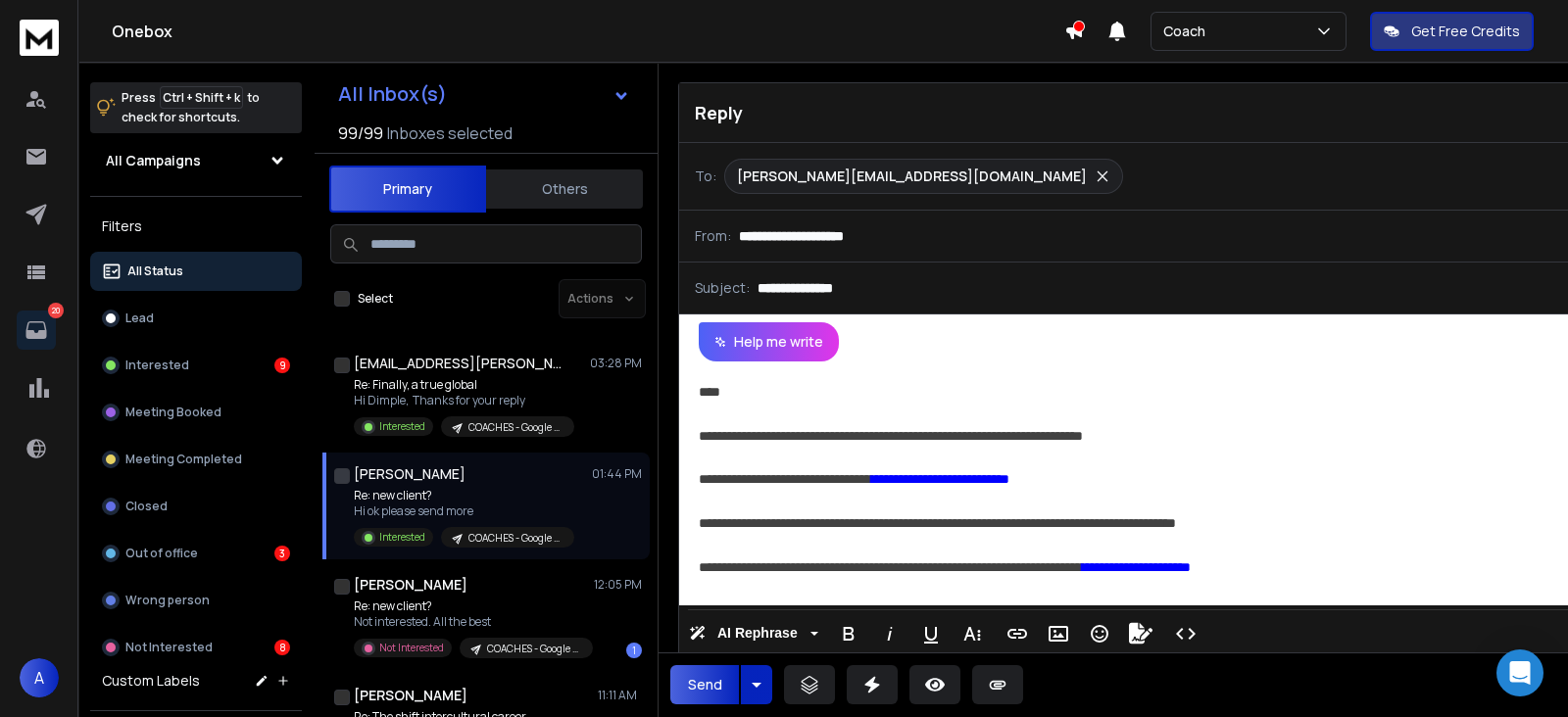
click at [698, 382] on div "****" at bounding box center [1188, 392] width 979 height 22
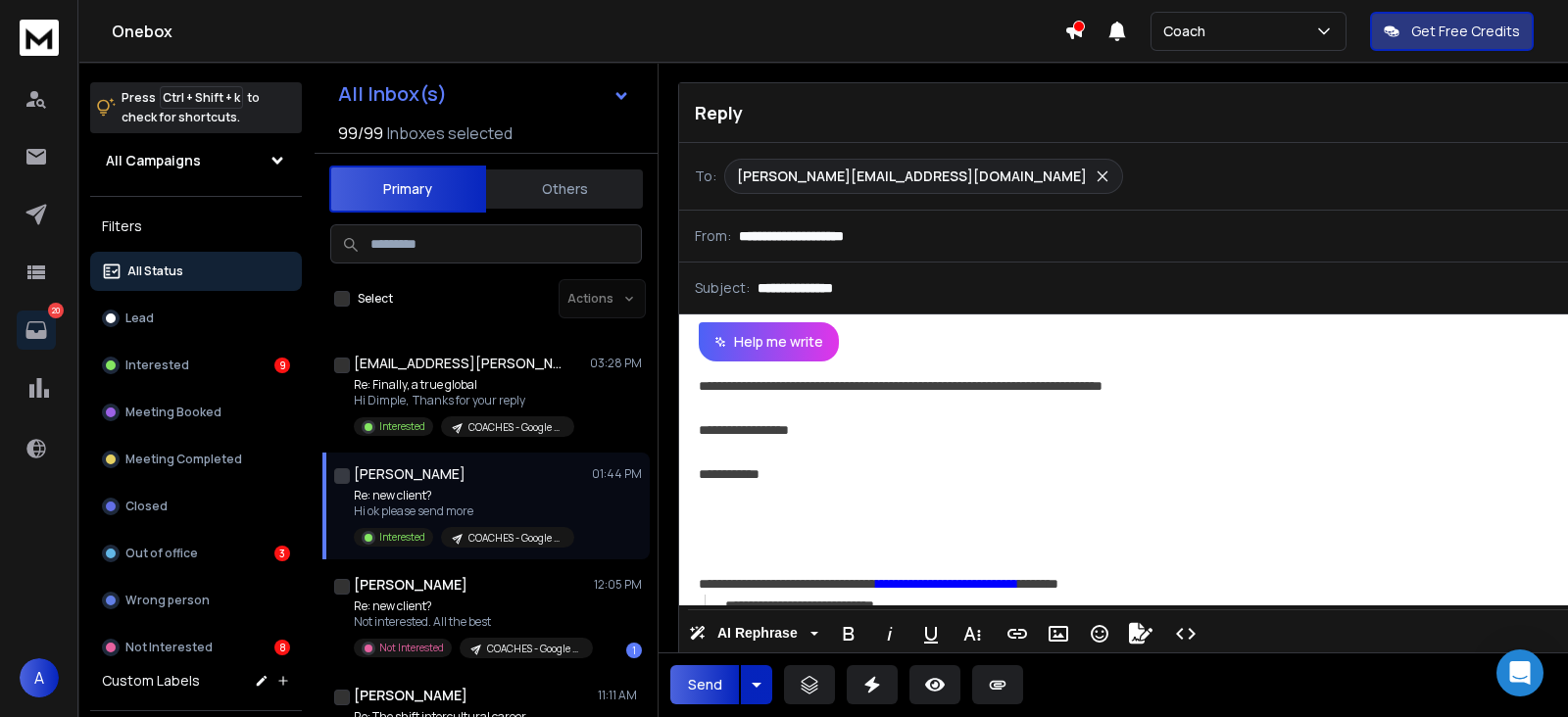
scroll to position [244, 0]
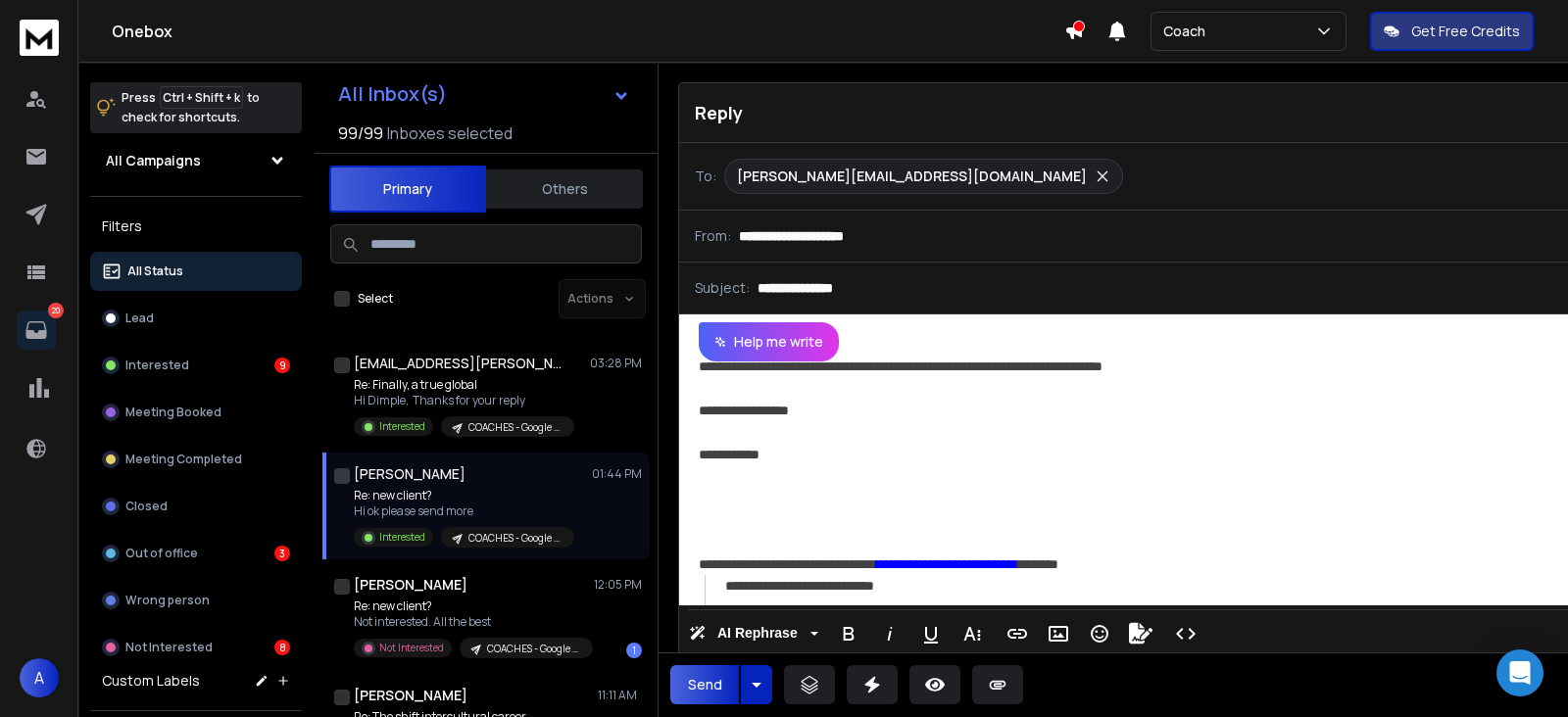
click at [698, 488] on div at bounding box center [1197, 499] width 998 height 22
click at [698, 466] on div at bounding box center [1197, 477] width 998 height 22
click at [670, 678] on button "Send" at bounding box center [704, 685] width 69 height 39
